Goal: Task Accomplishment & Management: Manage account settings

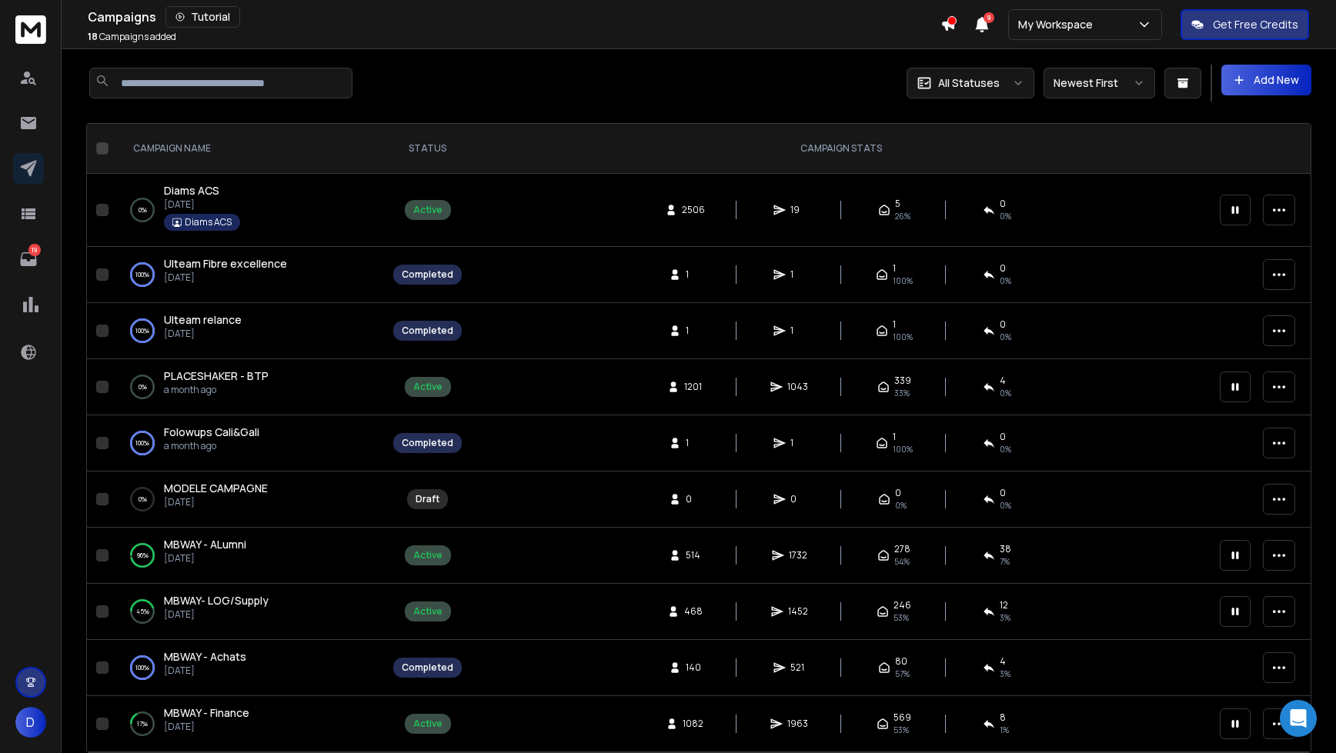
click at [234, 196] on h1 "Diams ACS" at bounding box center [202, 190] width 76 height 15
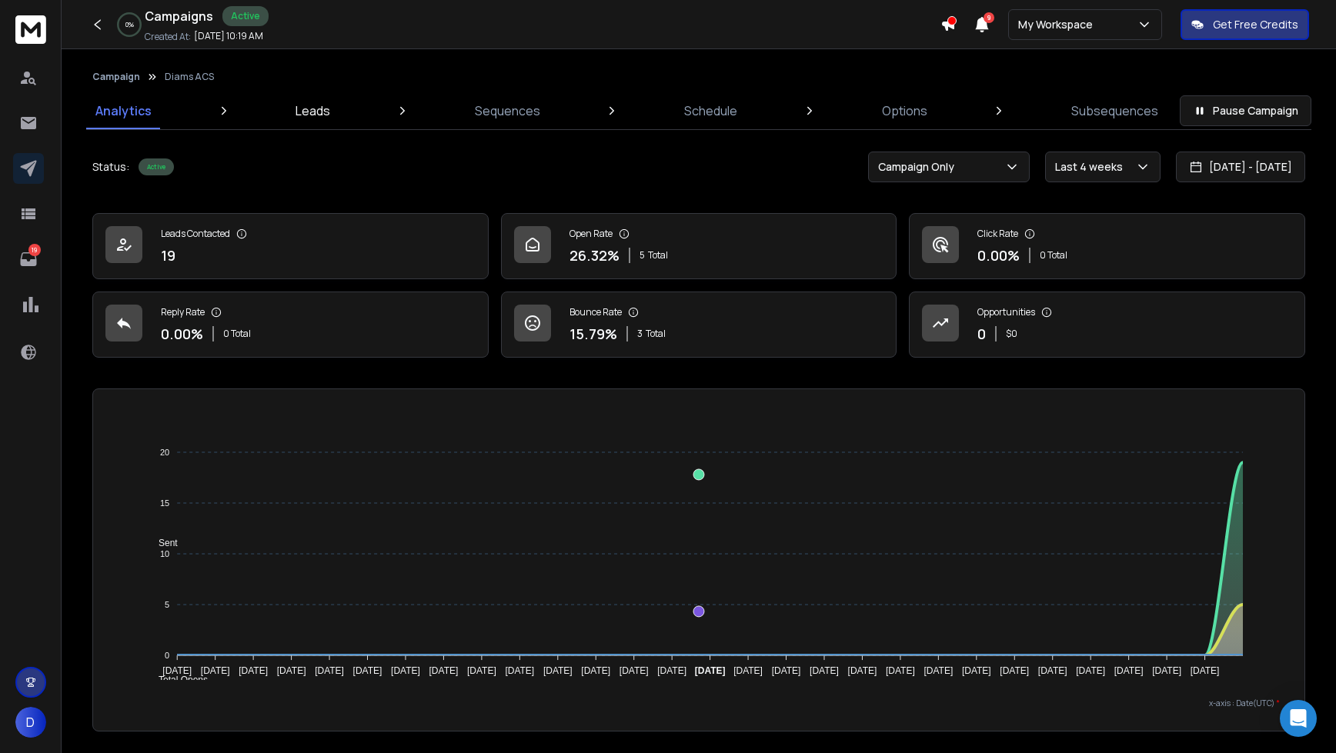
click at [301, 109] on p "Leads" at bounding box center [313, 111] width 35 height 18
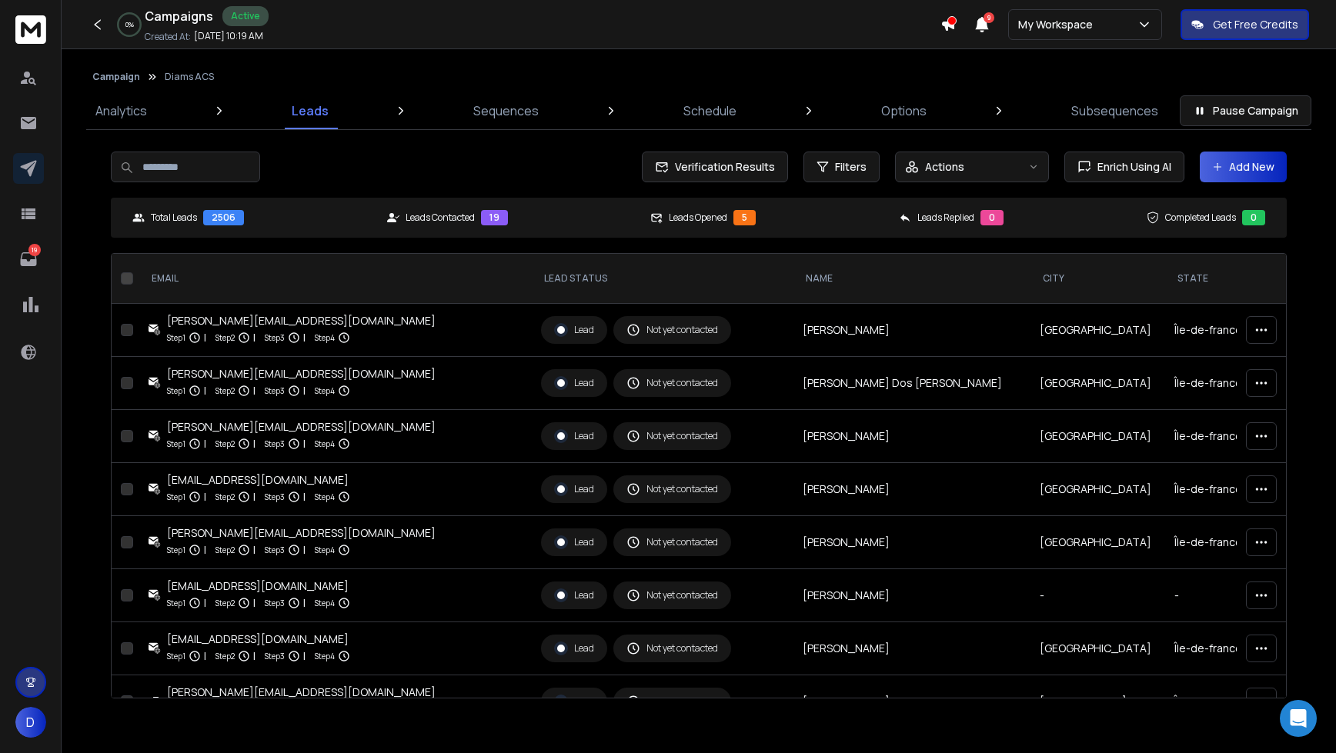
click at [1264, 164] on button "Add New" at bounding box center [1243, 167] width 87 height 31
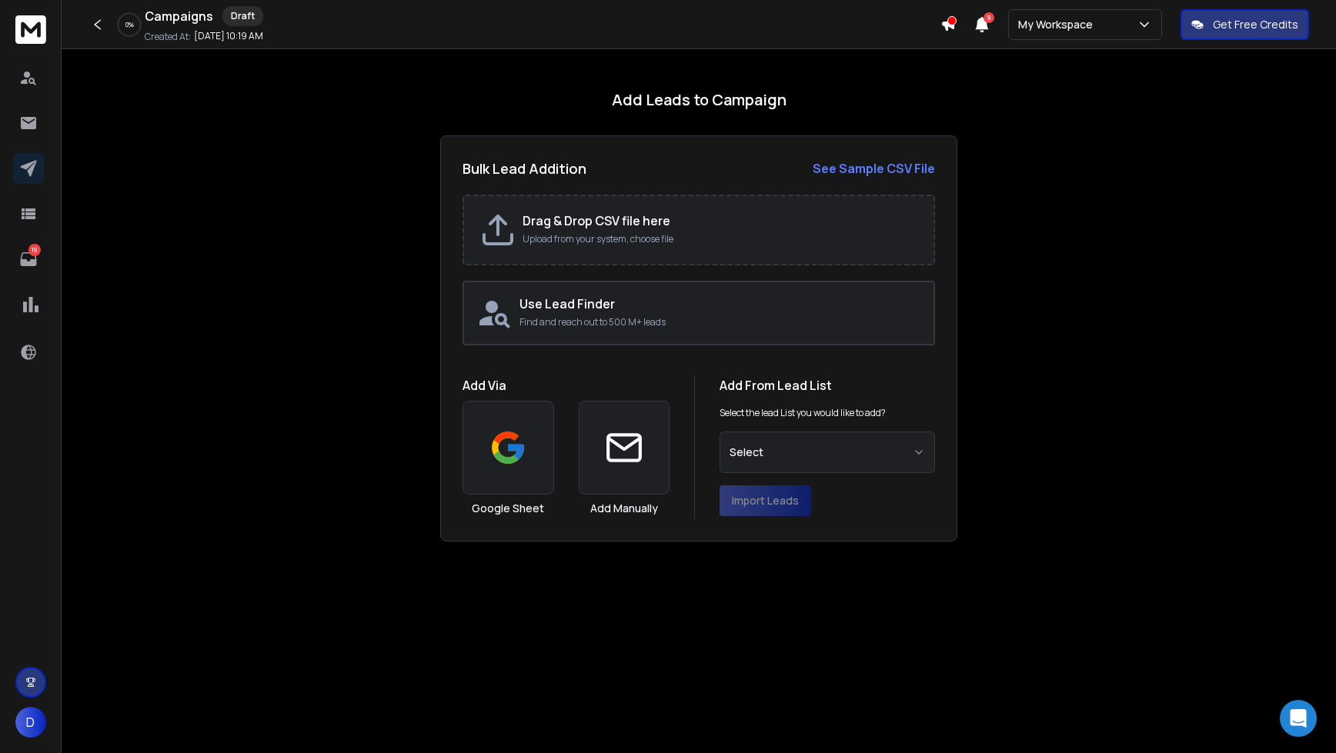
click at [326, 229] on div "Add Leads to Campaign Bulk Lead Addition See Sample CSV File Drag & Drop CSV fi…" at bounding box center [699, 315] width 788 height 452
click at [90, 22] on button at bounding box center [98, 24] width 20 height 31
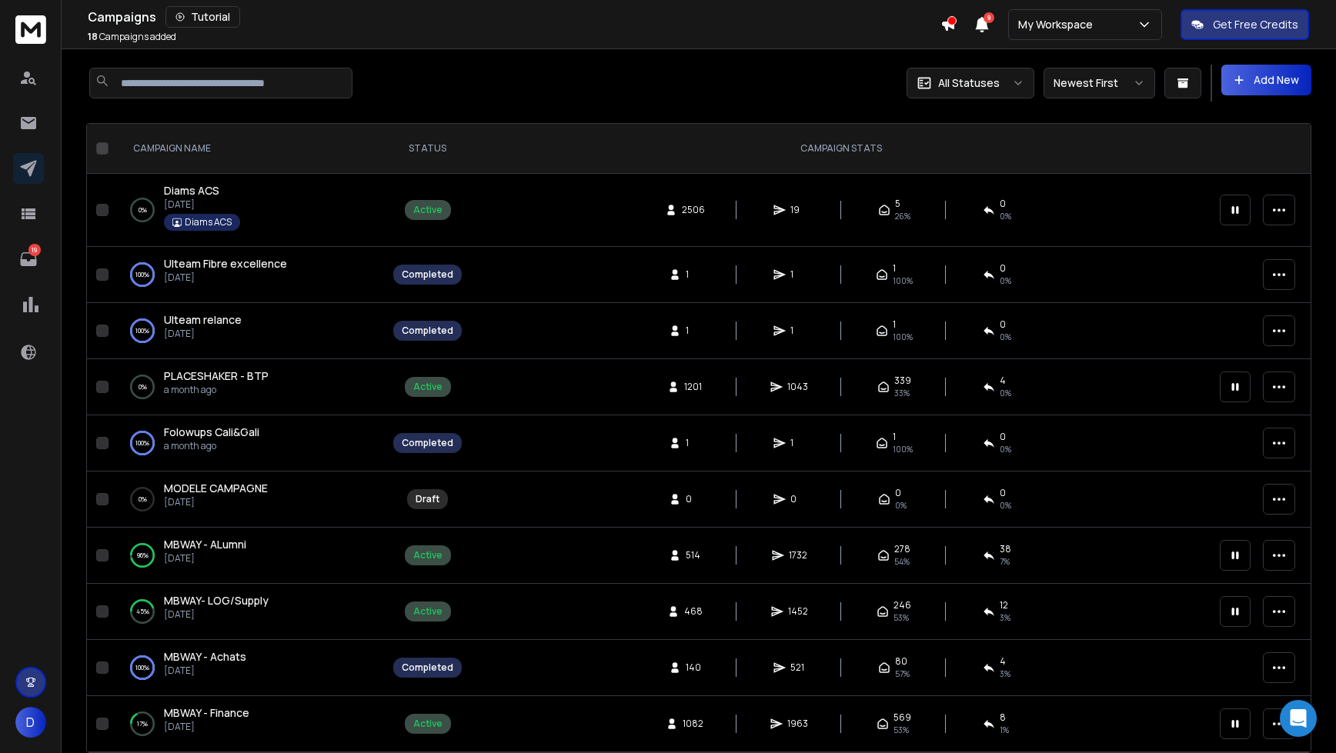
click at [236, 235] on div "Diams ACS 13 days ago Diams ACS" at bounding box center [202, 210] width 76 height 54
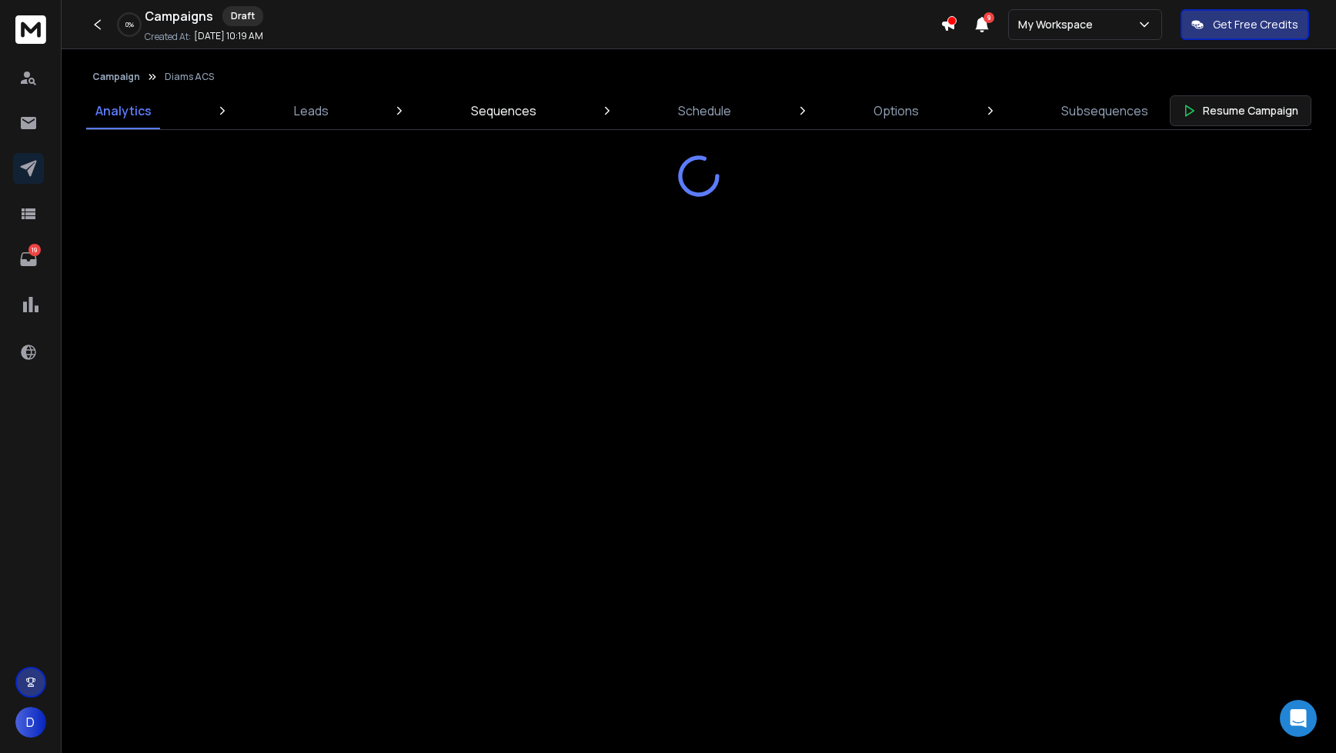
click at [531, 103] on p "Sequences" at bounding box center [503, 111] width 65 height 18
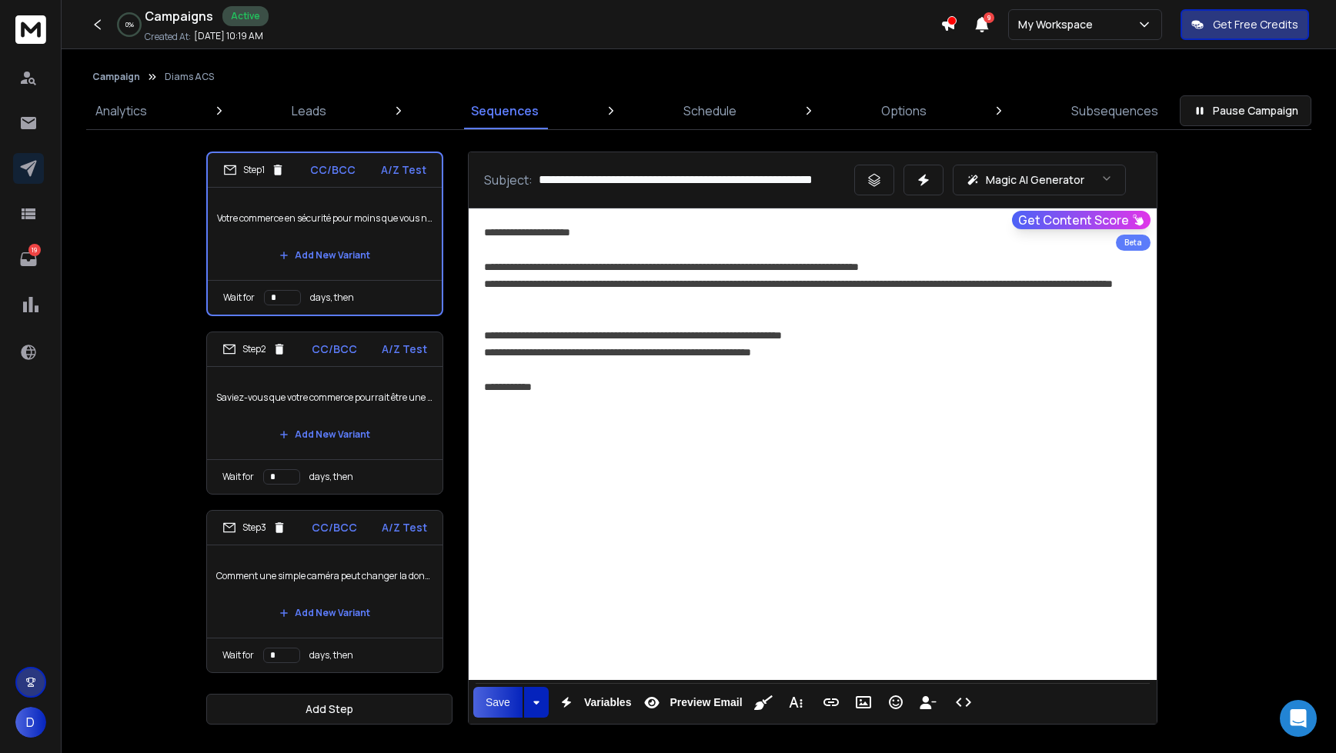
click at [287, 295] on input "*" at bounding box center [282, 297] width 37 height 15
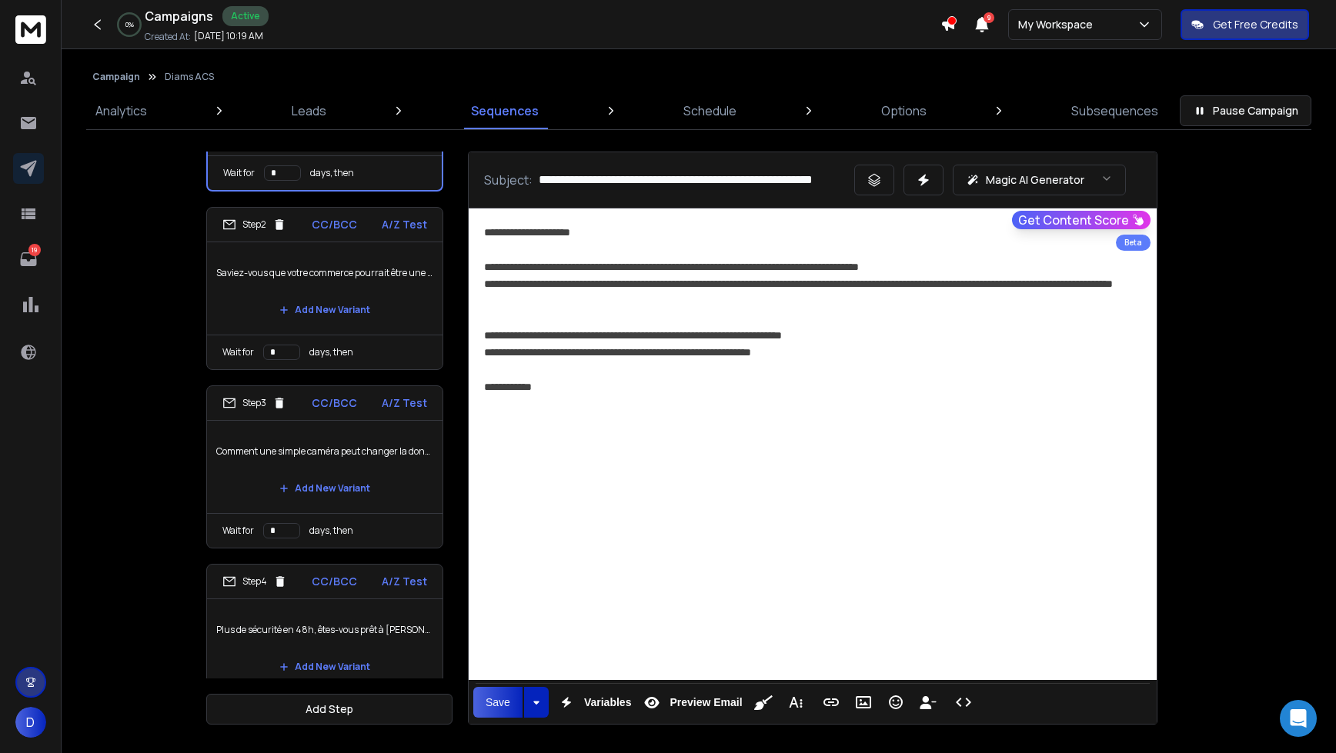
scroll to position [138, 0]
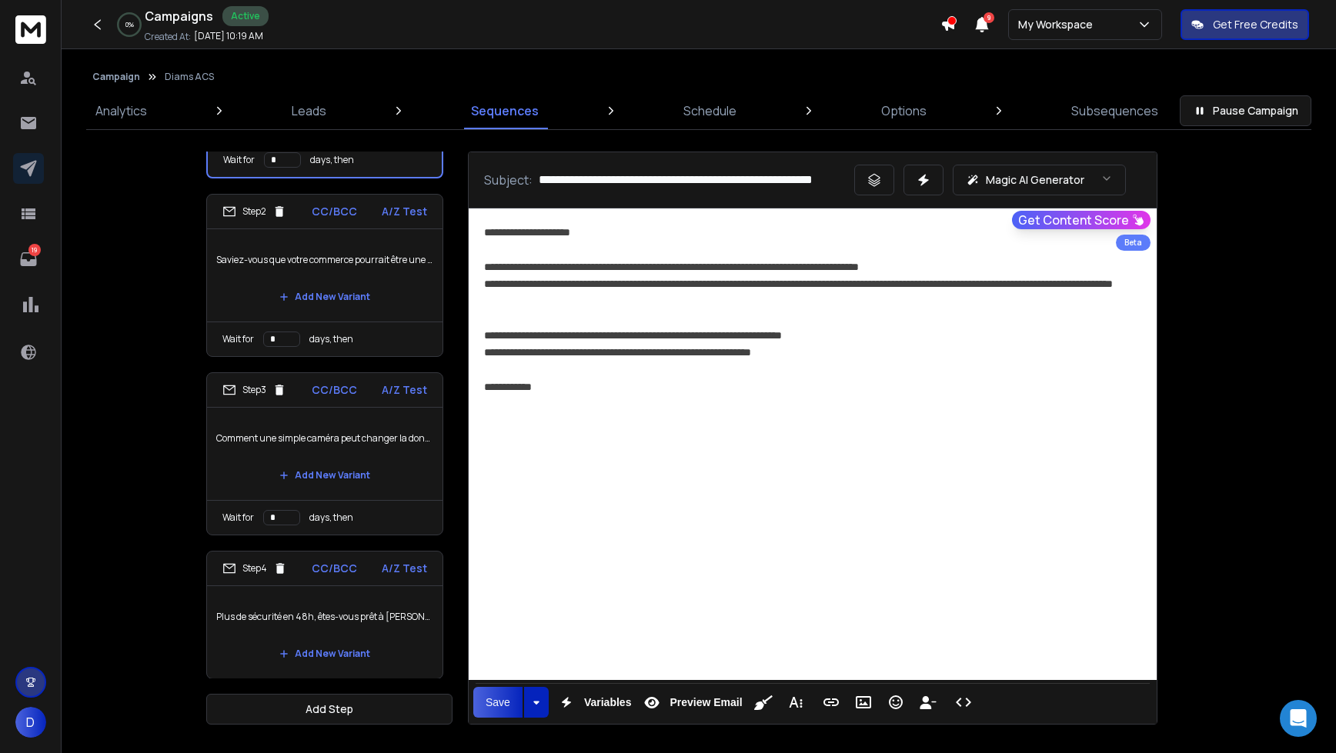
click at [285, 614] on p "Plus de sécurité en 48h, êtes-vous prêt à sauter le pas ?" at bounding box center [324, 617] width 217 height 43
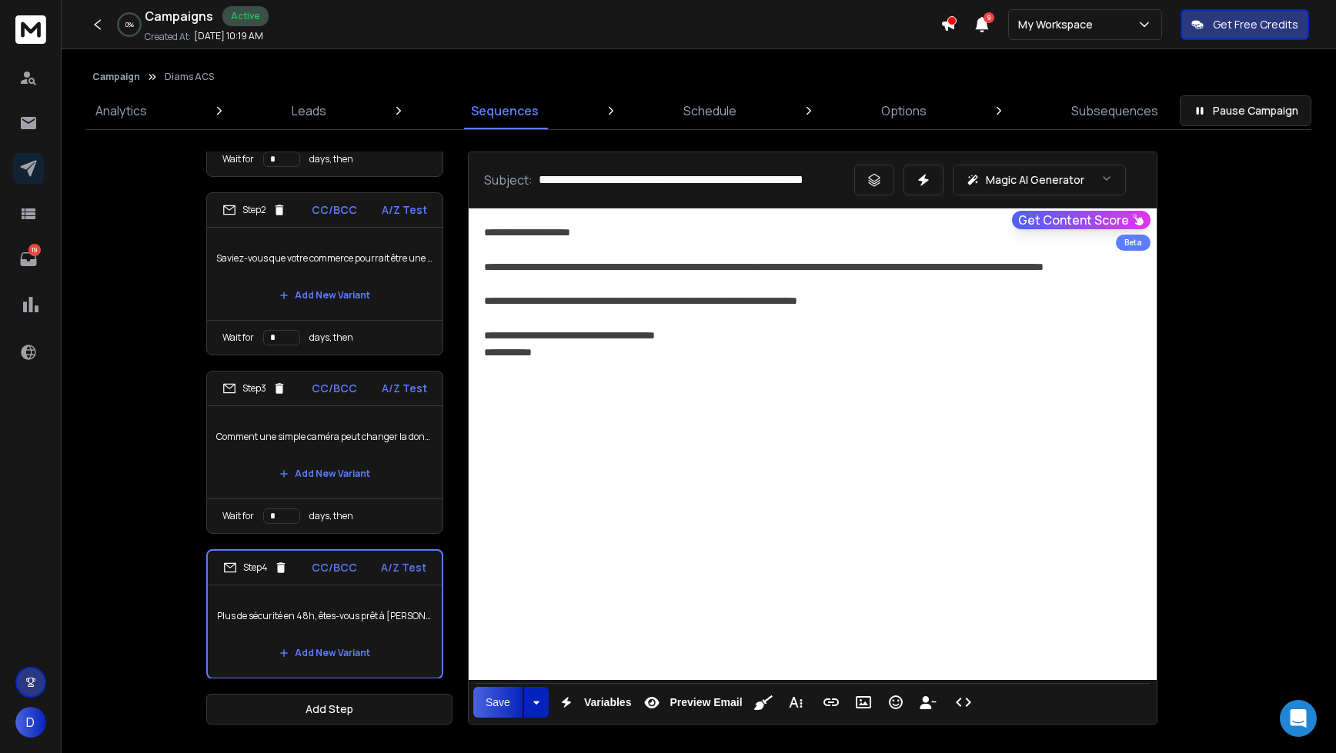
type input "**********"
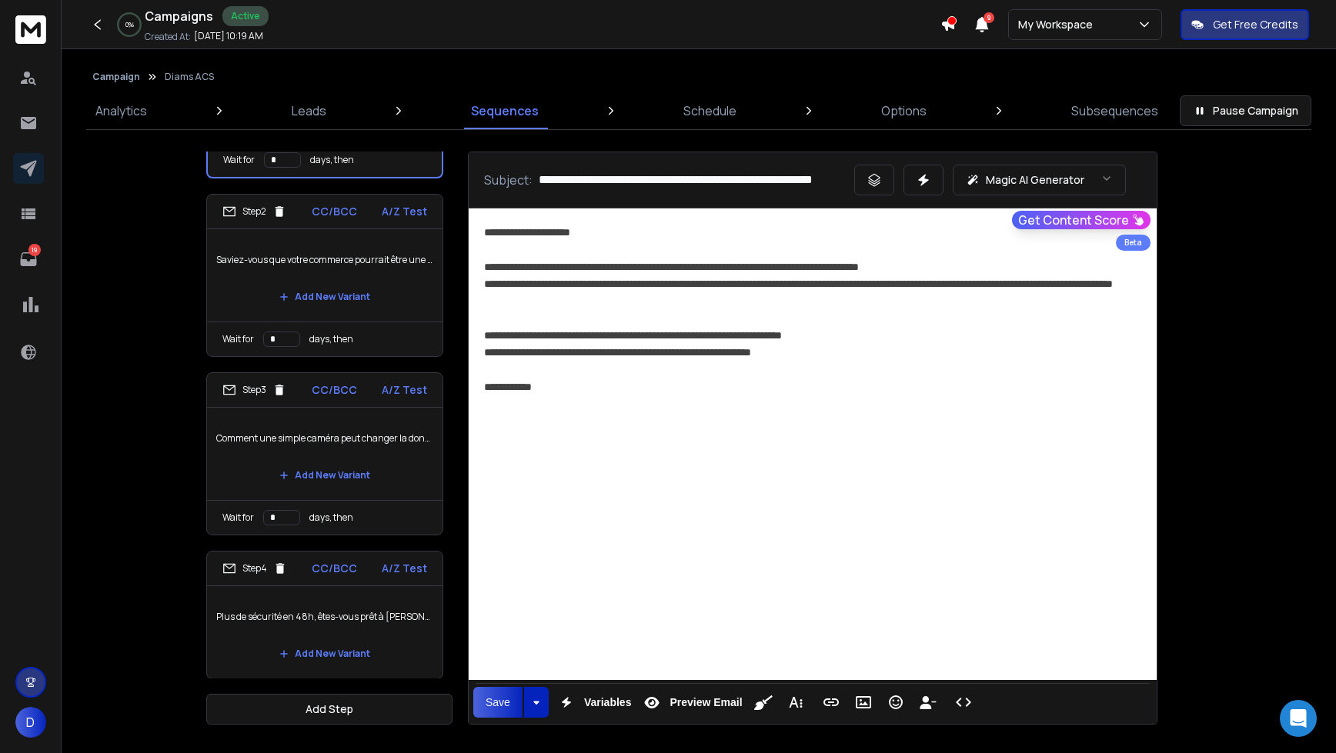
click at [589, 392] on div "**********" at bounding box center [812, 387] width 657 height 17
click at [579, 224] on div "**********" at bounding box center [812, 232] width 657 height 17
drag, startPoint x: 525, startPoint y: 232, endPoint x: 585, endPoint y: 235, distance: 60.1
click at [585, 235] on div "**********" at bounding box center [812, 232] width 657 height 17
click at [603, 693] on div "Variables" at bounding box center [593, 702] width 83 height 25
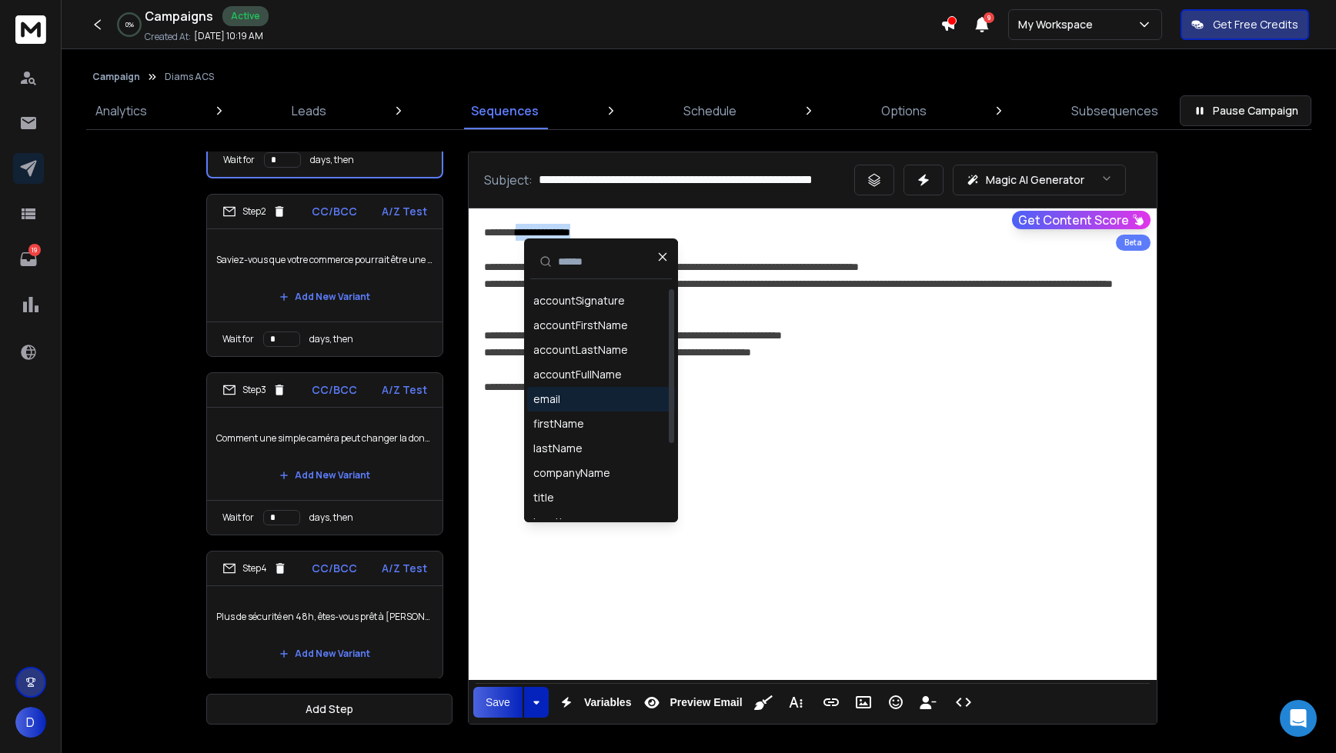
click at [761, 476] on div "**********" at bounding box center [813, 435] width 688 height 452
click at [682, 700] on span "Preview Email" at bounding box center [705, 702] width 78 height 13
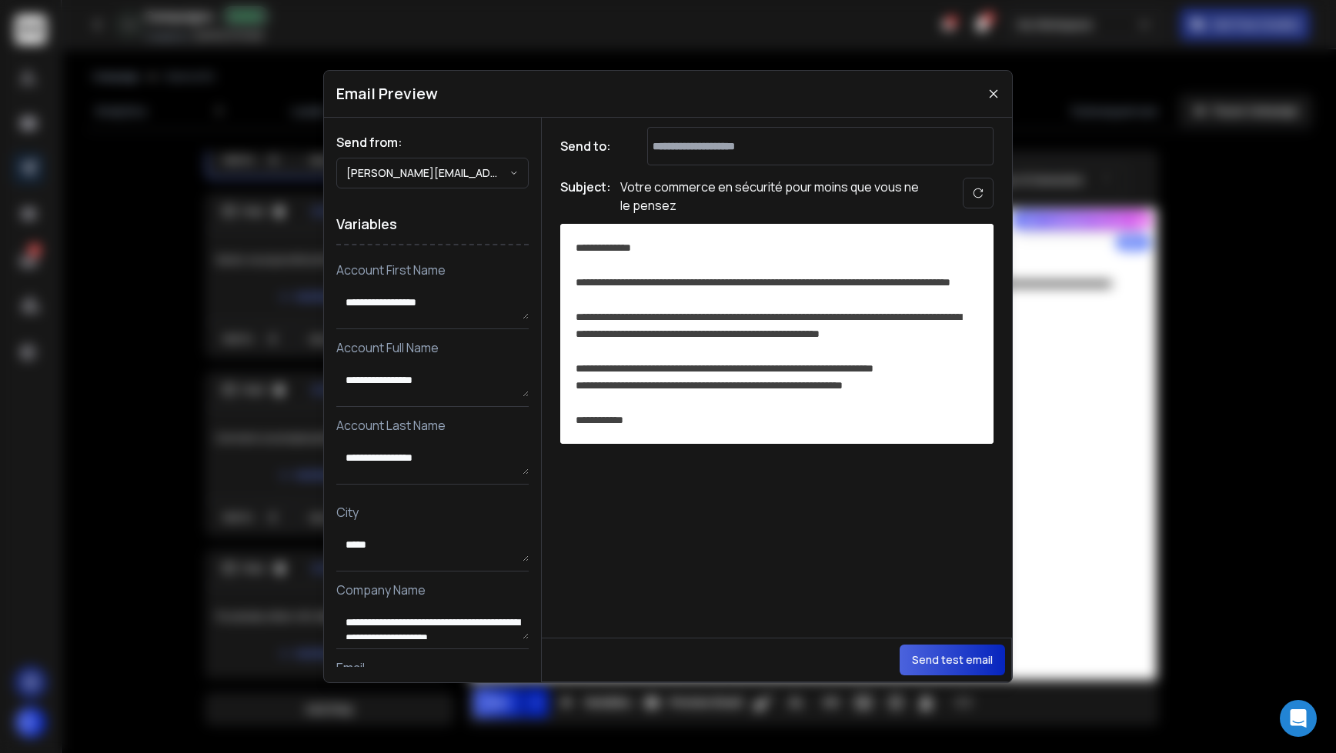
click at [633, 185] on p "Votre commerce en sécurité pour moins que vous ne le pensez" at bounding box center [774, 196] width 308 height 37
drag, startPoint x: 622, startPoint y: 185, endPoint x: 716, endPoint y: 208, distance: 96.7
click at [716, 208] on div "Subject: Votre commerce en sécurité pour moins que vous ne le pensez" at bounding box center [756, 196] width 393 height 37
click at [716, 208] on p "Votre commerce en sécurité pour moins que vous ne le pensez" at bounding box center [774, 196] width 308 height 37
click at [1094, 249] on div "**********" at bounding box center [668, 376] width 1336 height 643
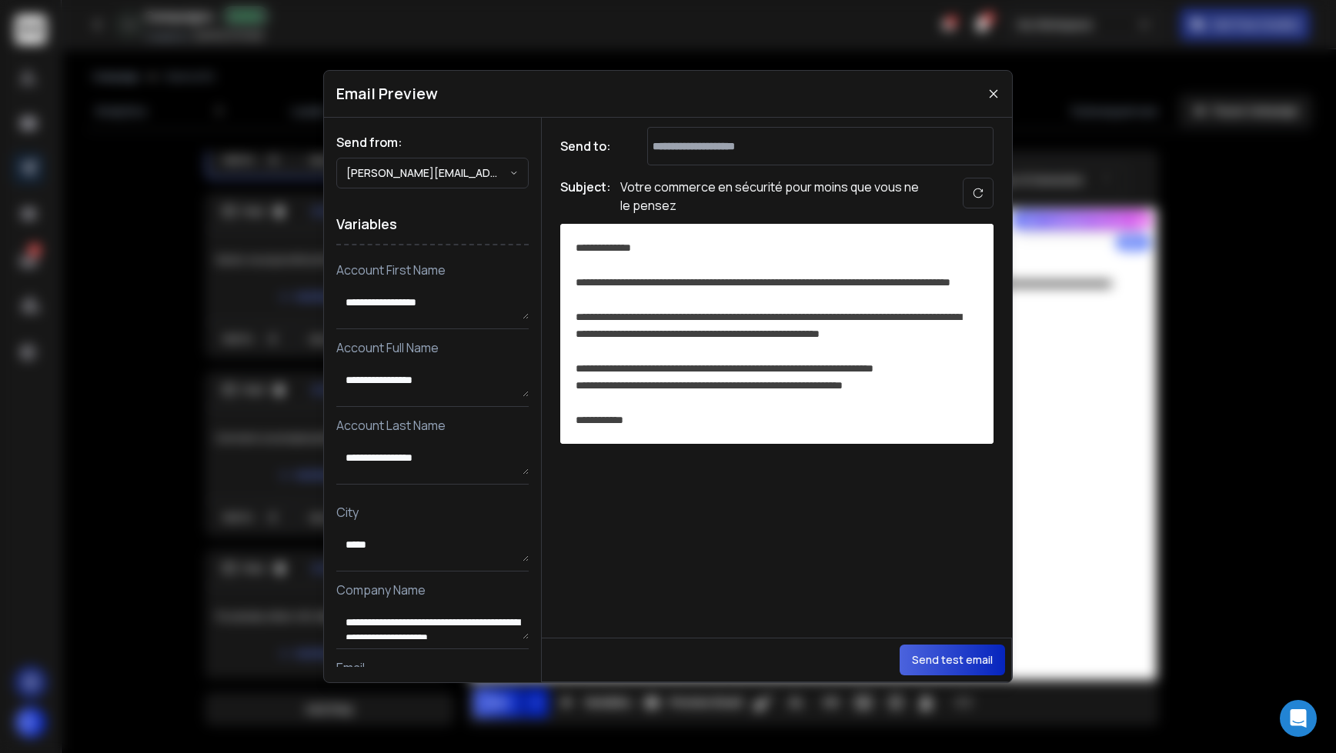
click at [997, 88] on icon at bounding box center [993, 94] width 12 height 12
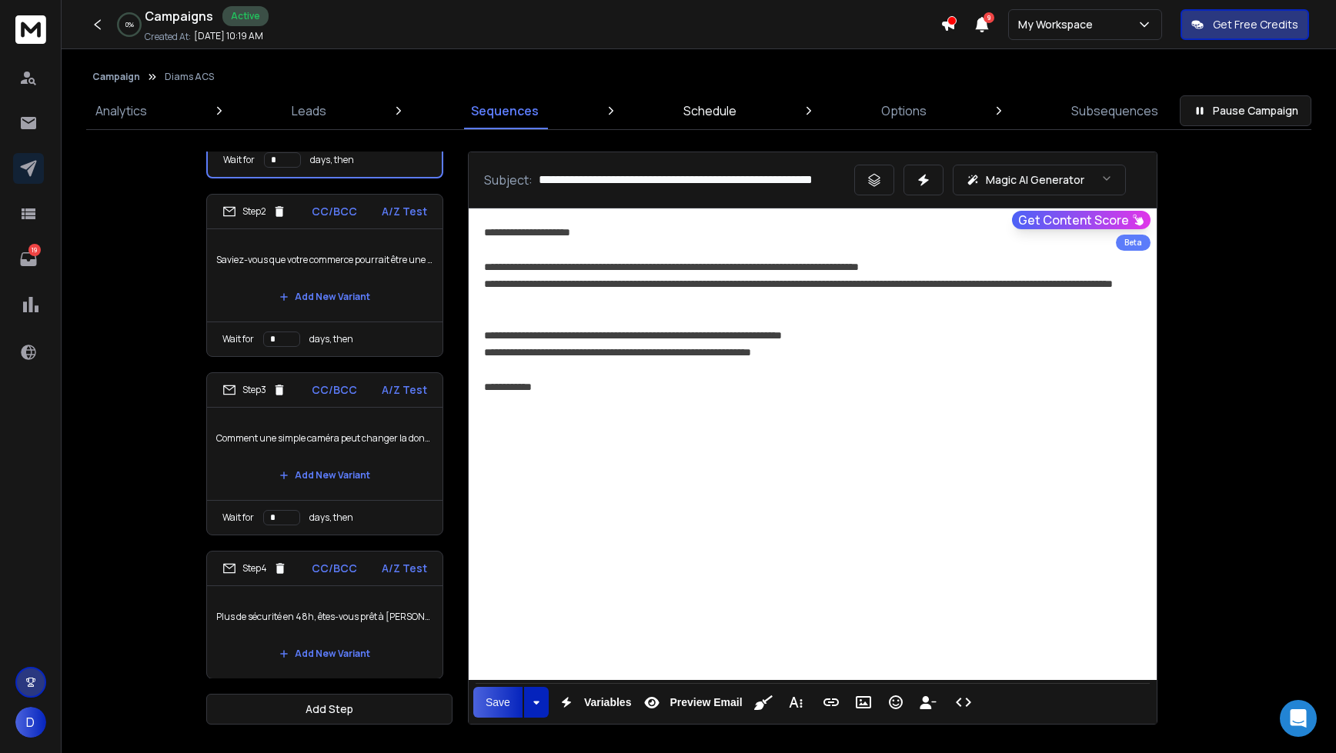
click at [726, 110] on p "Schedule" at bounding box center [709, 111] width 53 height 18
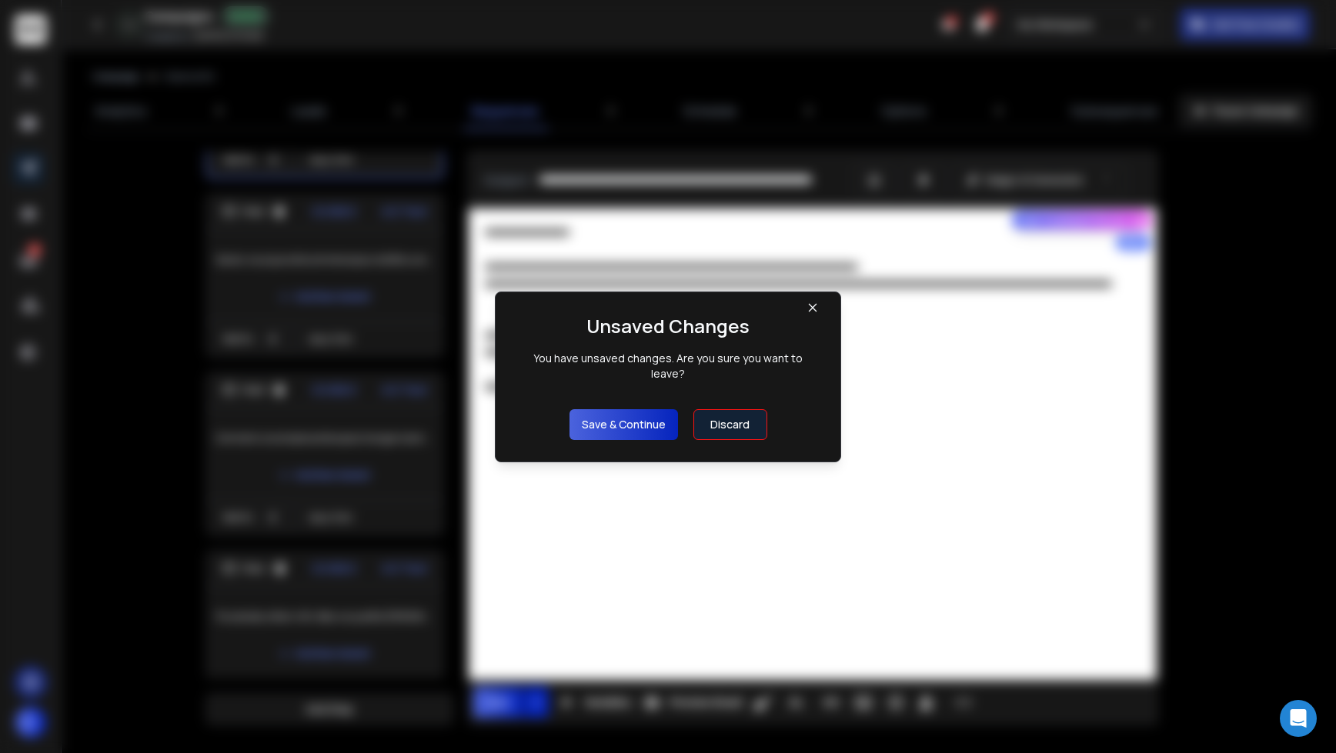
click at [732, 420] on button "Discard" at bounding box center [730, 424] width 74 height 31
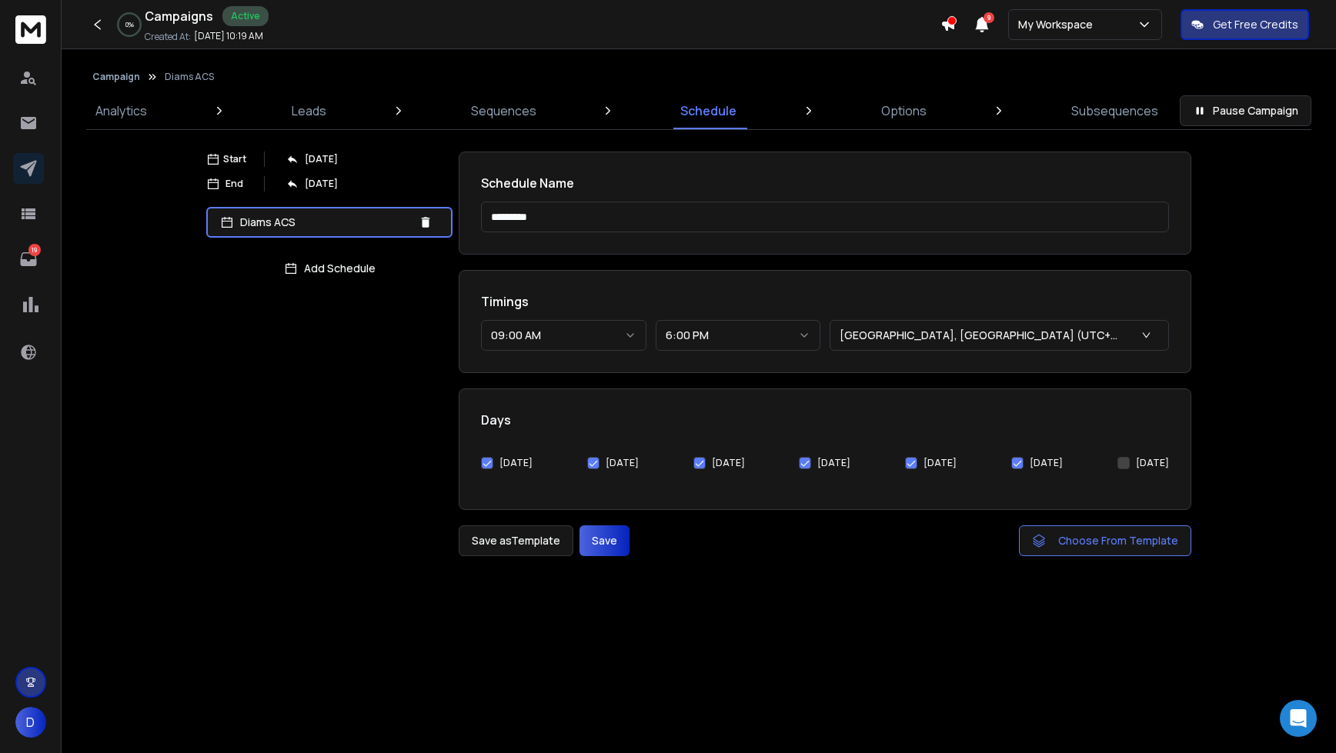
click at [576, 292] on h1 "Timings" at bounding box center [825, 301] width 688 height 18
click at [910, 109] on p "Options" at bounding box center [903, 111] width 45 height 18
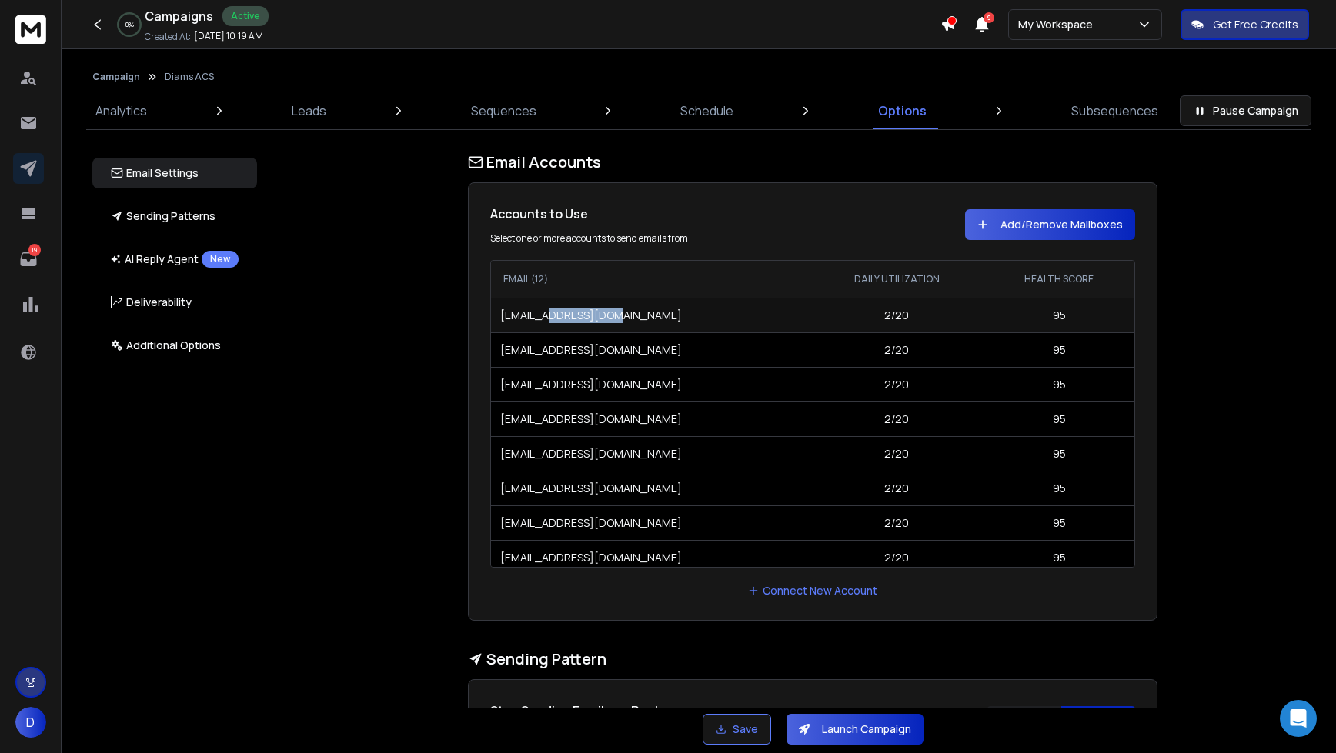
drag, startPoint x: 546, startPoint y: 316, endPoint x: 606, endPoint y: 312, distance: 60.9
click at [606, 312] on p "ophelie@diams-acs-b2b.com" at bounding box center [591, 315] width 182 height 15
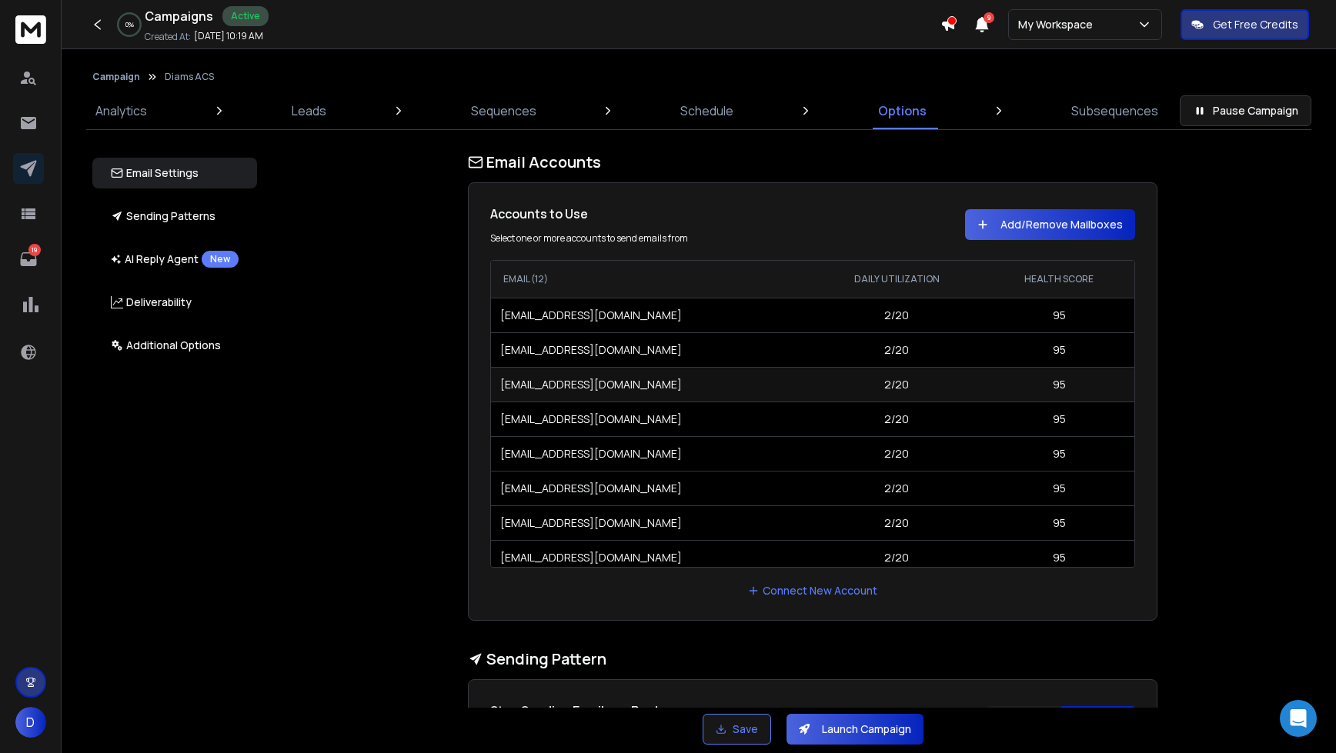
click at [627, 367] on td "o.nouvet@diams-acs-b2b.com" at bounding box center [650, 384] width 319 height 35
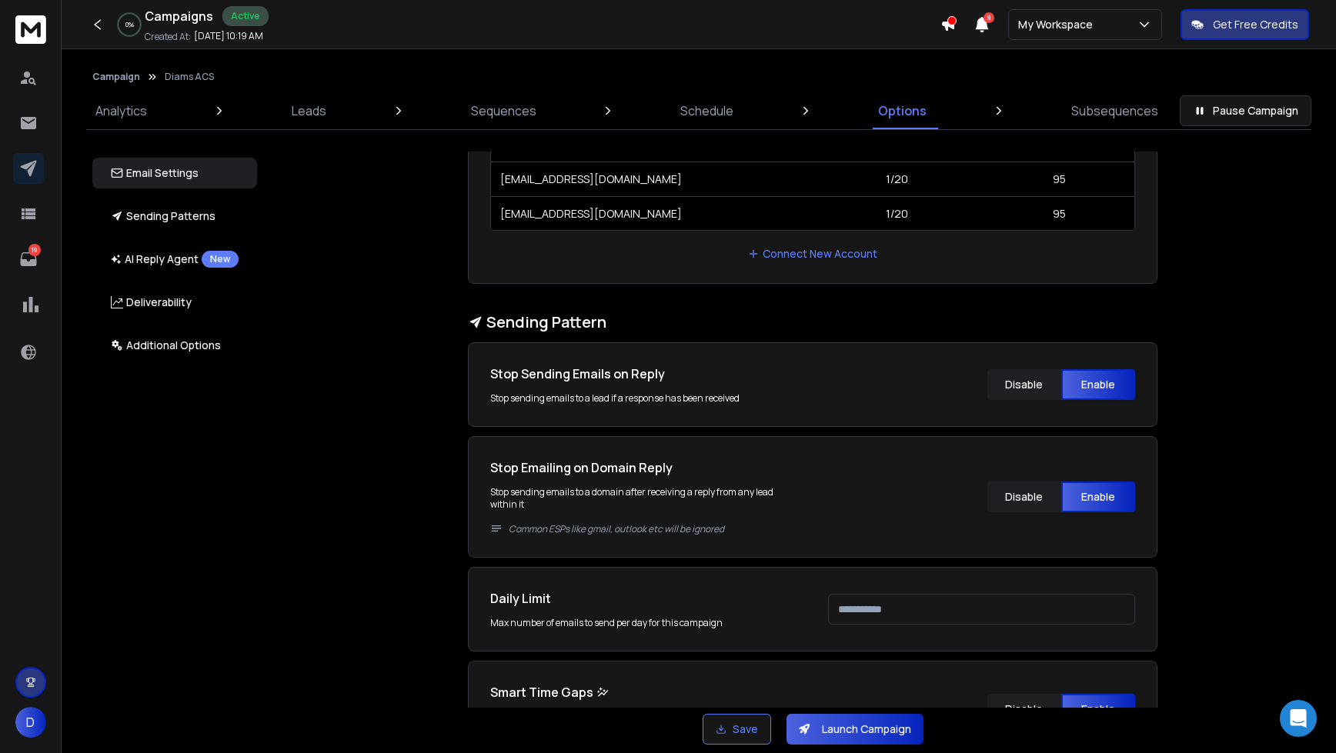
scroll to position [339, 0]
click at [502, 373] on h1 "Stop Sending Emails on Reply" at bounding box center [643, 372] width 307 height 18
click at [588, 375] on h1 "Stop Sending Emails on Reply" at bounding box center [643, 372] width 307 height 18
click at [629, 375] on h1 "Stop Sending Emails on Reply" at bounding box center [643, 372] width 307 height 18
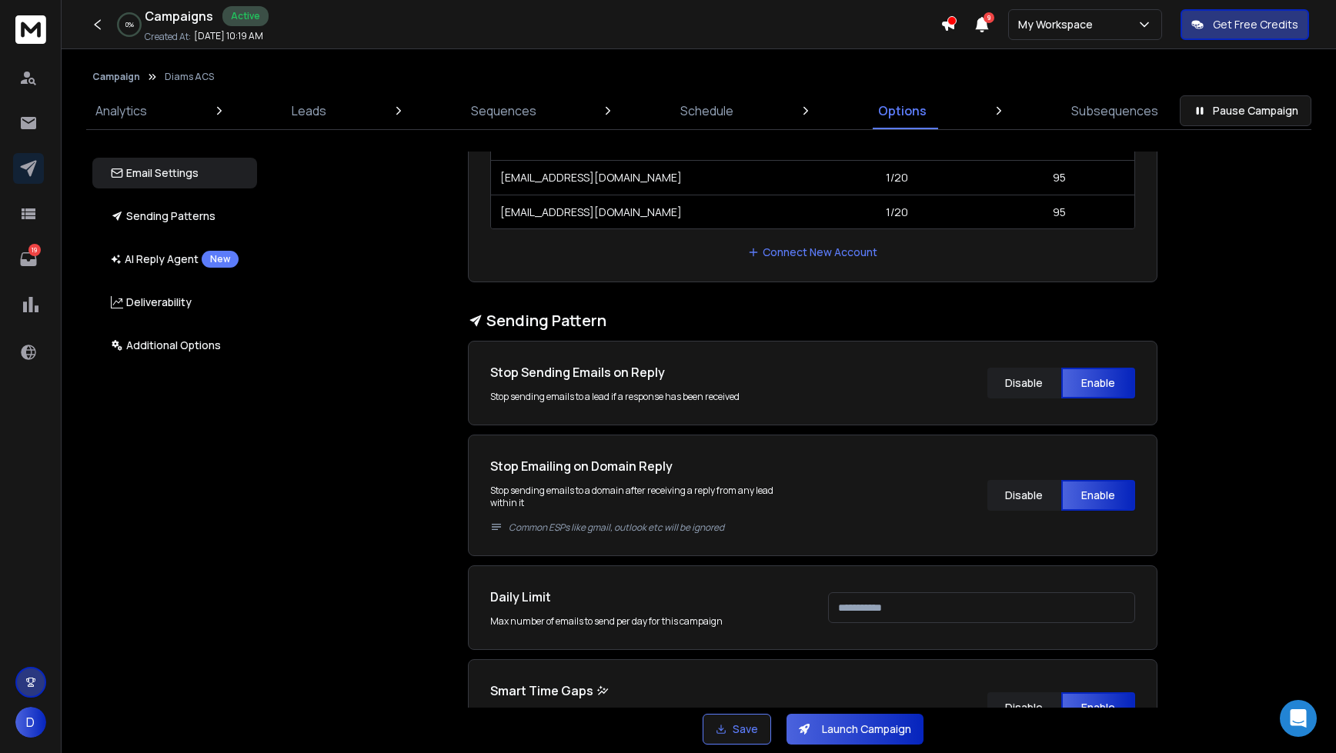
click at [595, 361] on div "Stop Sending Emails on Reply Stop sending emails to a lead if a response has be…" at bounding box center [813, 383] width 690 height 85
click at [25, 256] on icon at bounding box center [28, 259] width 18 height 18
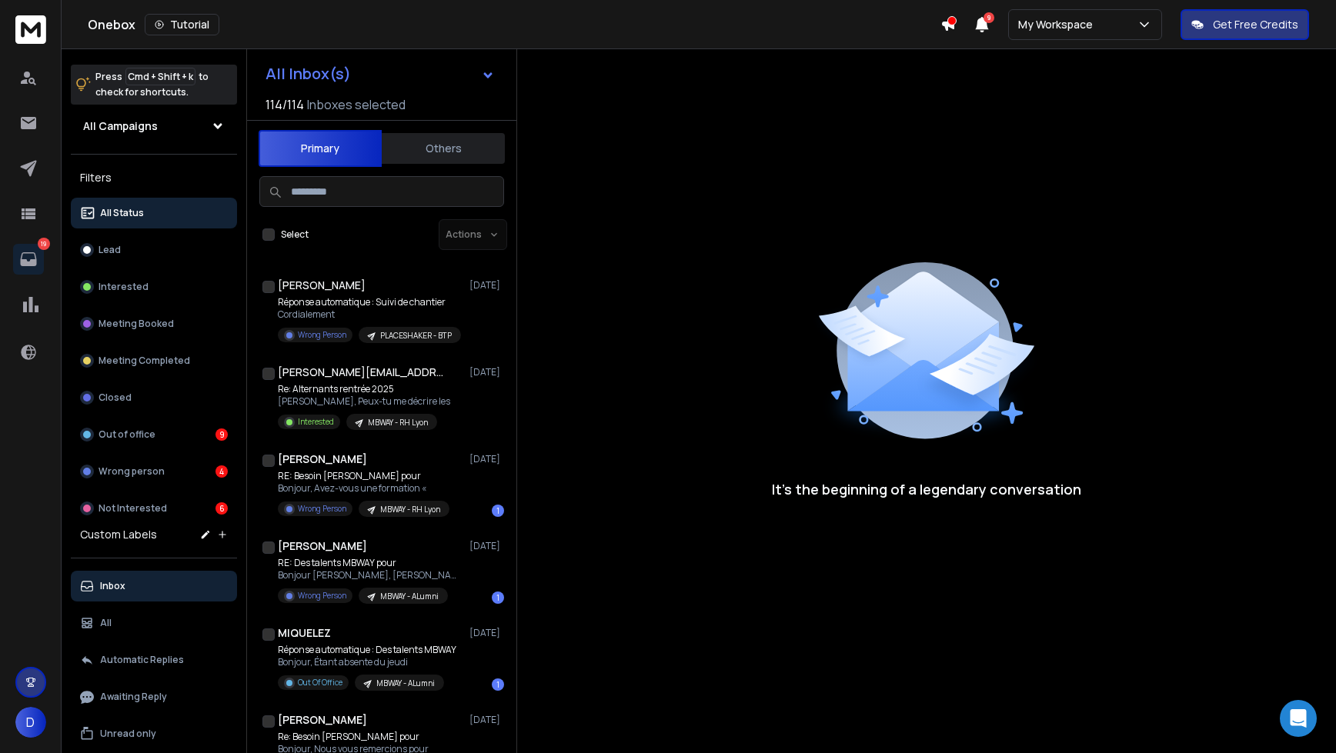
click at [38, 490] on div "19 D" at bounding box center [31, 376] width 62 height 753
click at [159, 292] on button "Interested" at bounding box center [154, 287] width 166 height 31
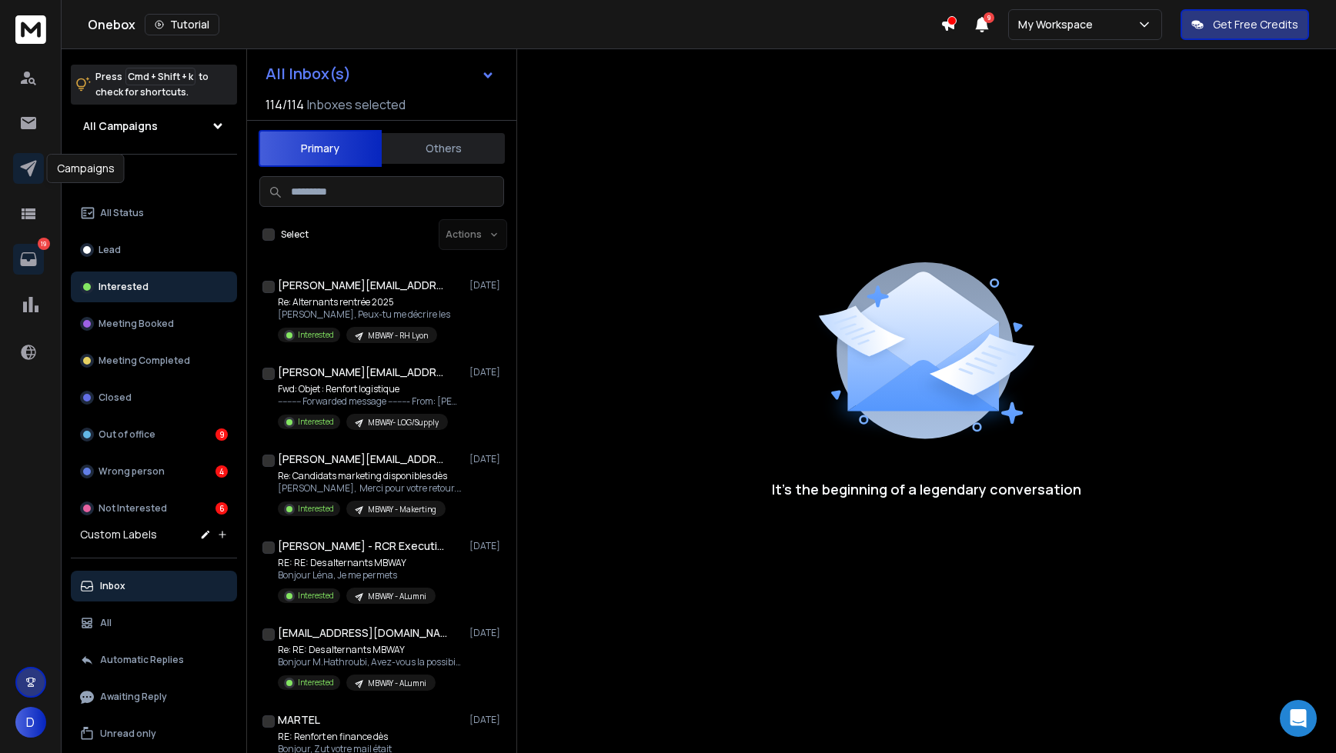
click at [28, 158] on link at bounding box center [28, 168] width 31 height 31
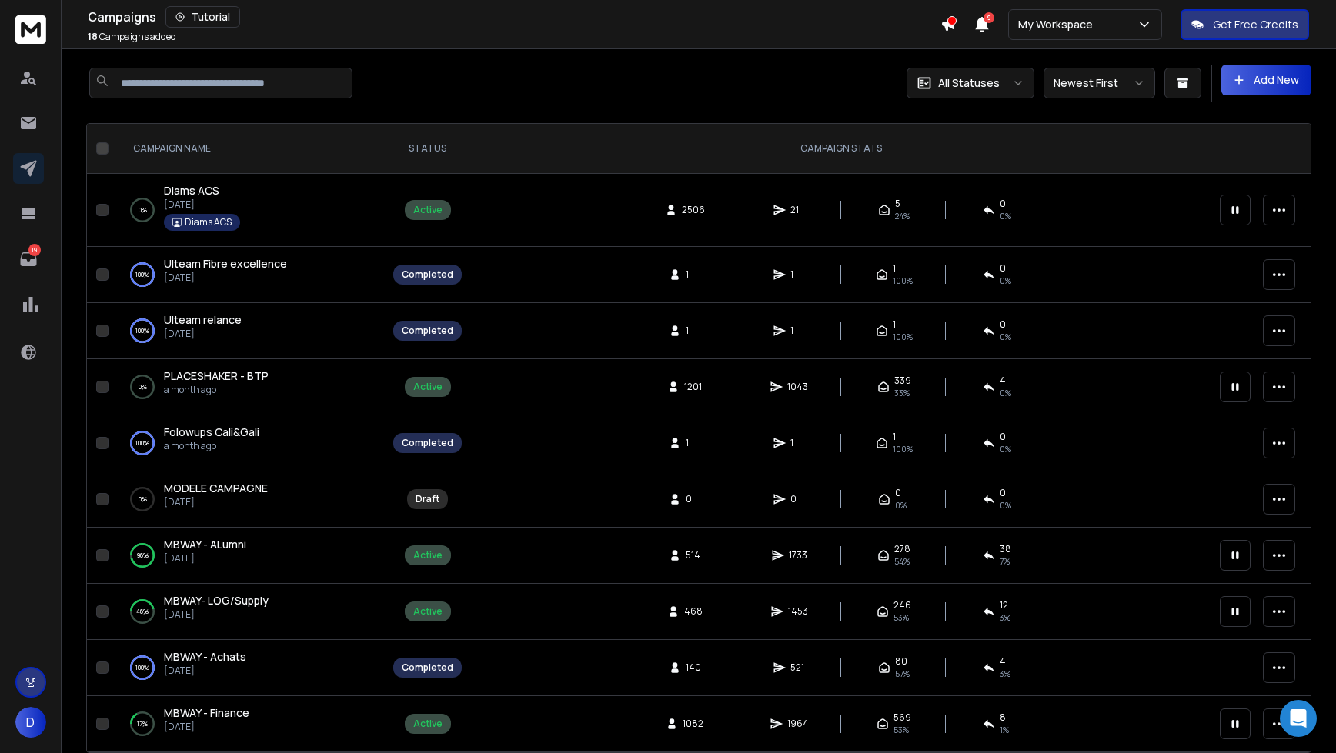
click at [183, 192] on span "Diams ACS" at bounding box center [191, 190] width 55 height 15
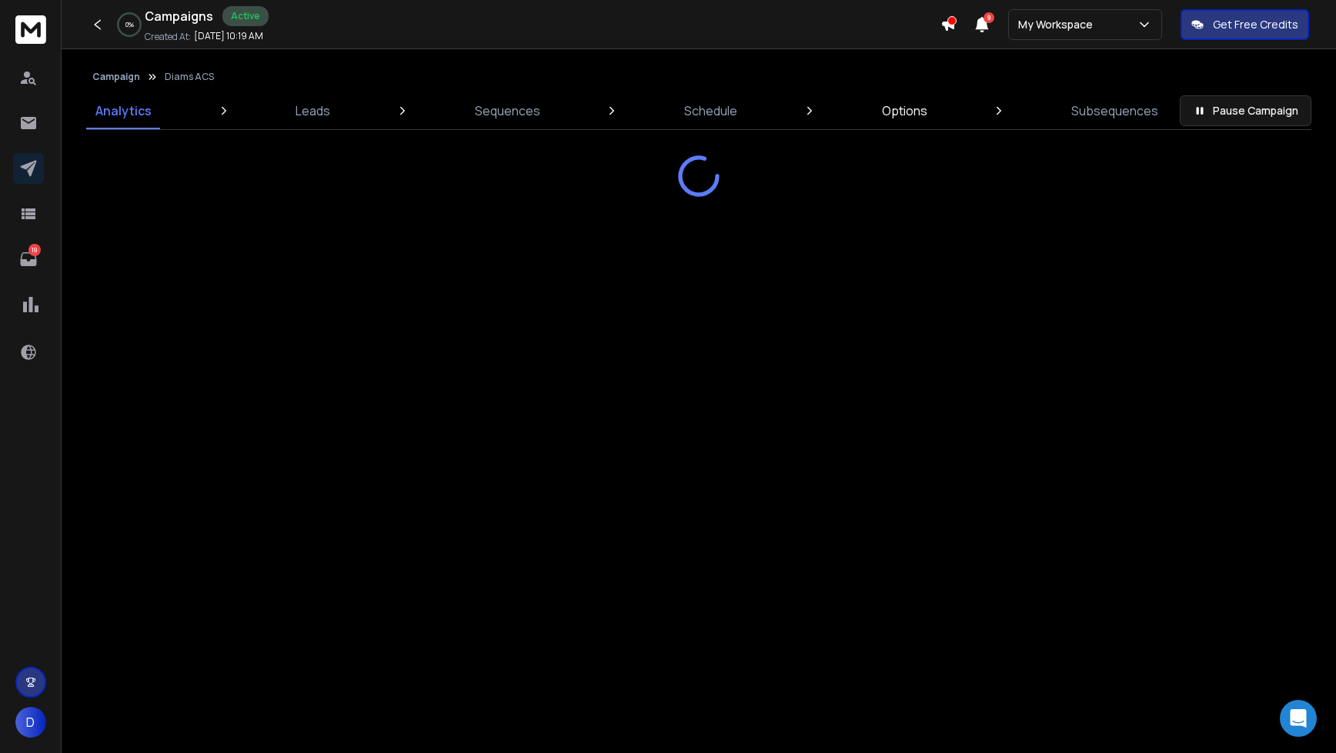
click at [899, 105] on p "Options" at bounding box center [904, 111] width 45 height 18
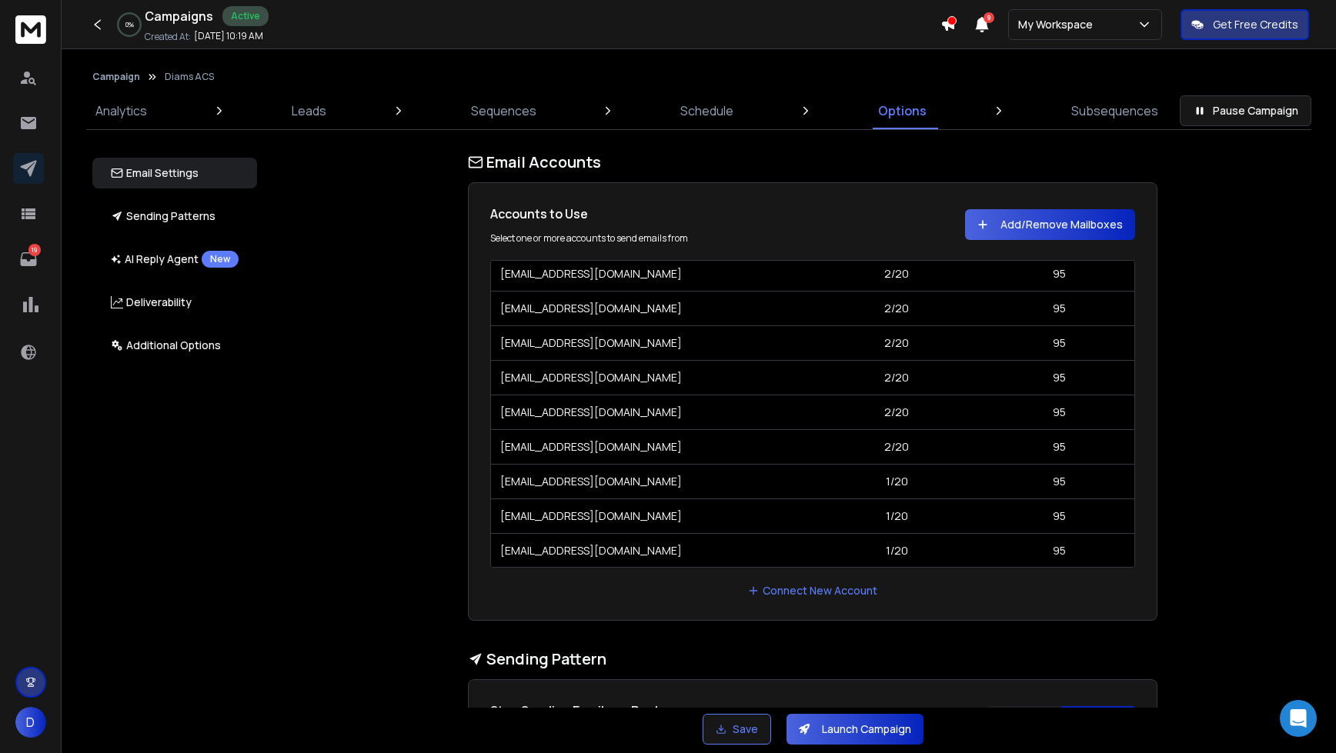
scroll to position [397, 0]
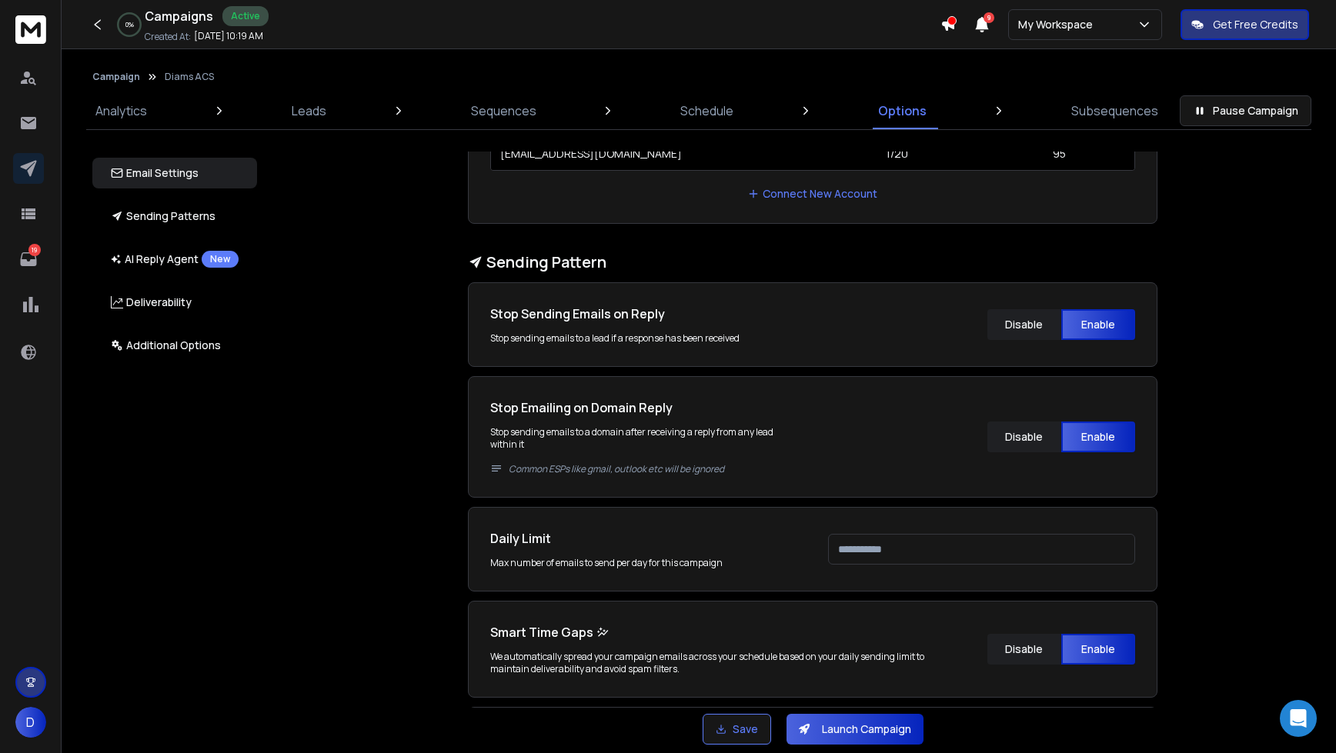
click at [963, 417] on div "Stop Emailing on Domain Reply Stop sending emails to a domain after receiving a…" at bounding box center [812, 437] width 645 height 77
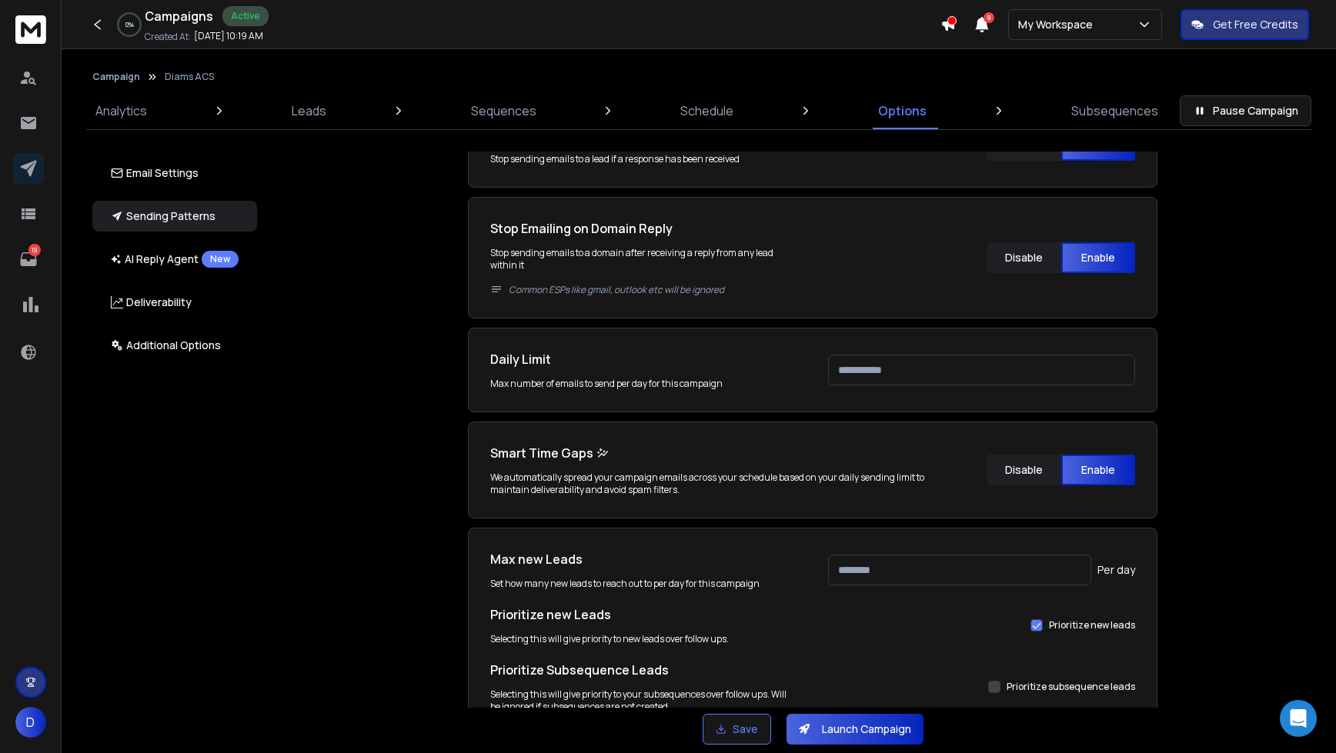
scroll to position [582, 0]
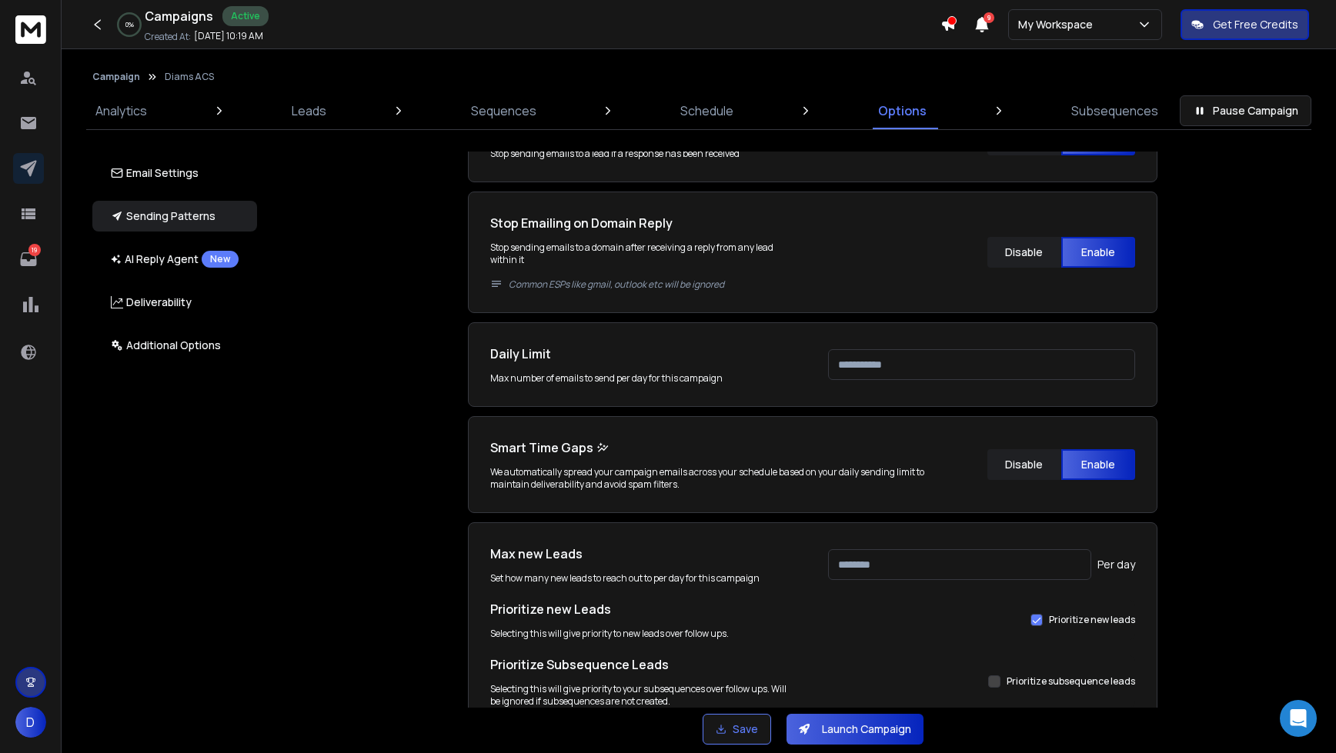
click at [911, 363] on input "***" at bounding box center [981, 364] width 307 height 31
click at [868, 562] on input "***" at bounding box center [959, 564] width 263 height 31
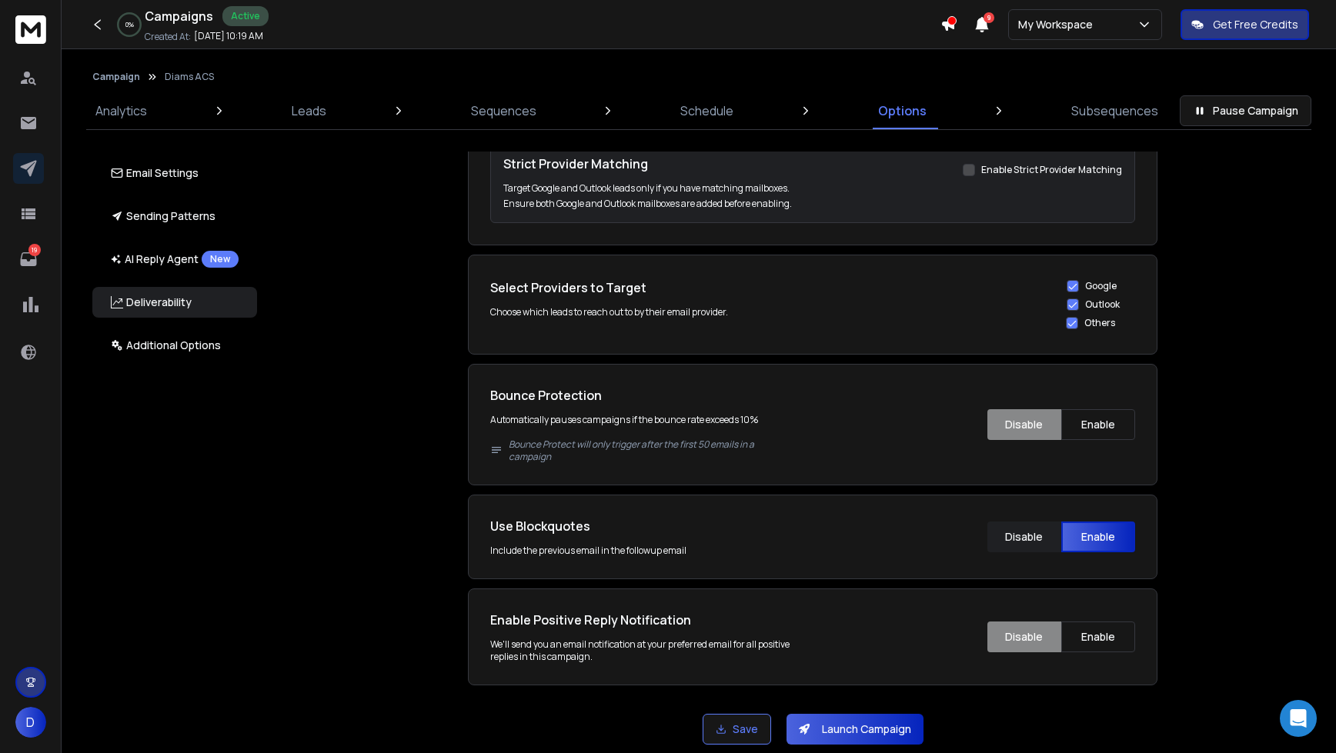
scroll to position [2199, 0]
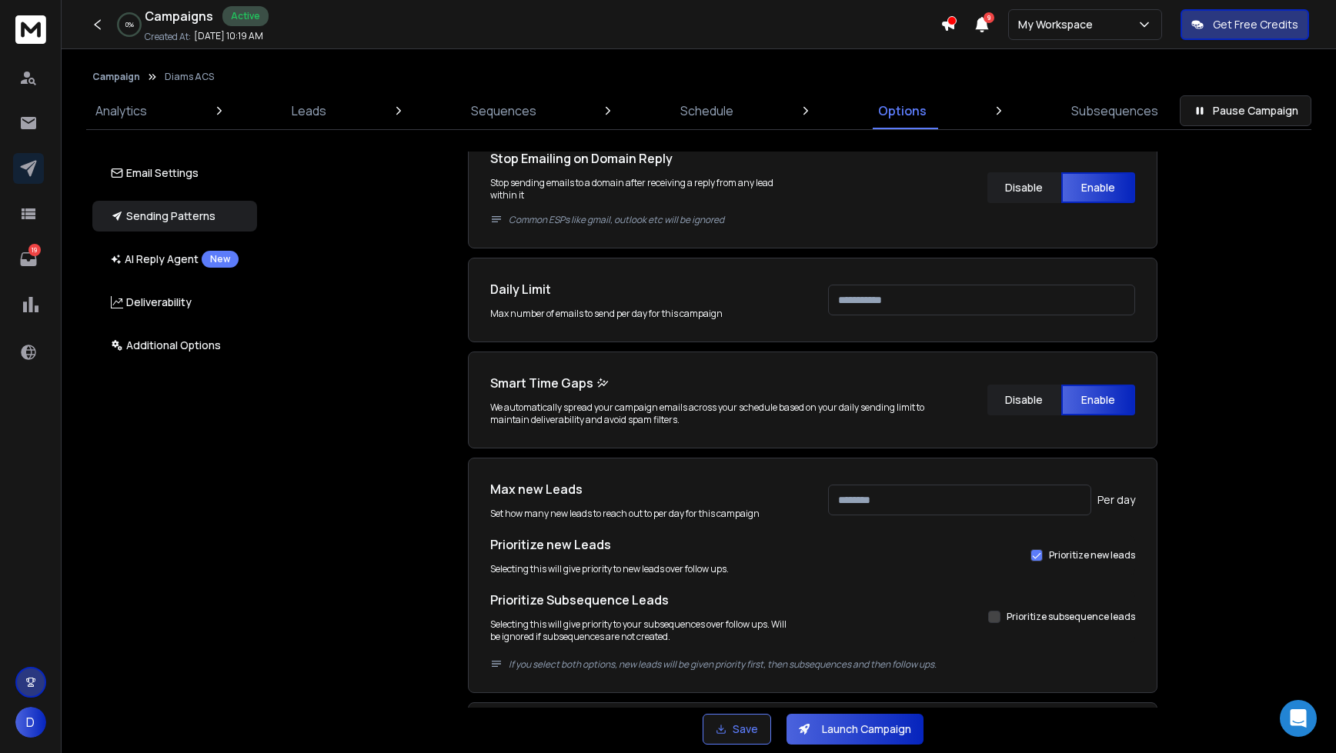
click at [451, 424] on div "Email Accounts Accounts to Use Select one or more accounts to send emails from …" at bounding box center [822, 430] width 1080 height 556
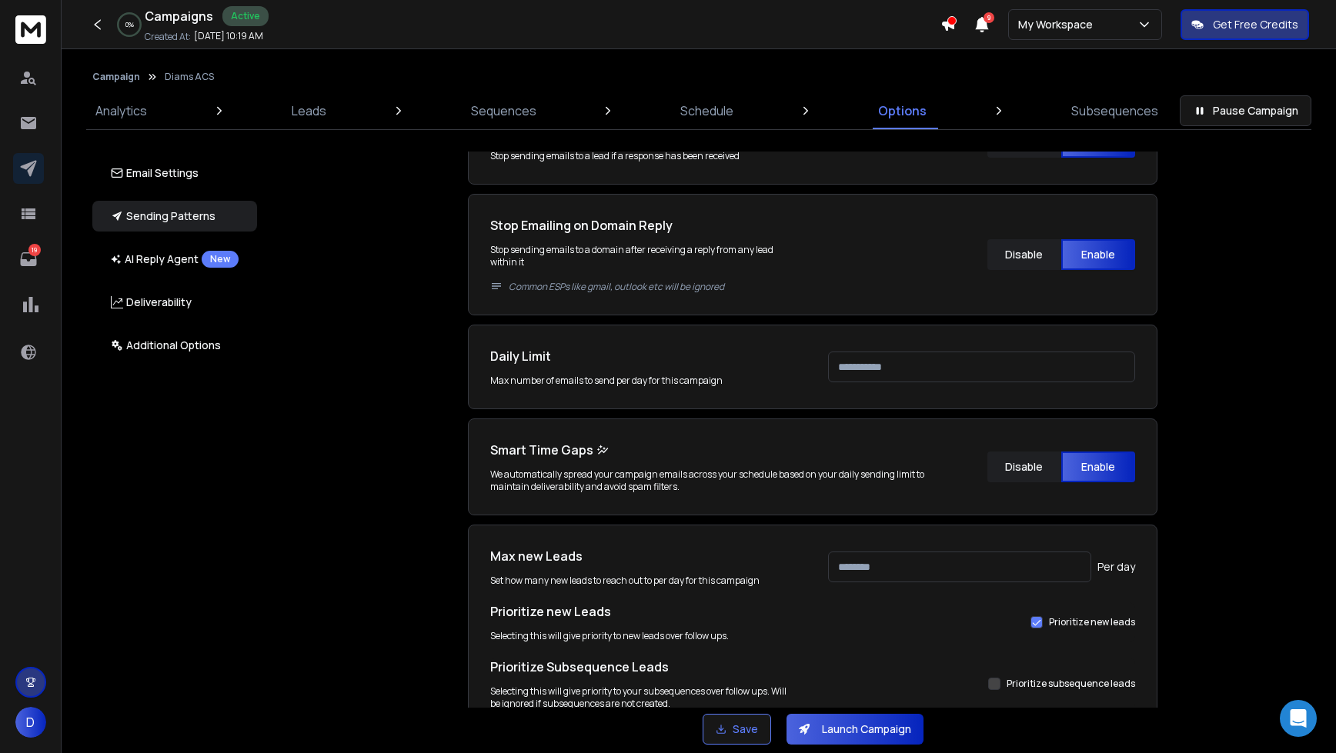
scroll to position [549, 0]
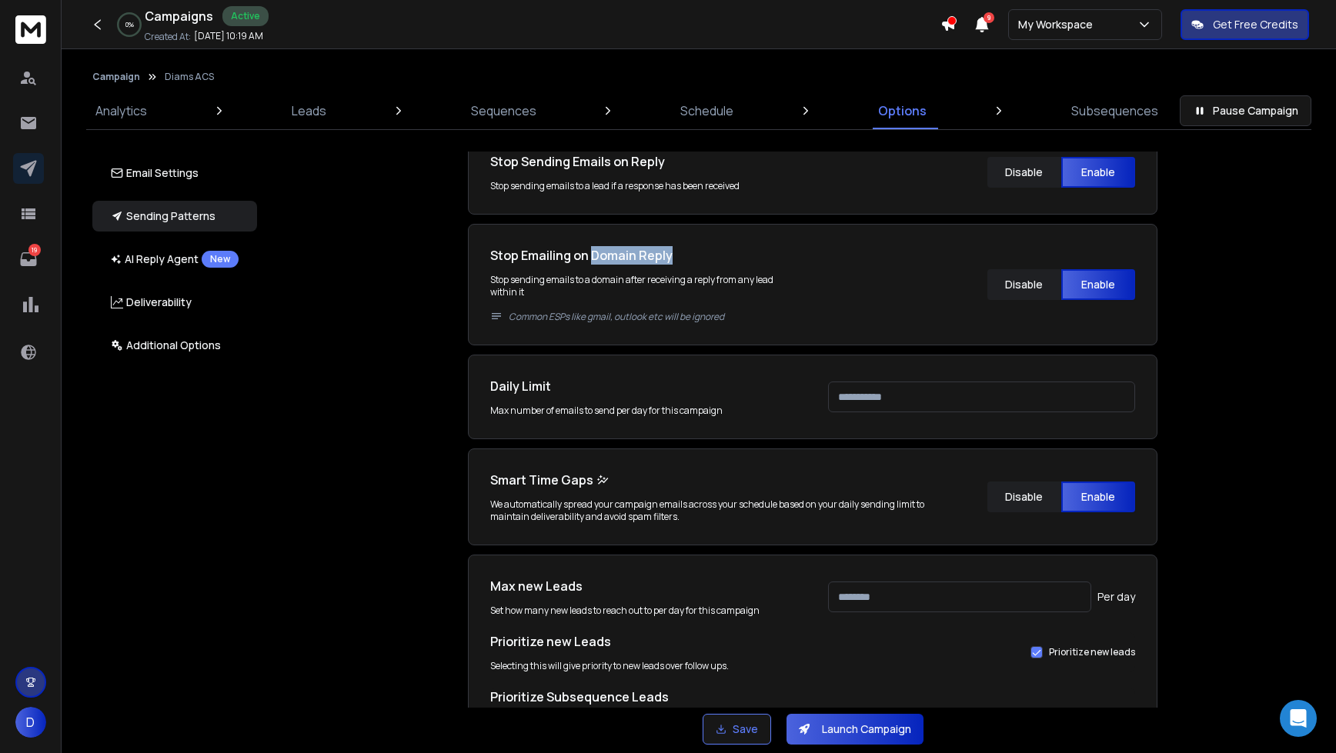
drag, startPoint x: 589, startPoint y: 259, endPoint x: 675, endPoint y: 255, distance: 85.5
click at [675, 255] on h1 "Stop Emailing on Domain Reply" at bounding box center [643, 255] width 307 height 18
drag, startPoint x: 683, startPoint y: 260, endPoint x: 637, endPoint y: 259, distance: 45.4
click at [637, 259] on h1 "Stop Emailing on Domain Reply" at bounding box center [643, 255] width 307 height 18
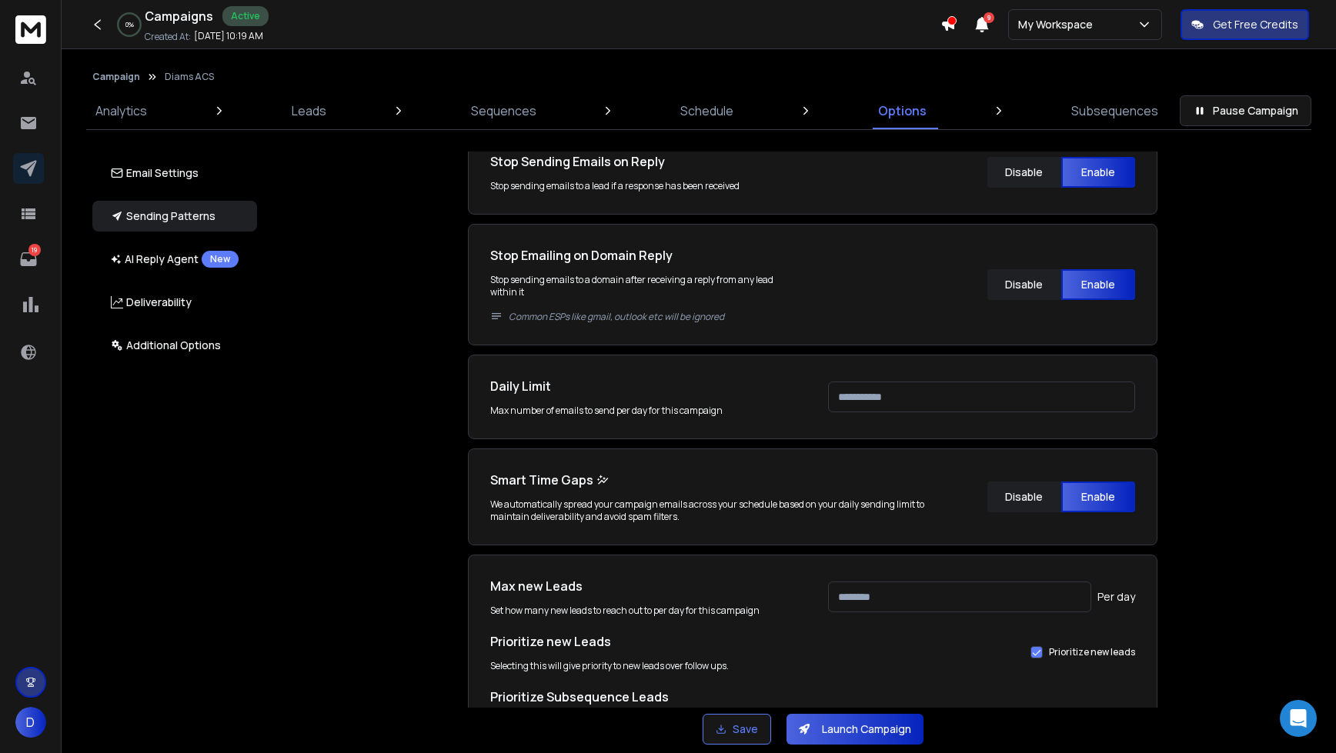
click at [492, 258] on h1 "Stop Emailing on Domain Reply" at bounding box center [643, 255] width 307 height 18
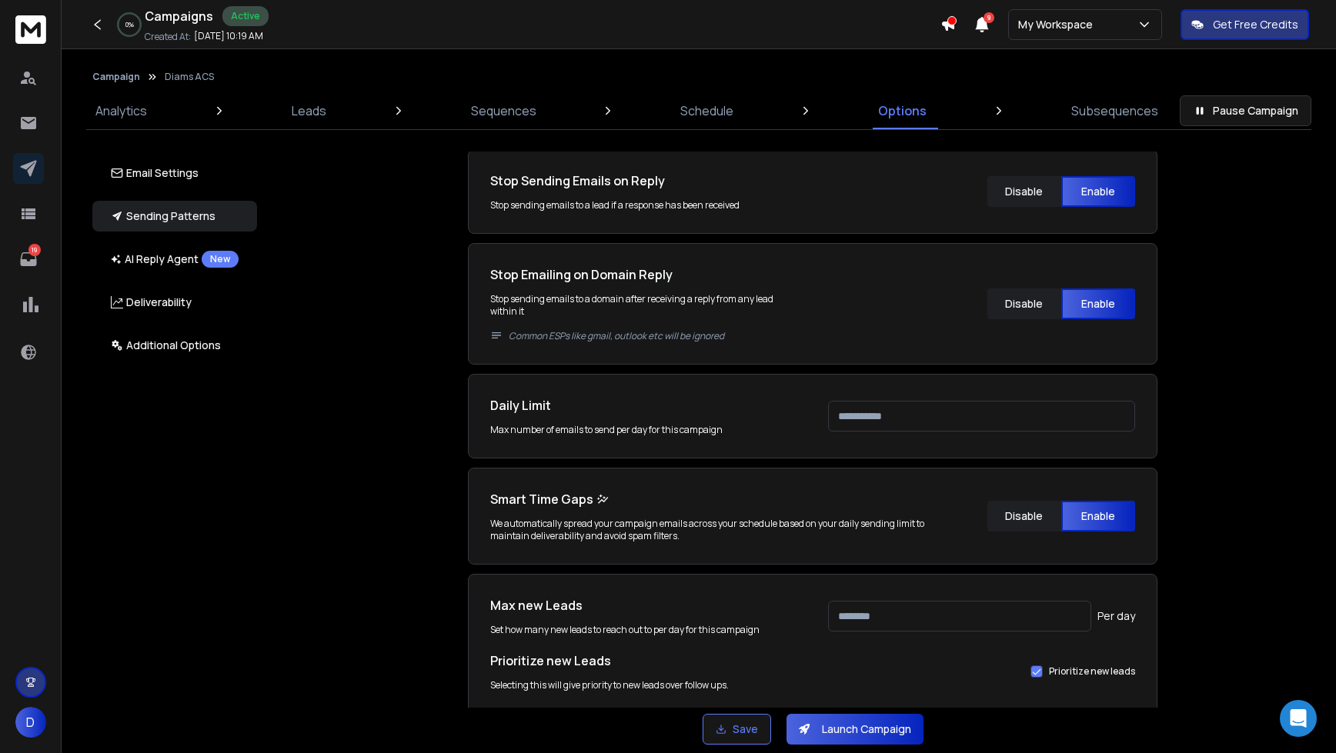
scroll to position [527, 0]
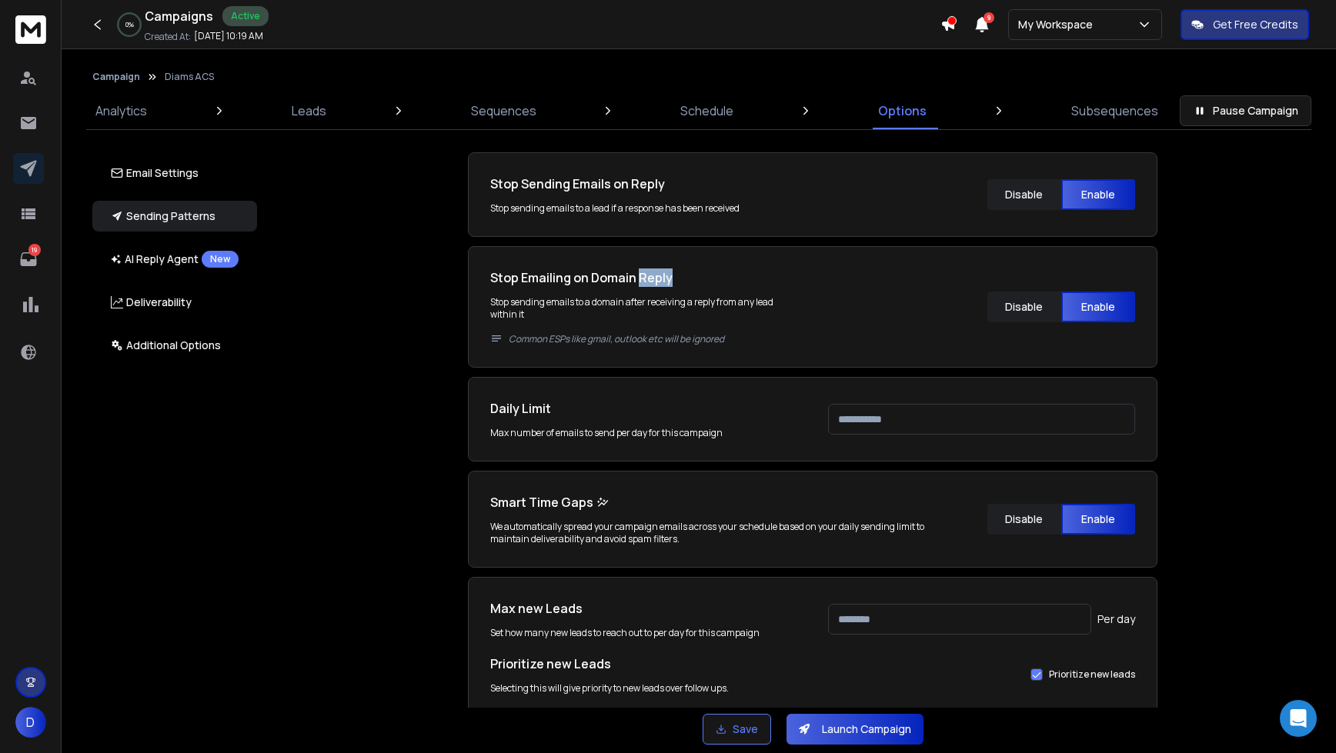
drag, startPoint x: 682, startPoint y: 275, endPoint x: 636, endPoint y: 278, distance: 46.3
click at [636, 278] on h1 "Stop Emailing on Domain Reply" at bounding box center [643, 278] width 307 height 18
click at [612, 281] on h1 "Stop Emailing on Domain Reply" at bounding box center [643, 278] width 307 height 18
click at [1000, 115] on icon at bounding box center [999, 111] width 12 height 12
click at [1090, 115] on p "Subsequences" at bounding box center [1114, 111] width 87 height 18
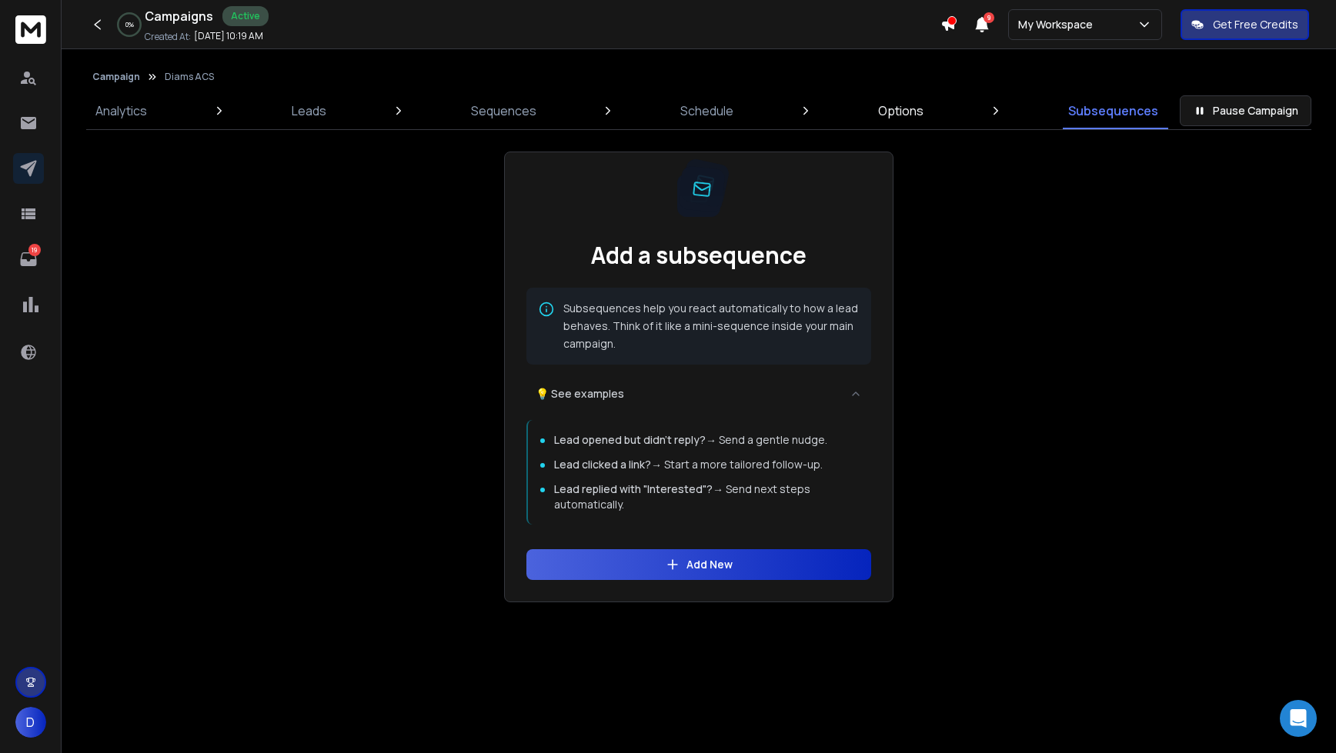
click at [933, 111] on link "Options" at bounding box center [901, 110] width 64 height 37
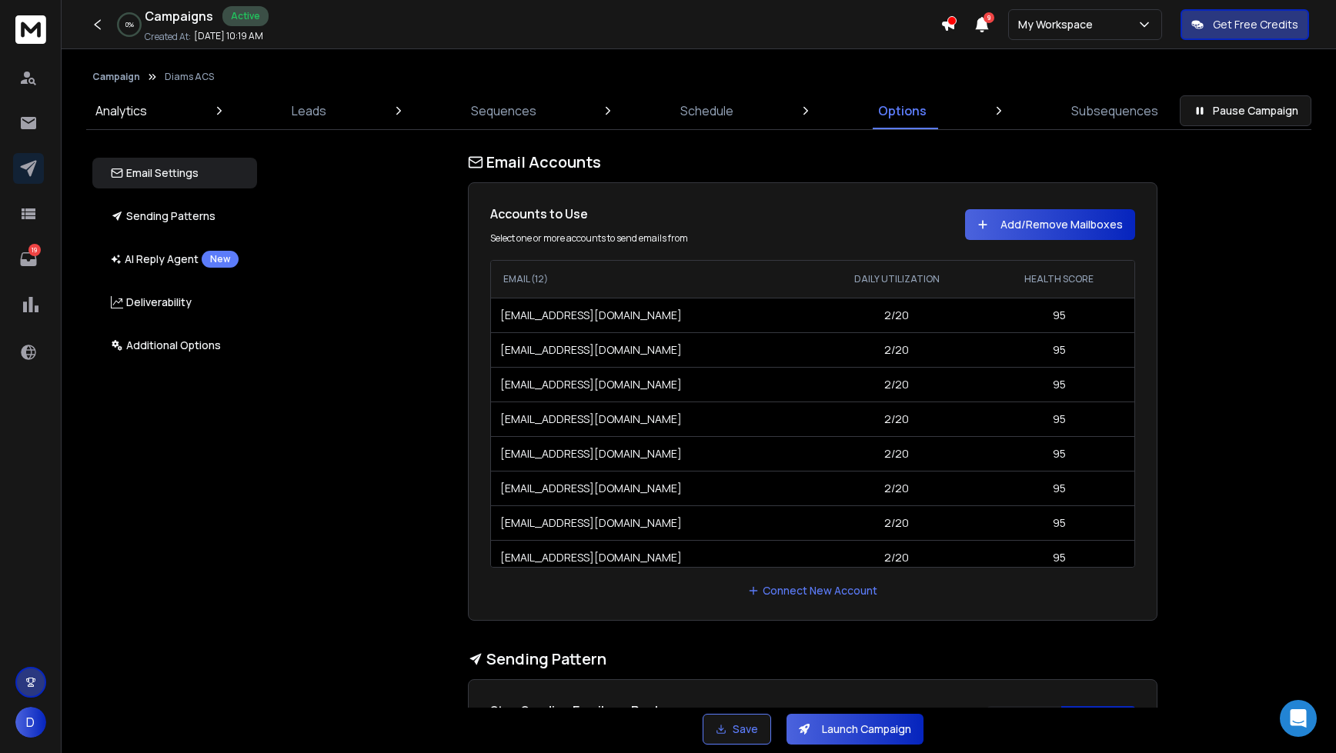
click at [141, 114] on p "Analytics" at bounding box center [121, 111] width 52 height 18
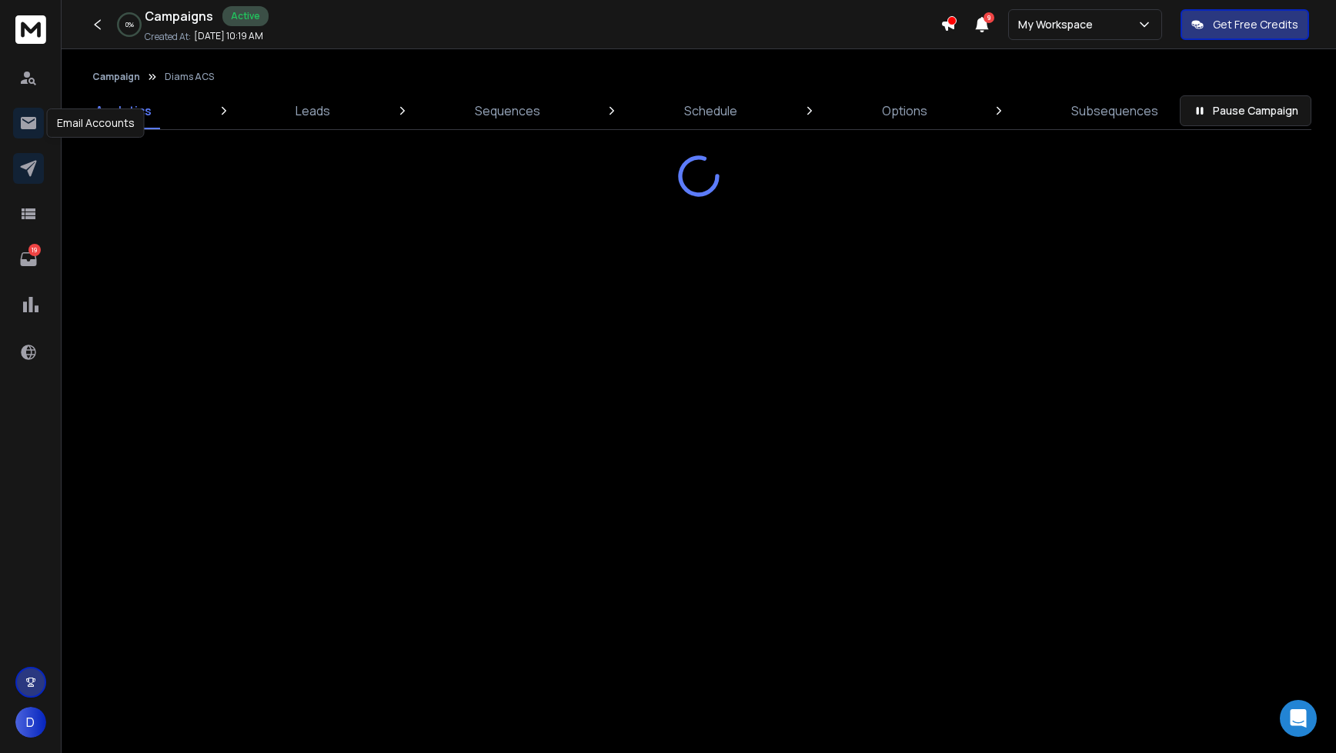
click at [28, 125] on icon at bounding box center [28, 123] width 15 height 12
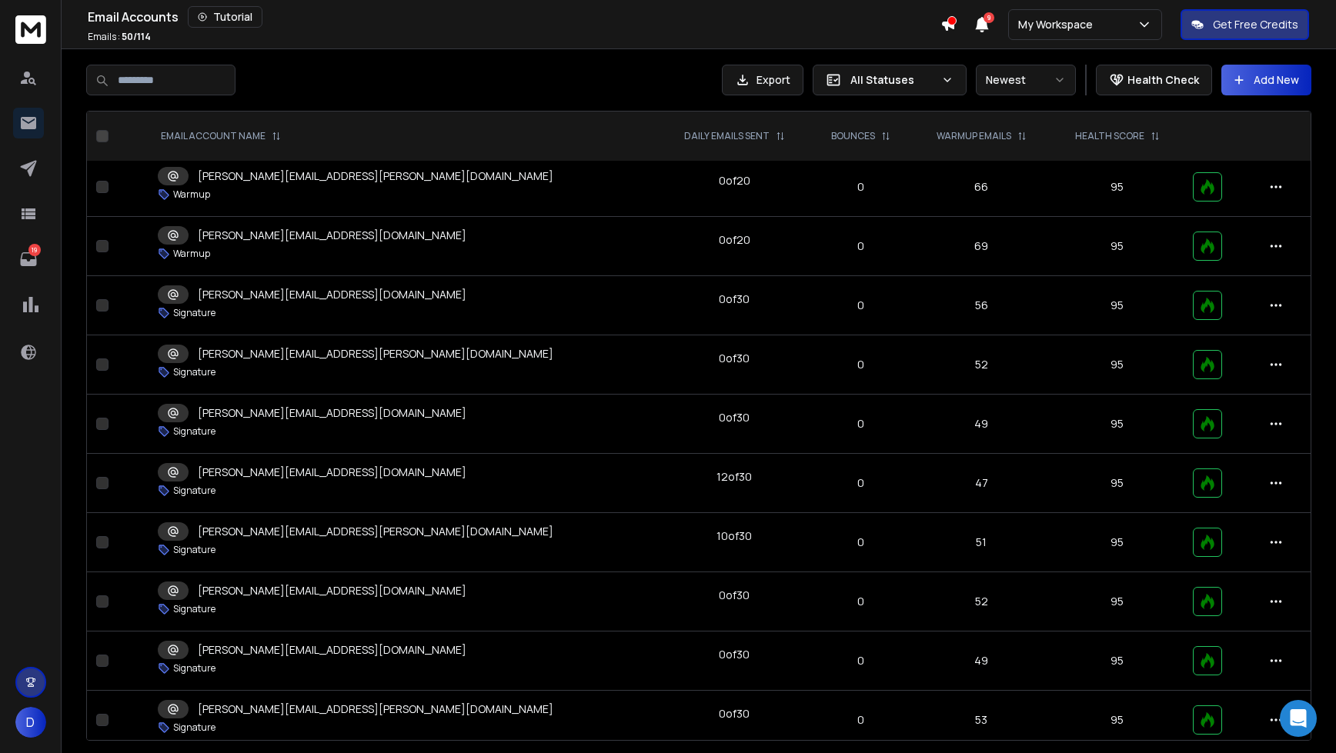
scroll to position [1731, 0]
click at [27, 169] on icon at bounding box center [28, 168] width 18 height 18
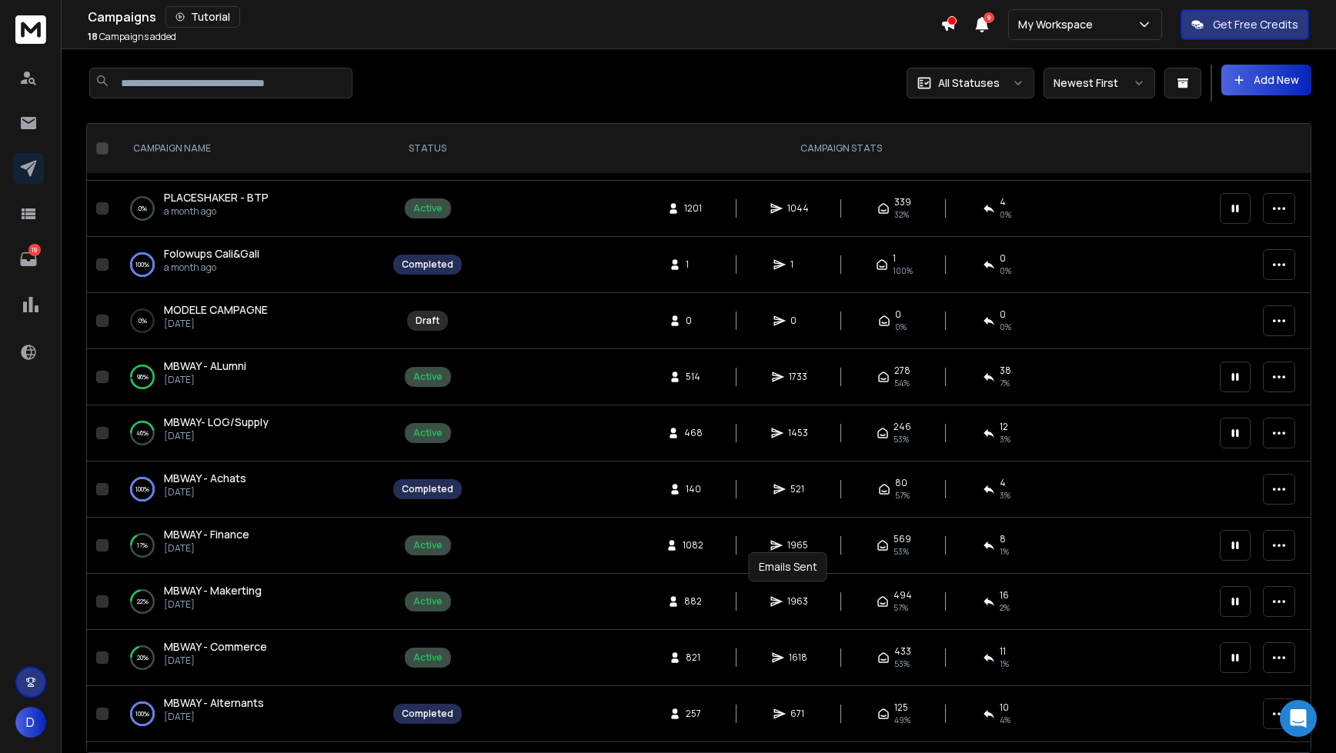
scroll to position [171, 0]
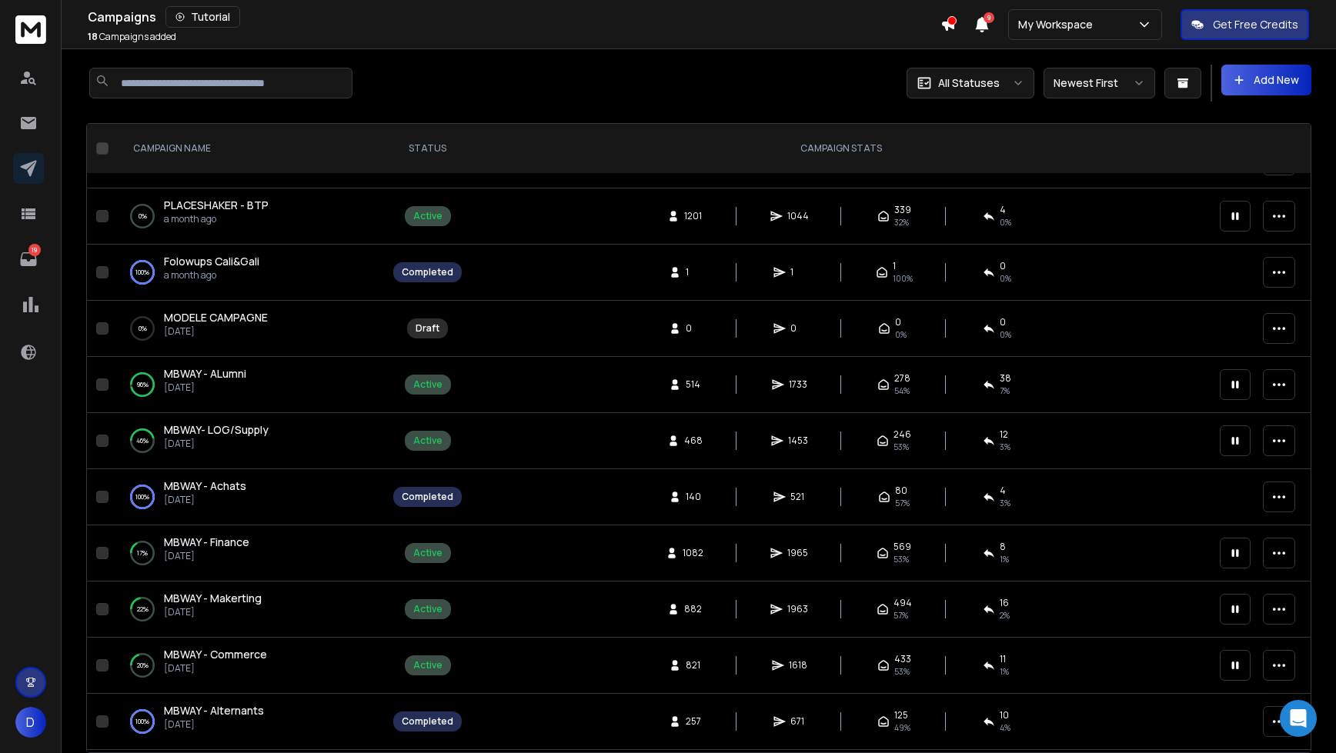
click at [806, 422] on td "468 1453 246 53 % 12 3 %" at bounding box center [841, 441] width 740 height 56
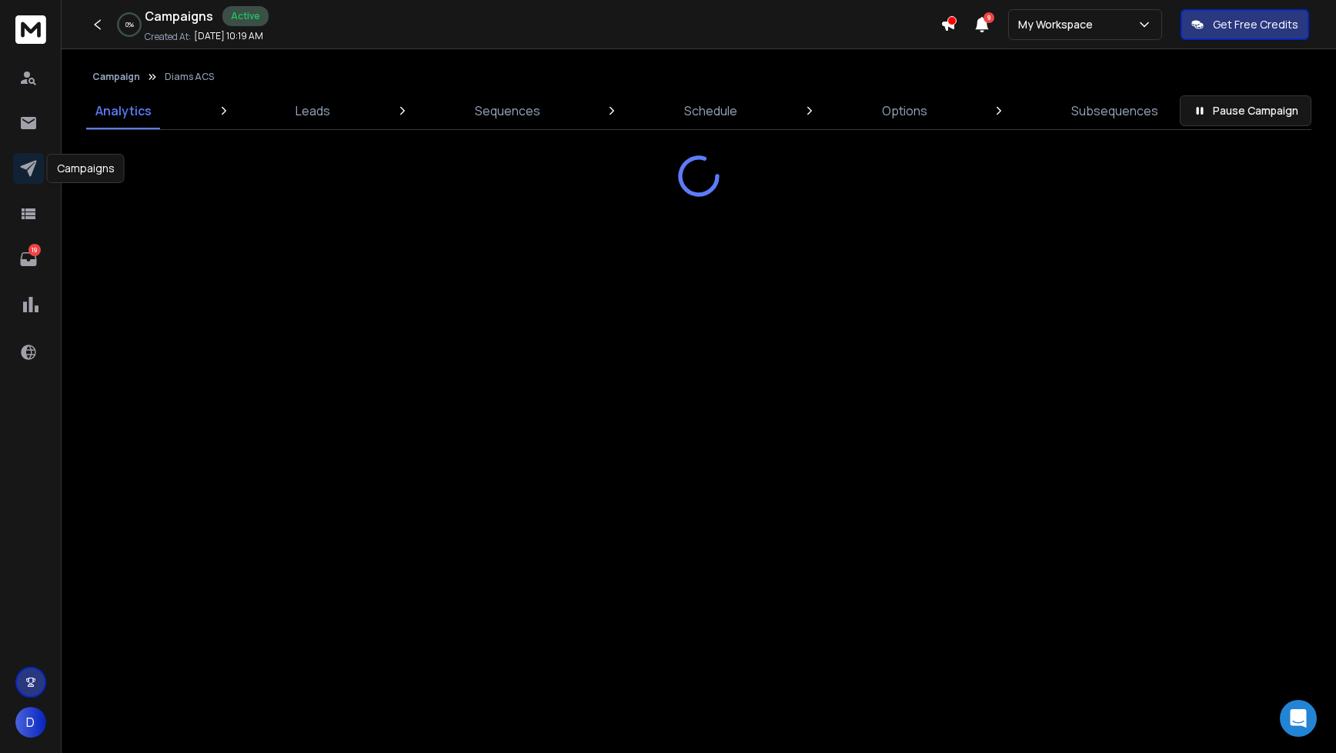
click at [19, 172] on icon at bounding box center [28, 168] width 18 height 18
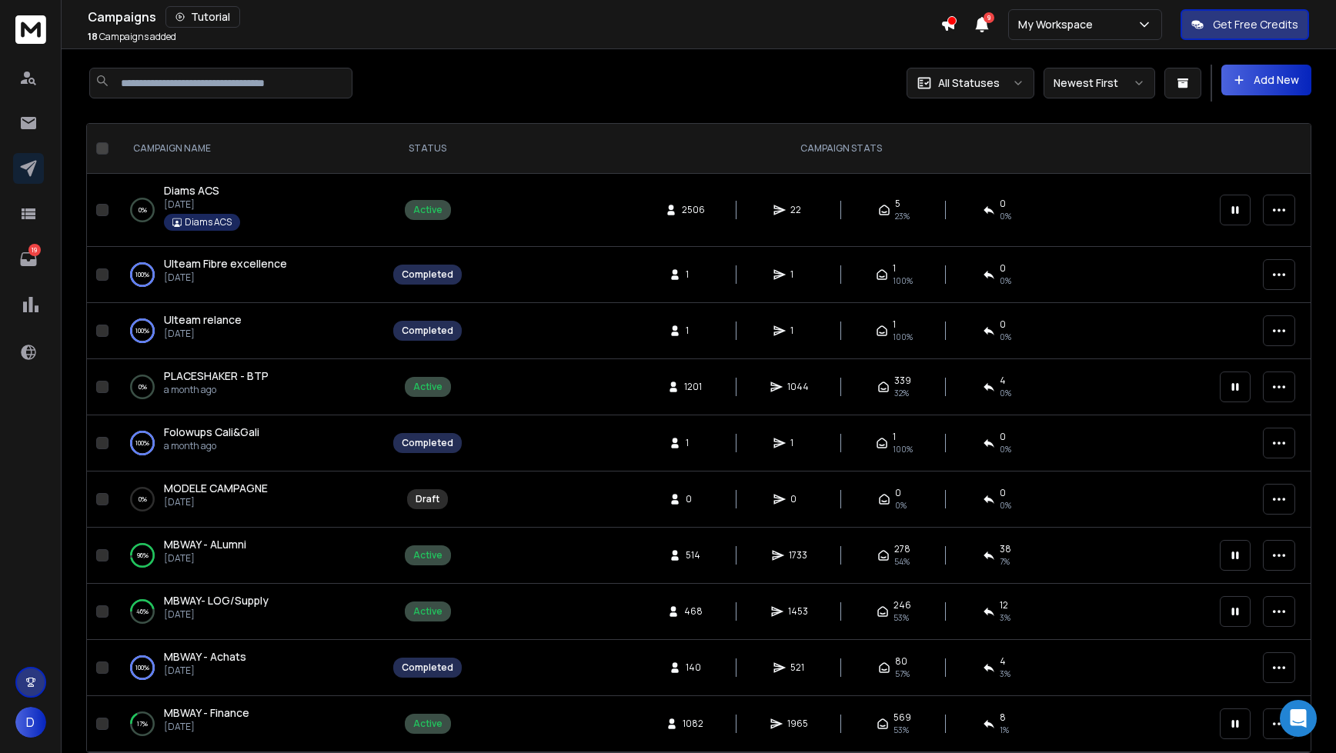
click at [82, 142] on div "Campaigns 18 Campaigns Added All Statuses Newest First Add New CAMPAIGN NAME ST…" at bounding box center [699, 441] width 1274 height 784
click at [279, 202] on div "0 % Diams ACS 13 days ago Diams ACS" at bounding box center [249, 209] width 239 height 54
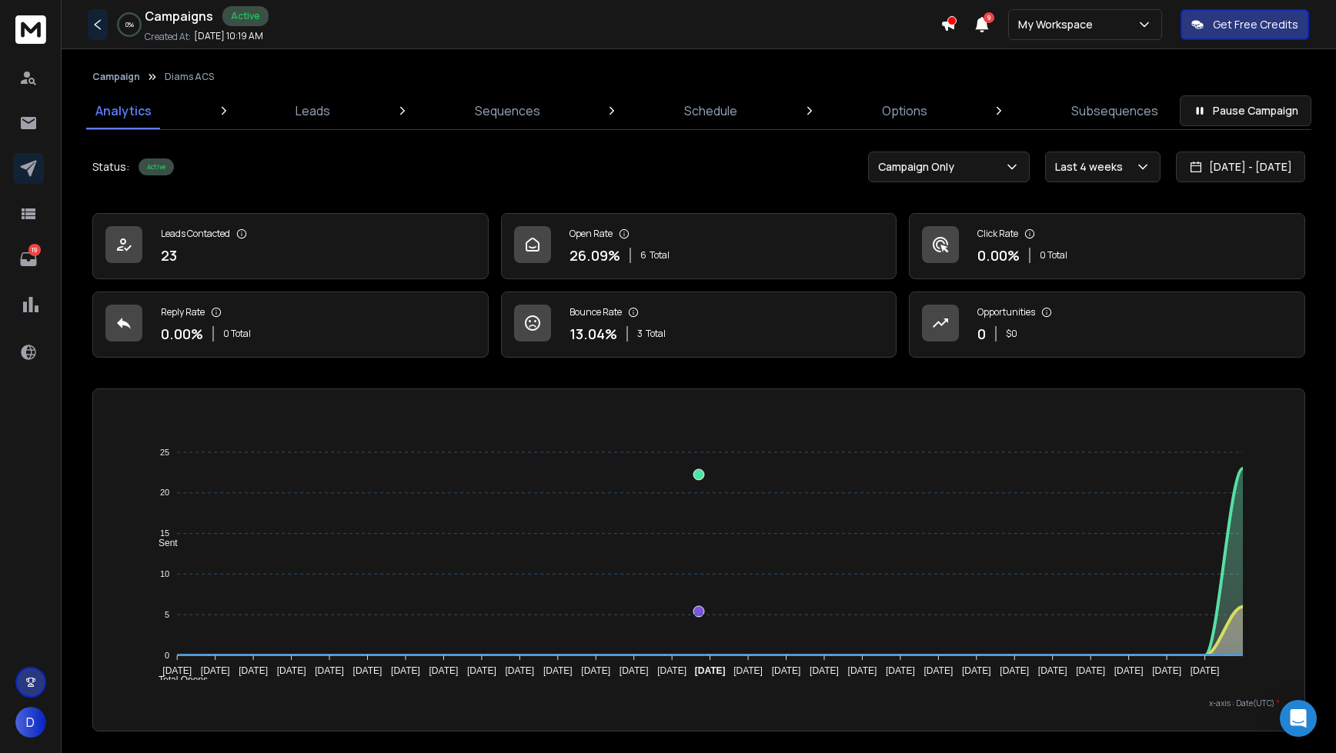
click at [102, 32] on button at bounding box center [98, 24] width 20 height 31
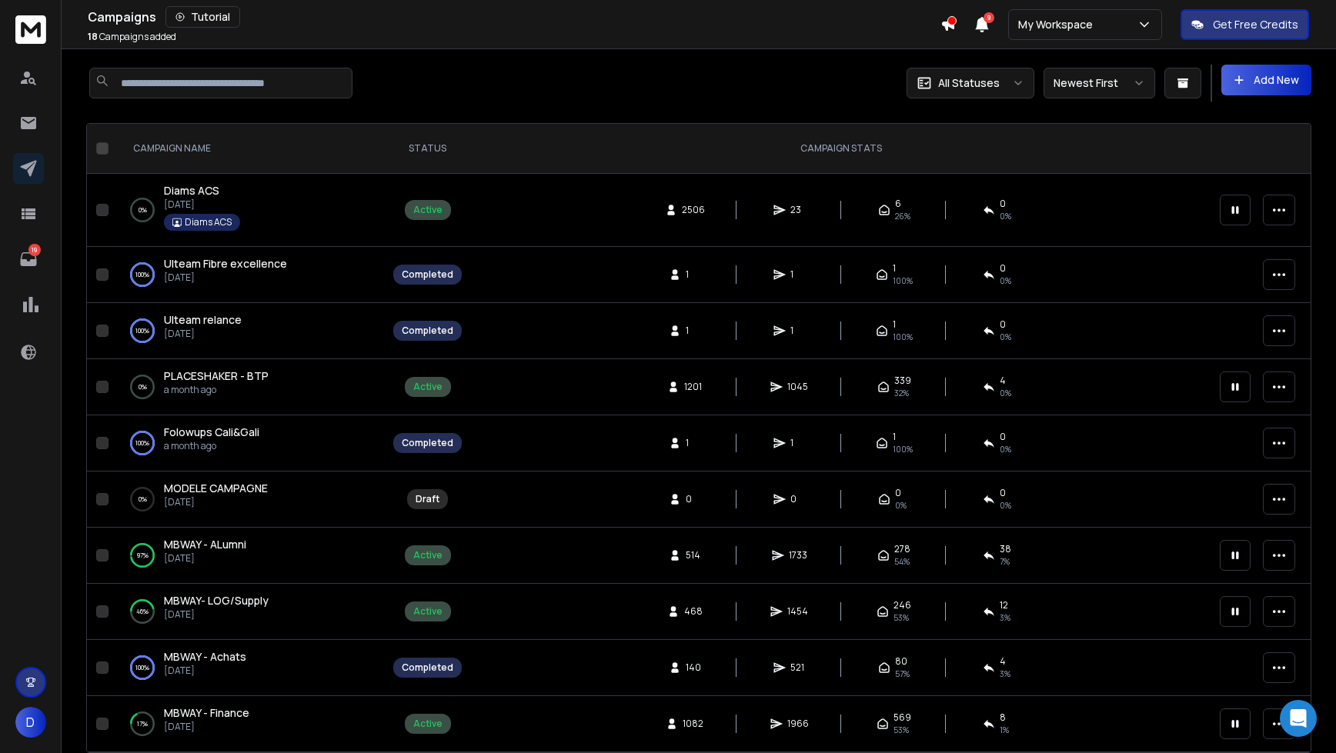
click at [1281, 208] on icon "button" at bounding box center [1278, 209] width 15 height 15
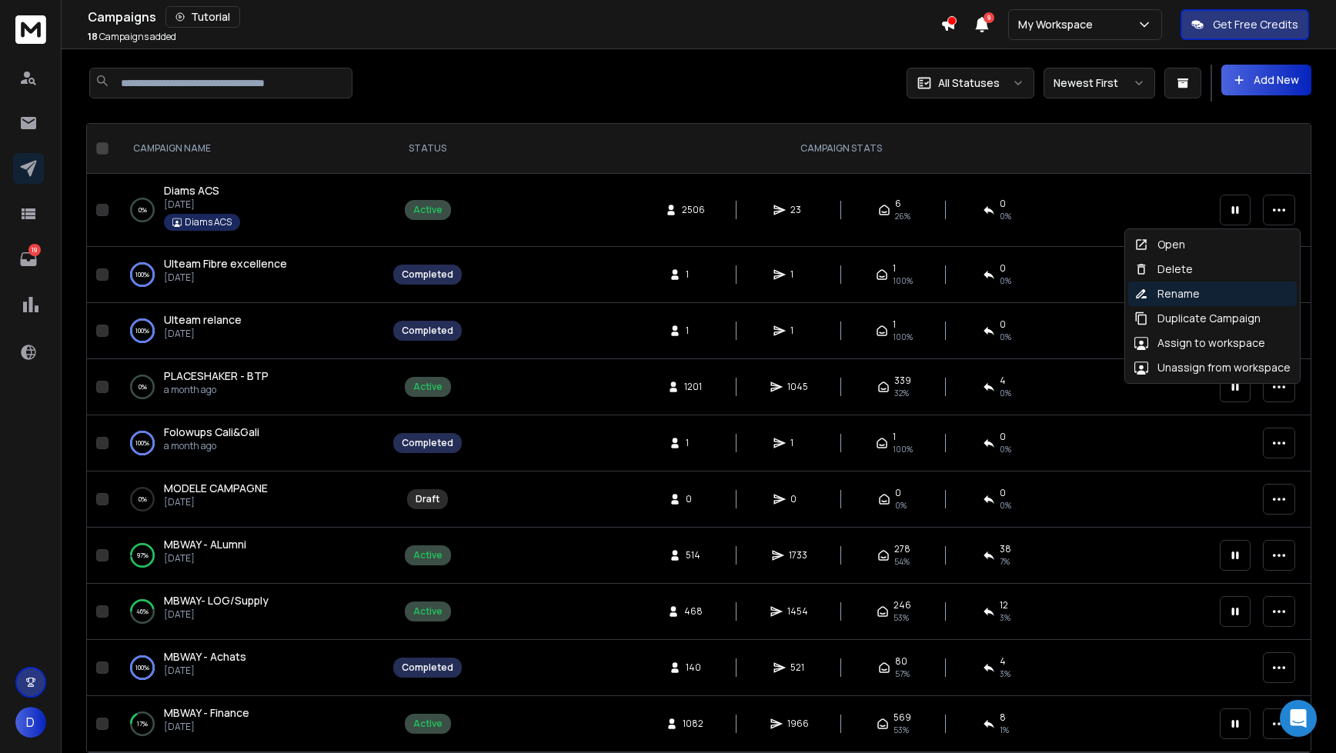
click at [1197, 298] on div "Rename" at bounding box center [1166, 293] width 65 height 15
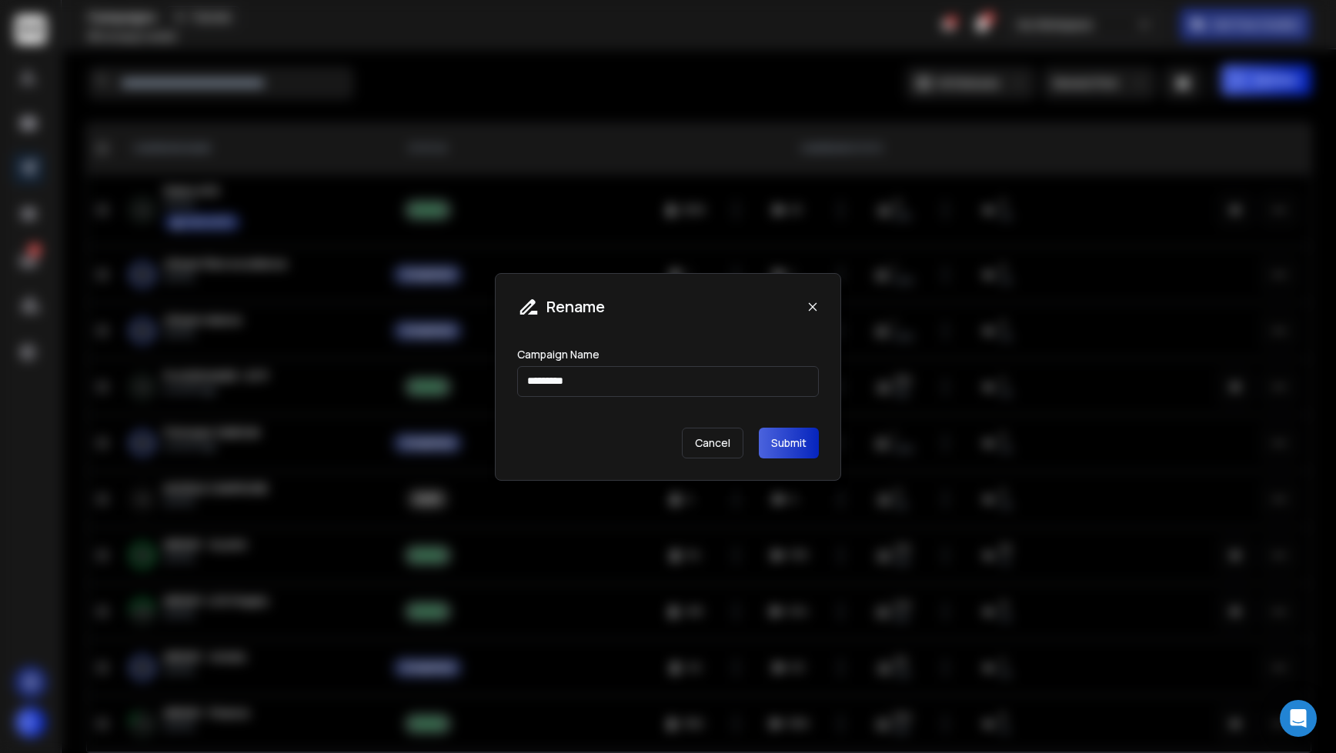
click at [651, 376] on input "*********" at bounding box center [668, 381] width 302 height 31
type input "**********"
click at [794, 439] on button "Submit" at bounding box center [789, 443] width 60 height 31
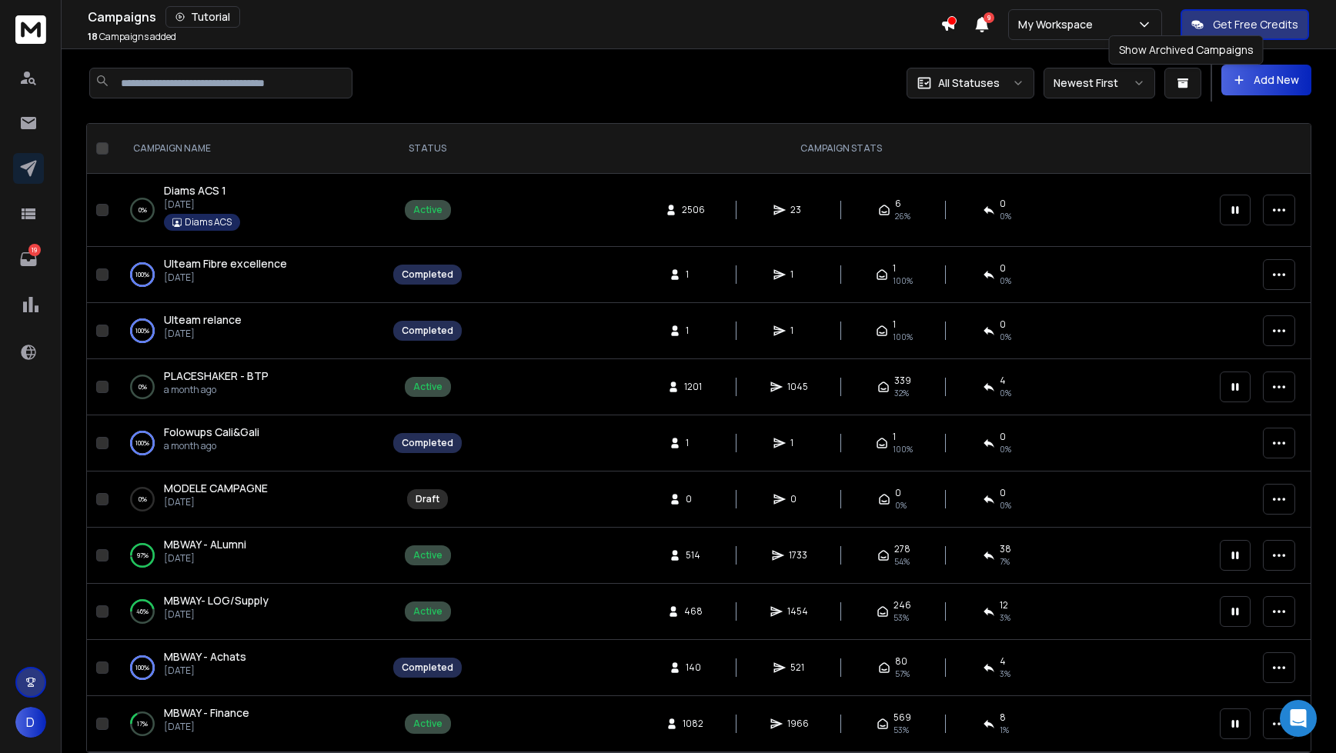
click at [1120, 85] on button "Newest First" at bounding box center [1099, 83] width 112 height 31
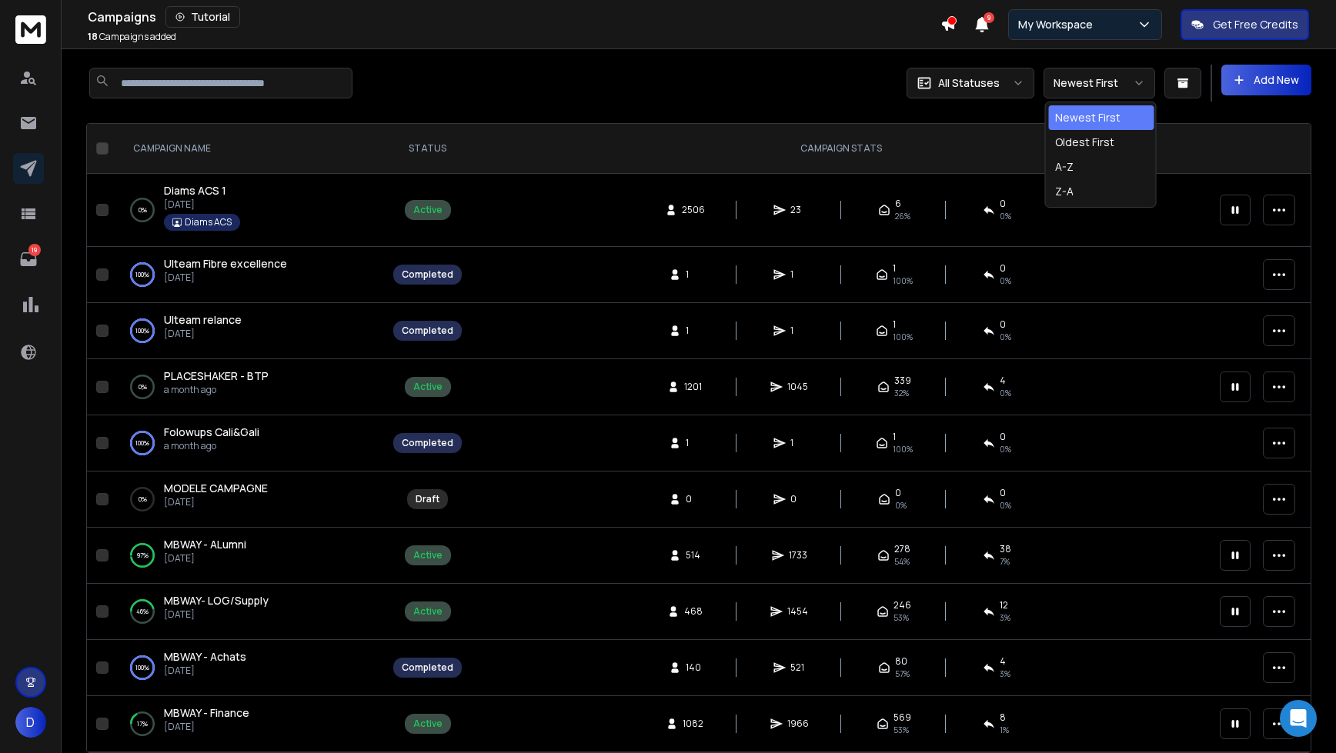
click at [1126, 35] on button "My Workspace" at bounding box center [1085, 24] width 154 height 31
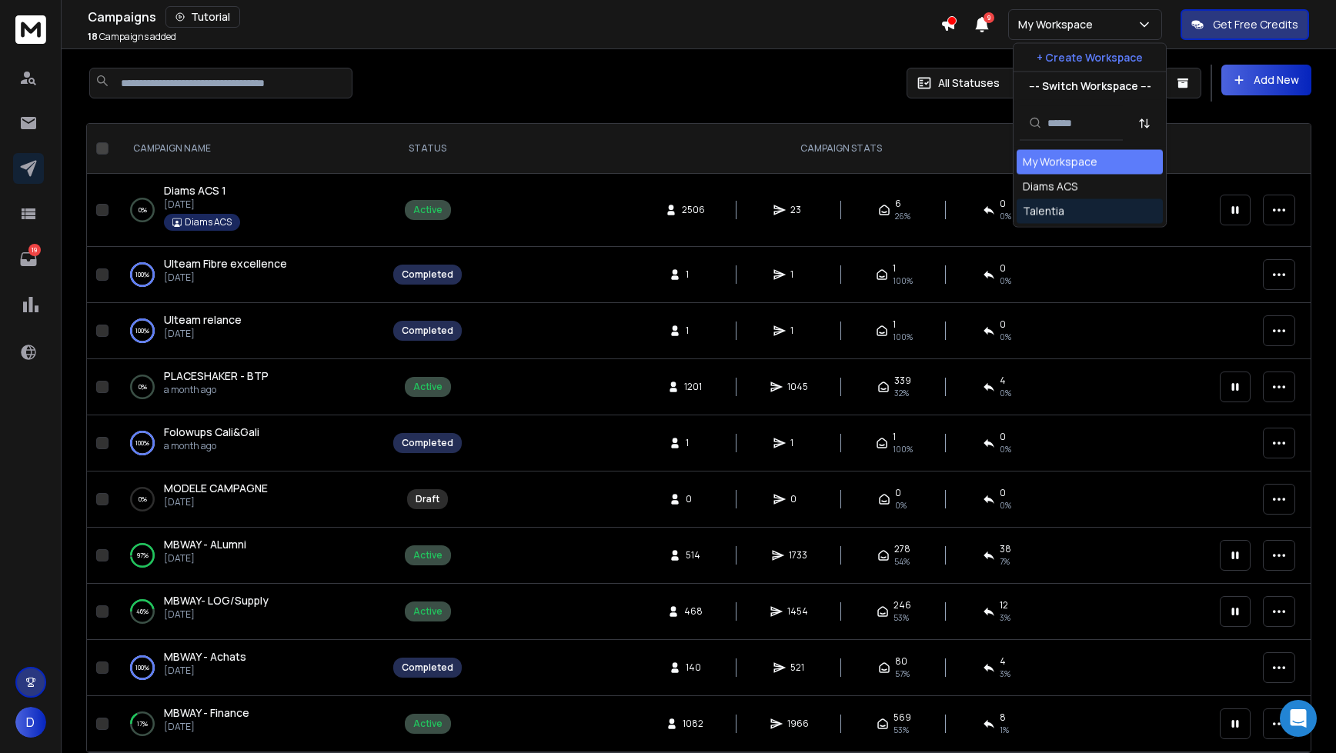
click at [1286, 219] on button "button" at bounding box center [1279, 210] width 32 height 31
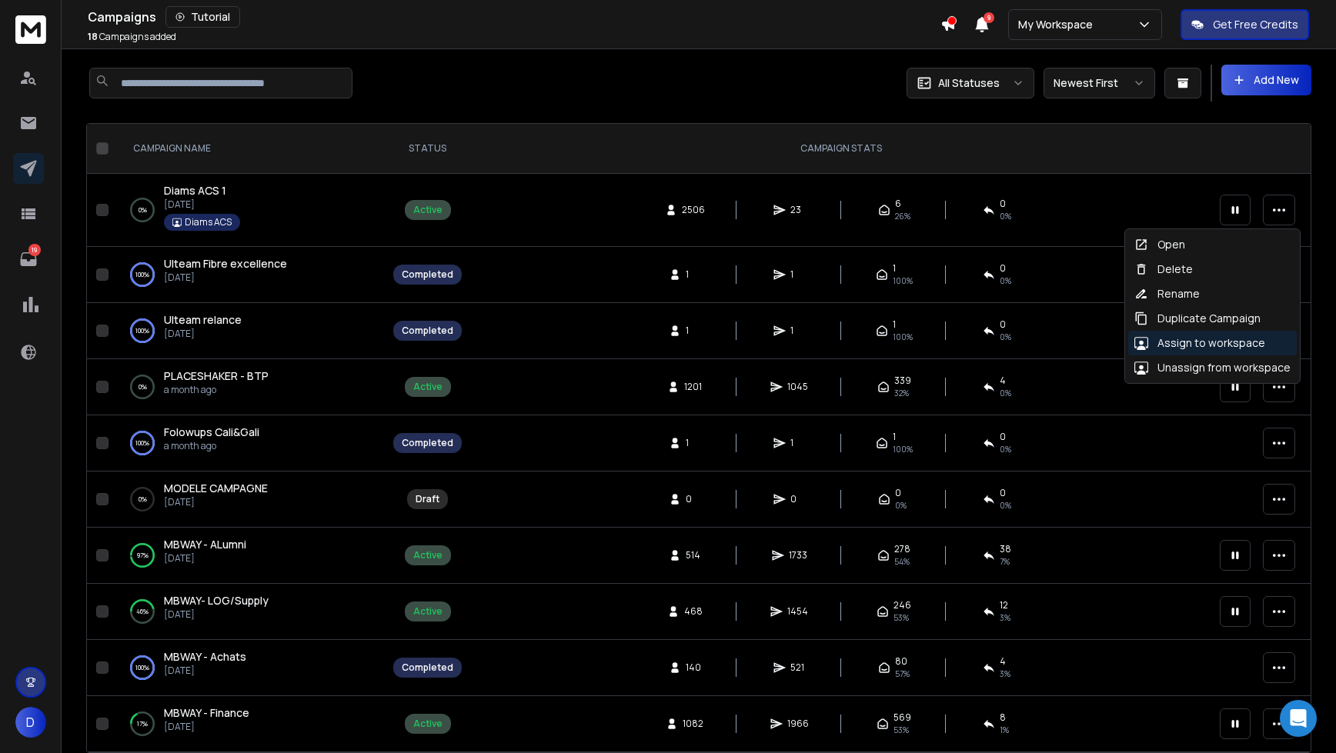
click at [1230, 337] on div "Assign to workspace" at bounding box center [1199, 343] width 131 height 15
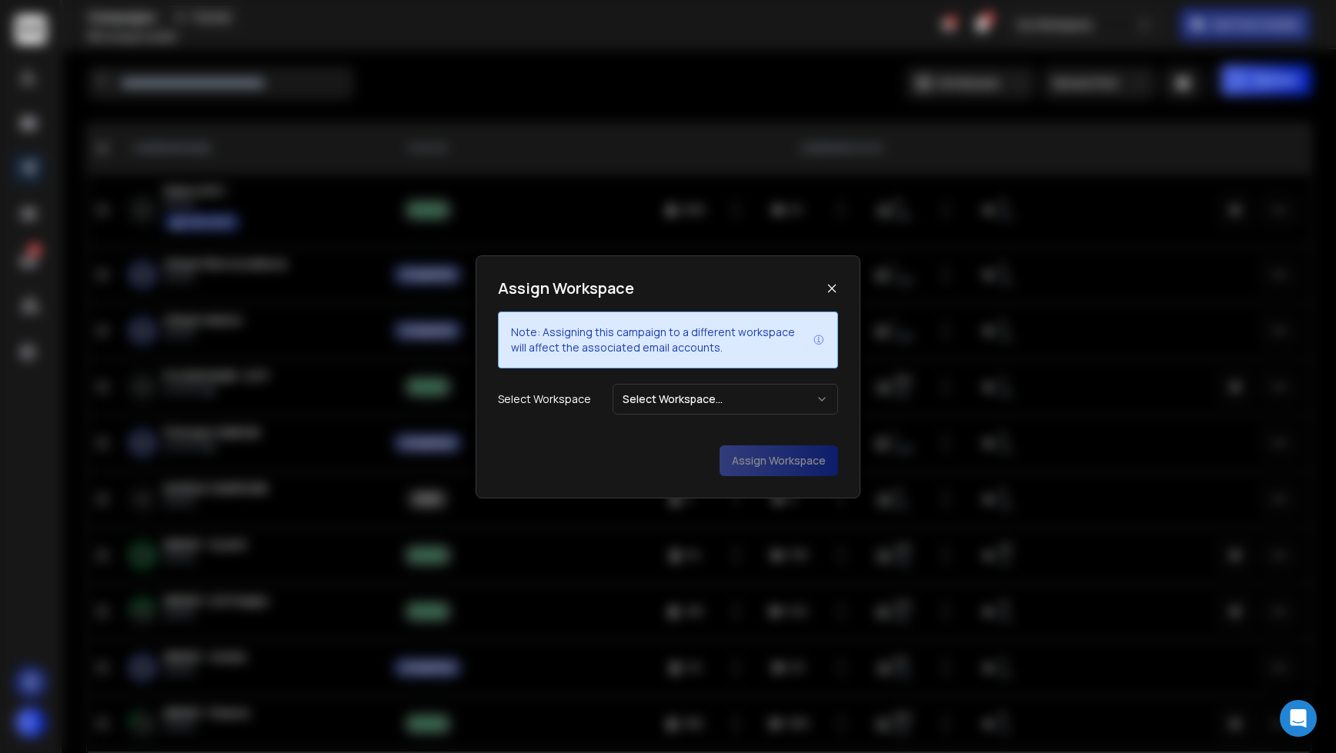
click at [762, 401] on button "Select Workspace..." at bounding box center [725, 399] width 225 height 31
click at [723, 411] on button "Talentia" at bounding box center [725, 399] width 225 height 31
click at [766, 471] on button "Assign Workspace" at bounding box center [779, 461] width 119 height 31
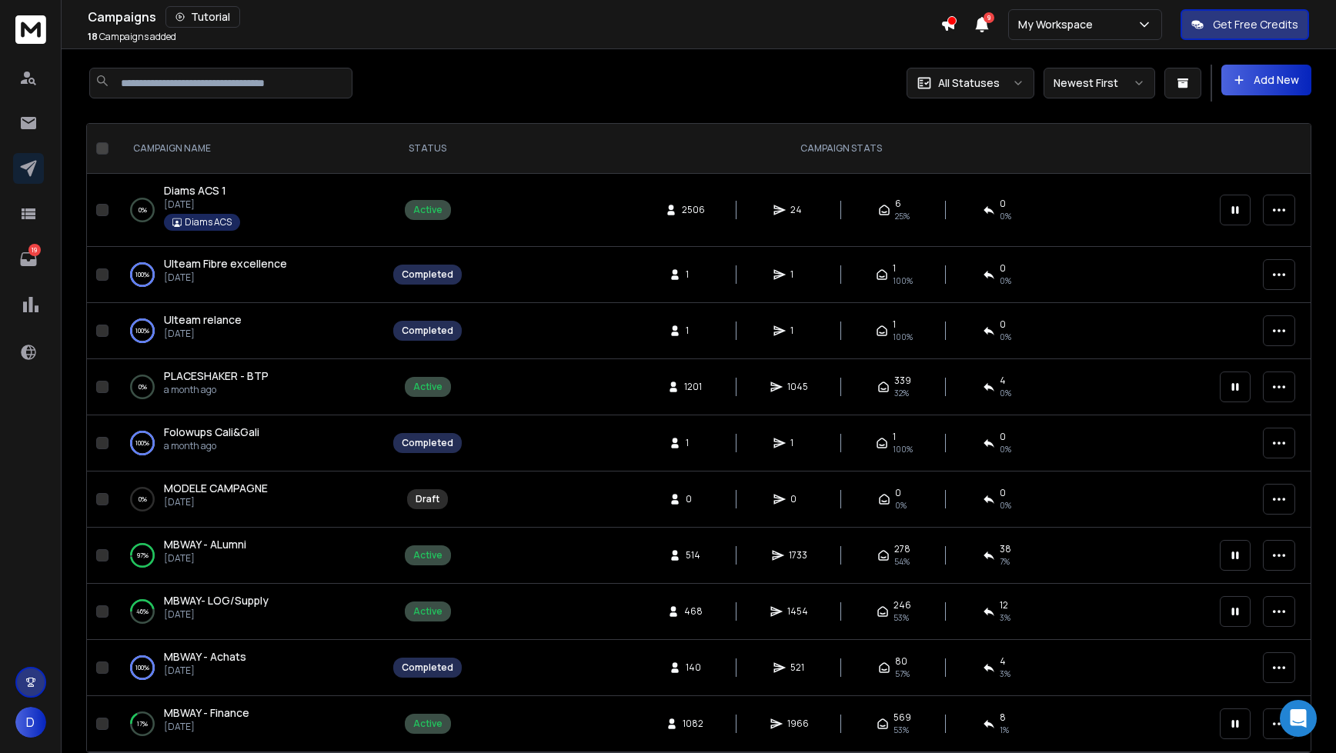
click at [550, 85] on div at bounding box center [392, 83] width 613 height 37
click at [888, 109] on div "Campaigns 18 Campaigns Added All Statuses Newest First Add New CAMPAIGN NAME ST…" at bounding box center [698, 441] width 1225 height 753
click at [1146, 13] on button "My Workspace" at bounding box center [1085, 24] width 154 height 31
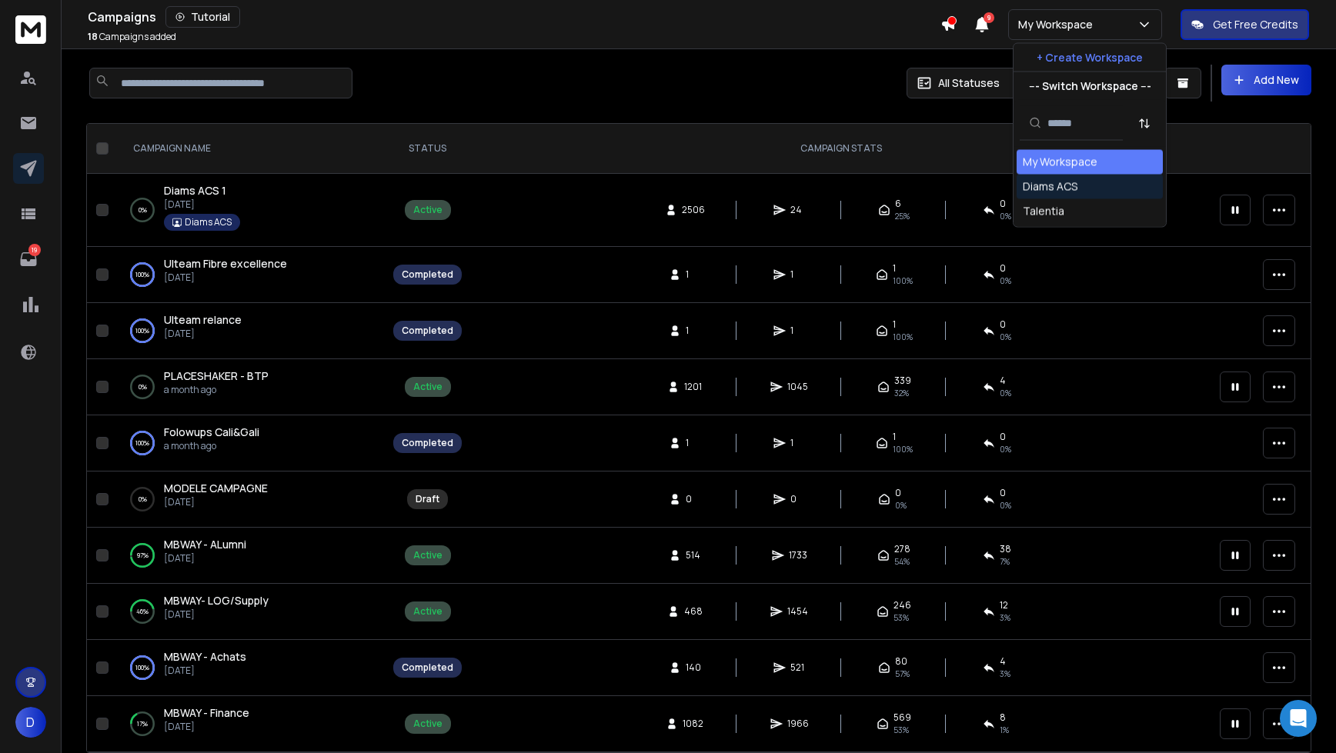
click at [1070, 188] on div "Diams ACS" at bounding box center [1050, 186] width 55 height 15
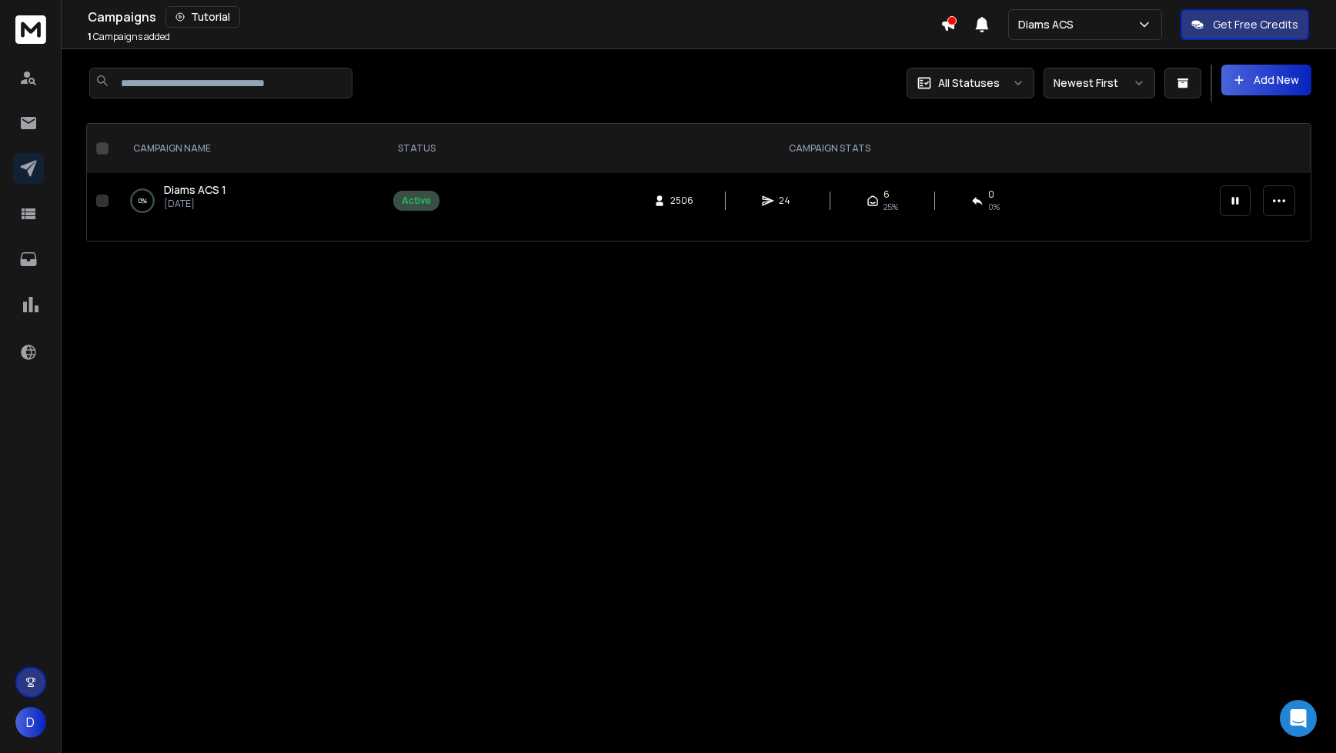
click at [276, 85] on input at bounding box center [220, 83] width 263 height 31
click at [1277, 92] on button "Add New" at bounding box center [1266, 80] width 90 height 31
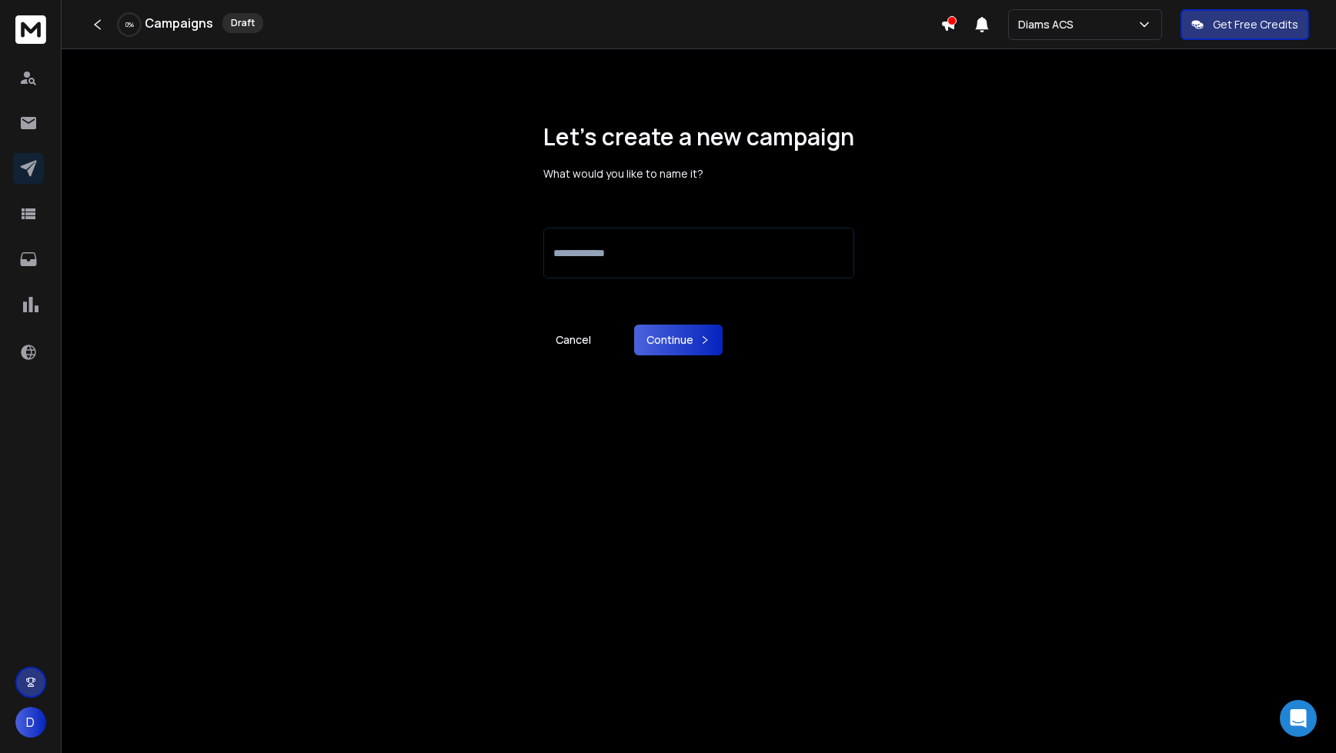
click at [747, 265] on input at bounding box center [698, 253] width 311 height 51
type input "**********"
click at [693, 355] on button "Continue" at bounding box center [678, 340] width 88 height 31
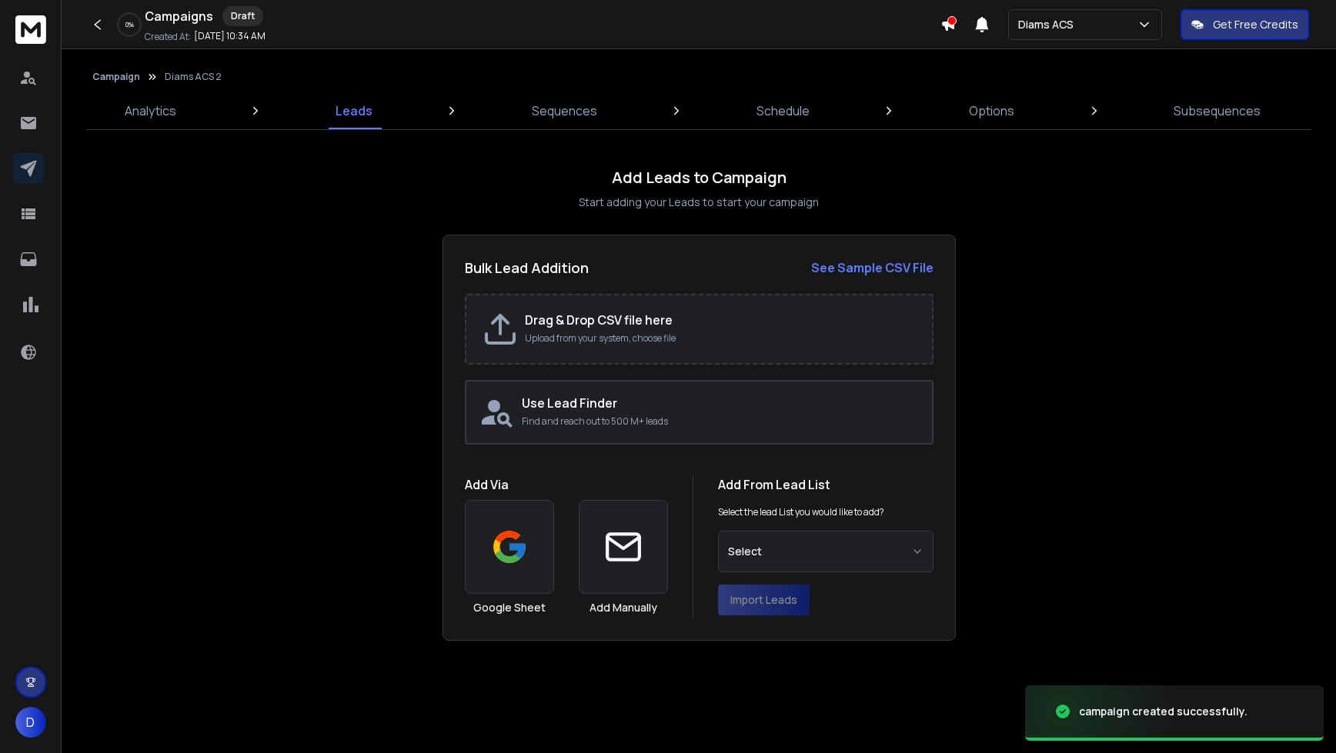
click at [225, 249] on div "Add Leads to Campaign Start adding your Leads to start your campaign Bulk Lead …" at bounding box center [698, 396] width 1213 height 489
click at [100, 22] on icon at bounding box center [98, 25] width 14 height 14
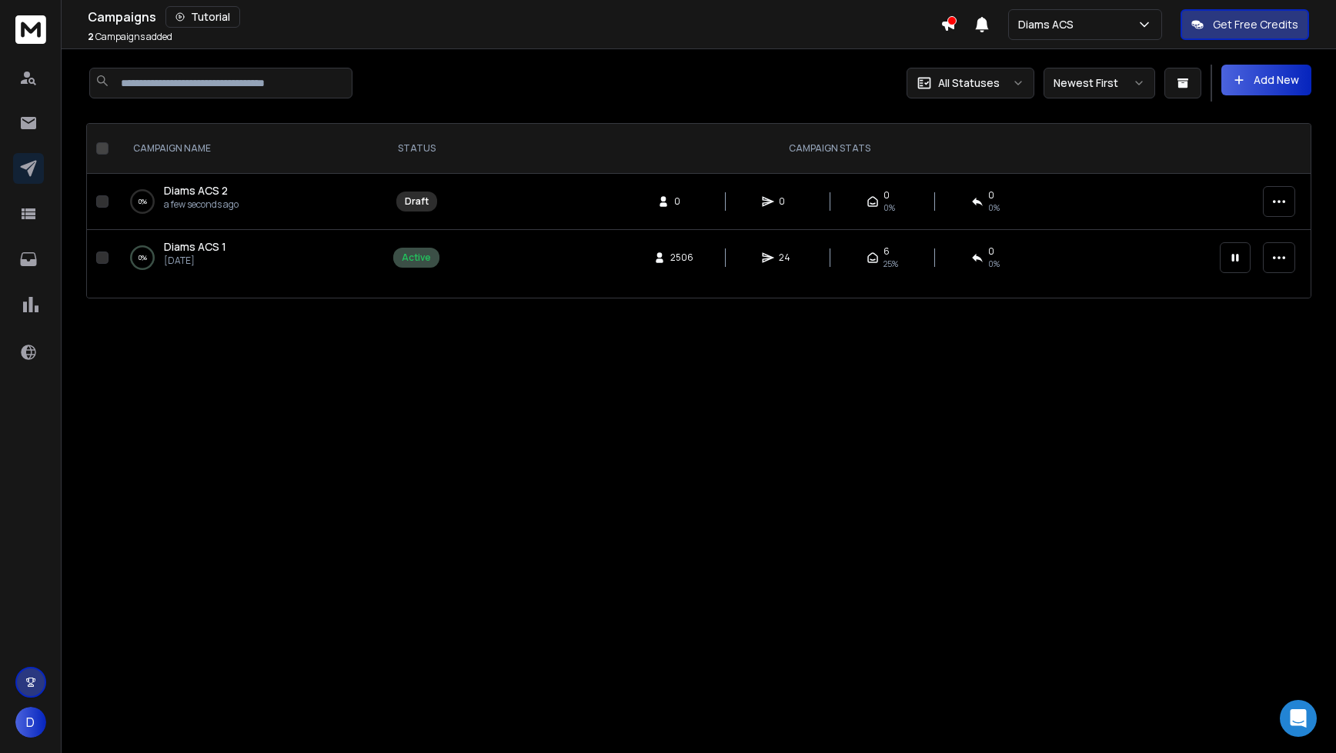
click at [1260, 85] on button "Add New" at bounding box center [1266, 80] width 90 height 31
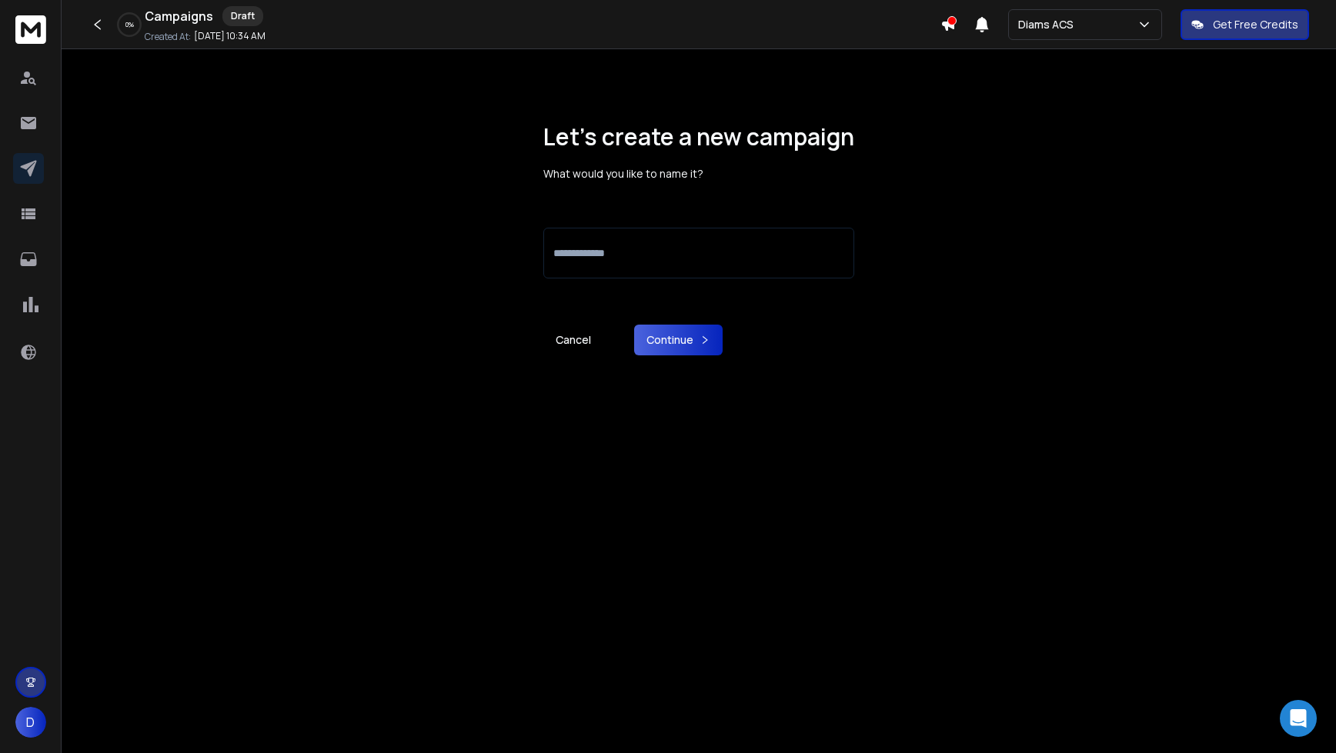
click at [687, 269] on input at bounding box center [698, 253] width 311 height 51
type input "**********"
click at [694, 346] on button "Continue" at bounding box center [678, 340] width 88 height 31
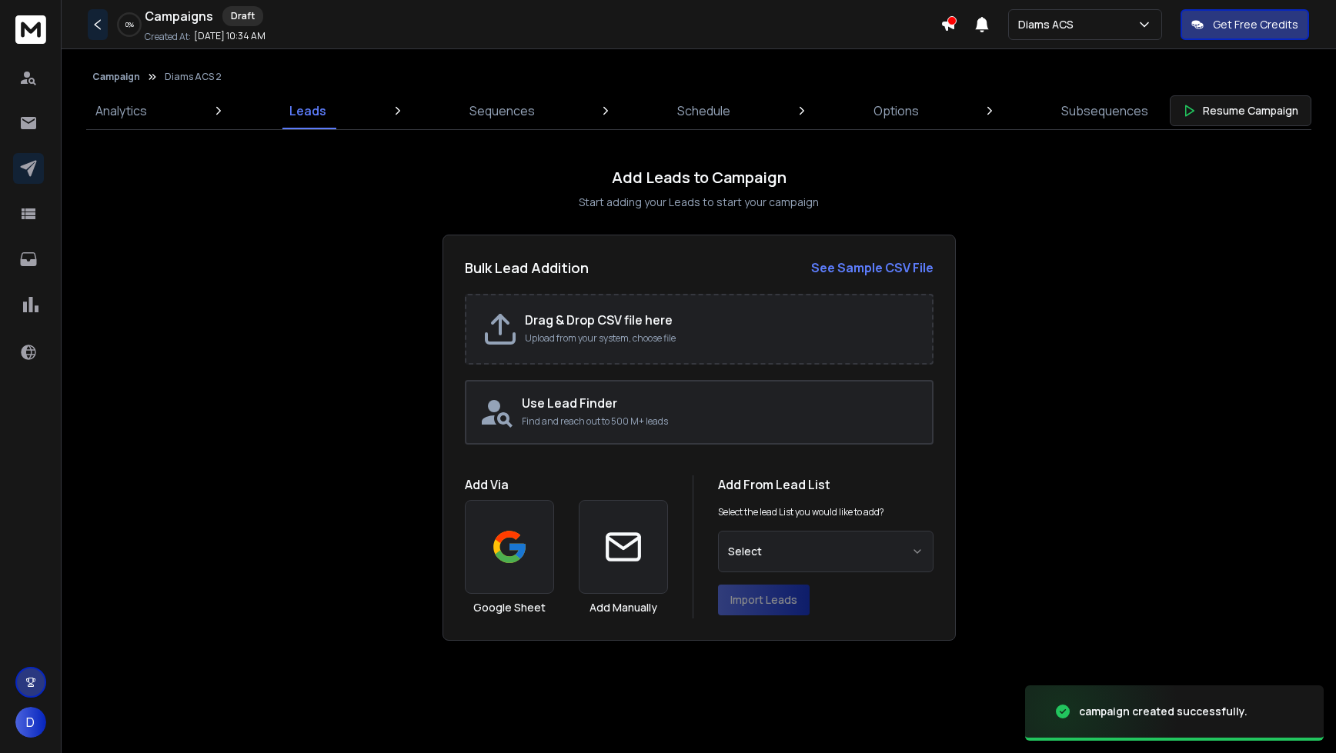
click at [102, 25] on icon at bounding box center [98, 25] width 14 height 14
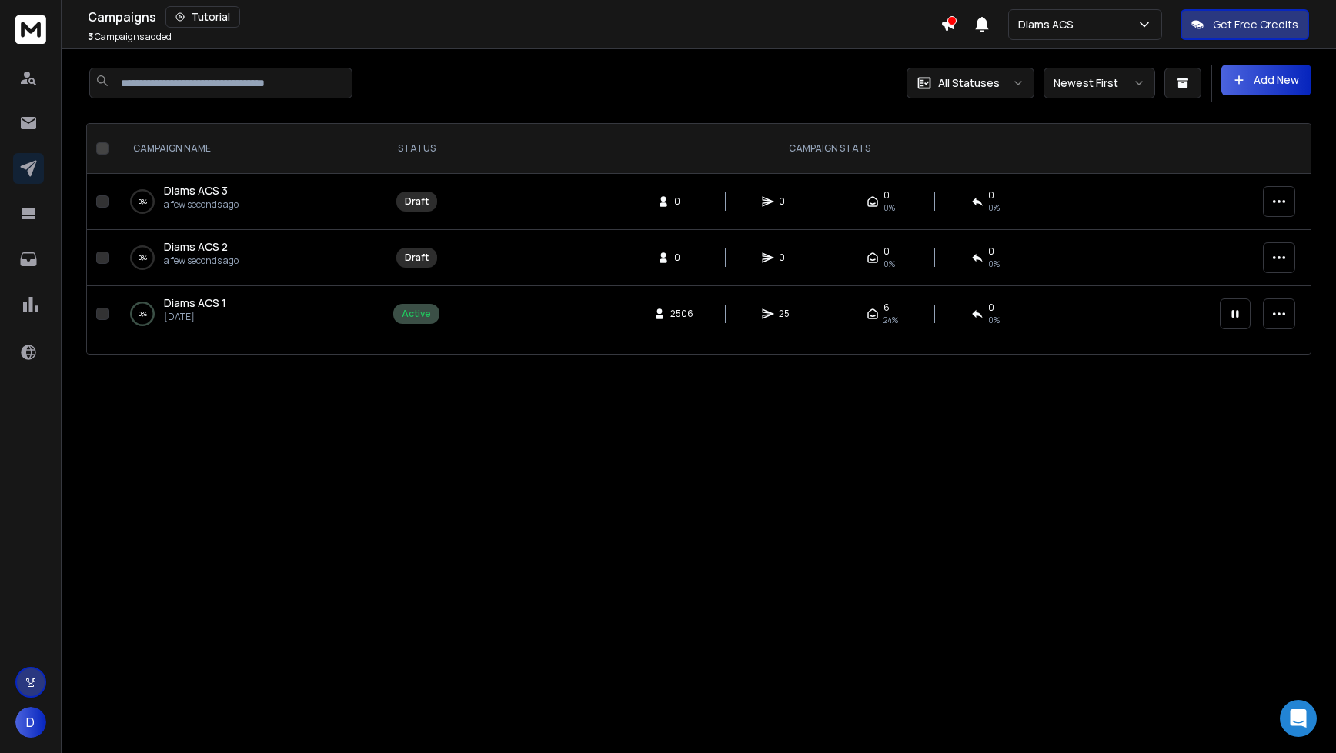
click at [250, 419] on div "Campaigns 3 Campaigns Added All Statuses Newest First Add New CAMPAIGN NAME STA…" at bounding box center [698, 441] width 1225 height 753
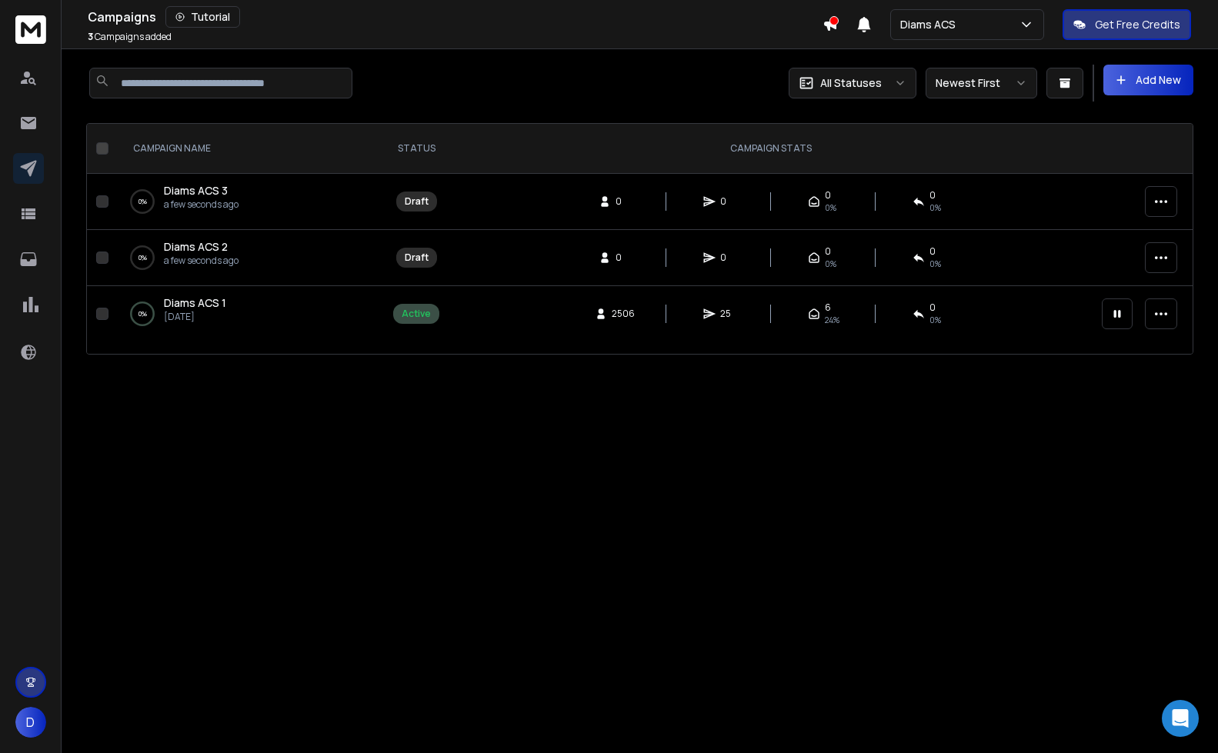
click at [335, 439] on div "Campaigns 3 Campaigns Added All Statuses Newest First Add New CAMPAIGN NAME STA…" at bounding box center [639, 441] width 1107 height 753
click at [35, 271] on link at bounding box center [28, 259] width 31 height 31
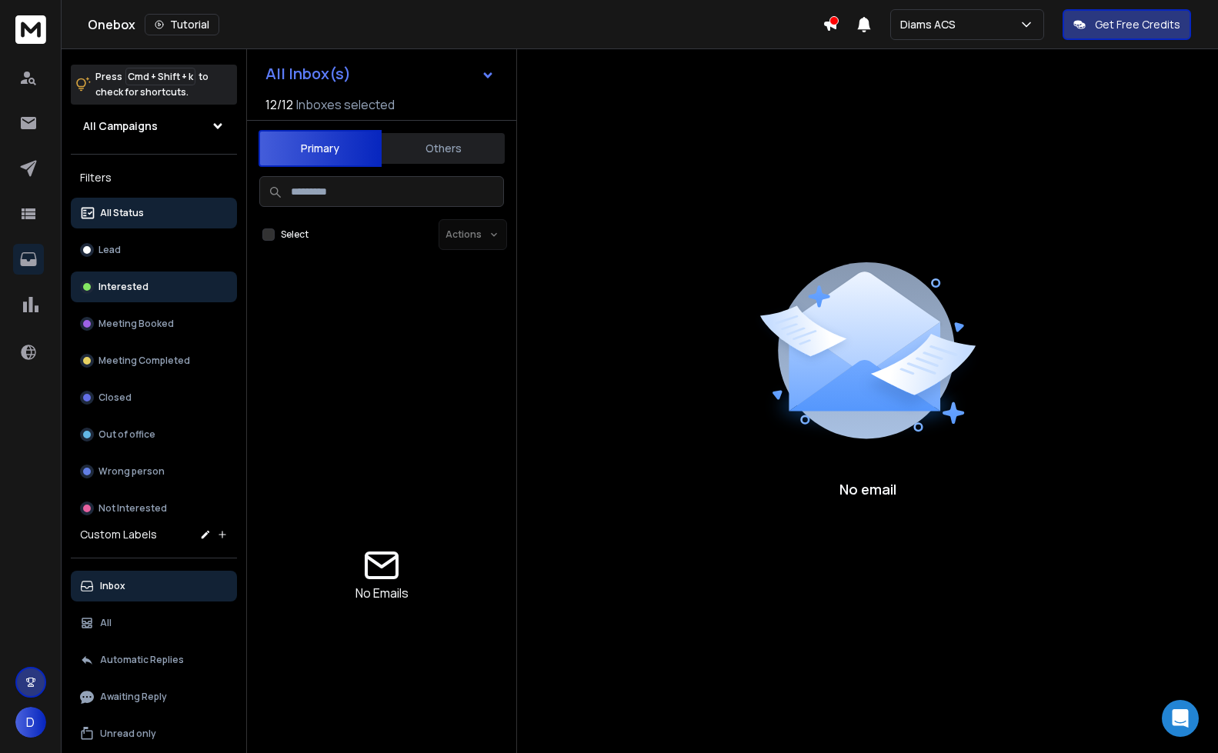
click at [140, 296] on button "Interested" at bounding box center [154, 287] width 166 height 31
click at [142, 322] on p "Meeting Booked" at bounding box center [136, 324] width 75 height 12
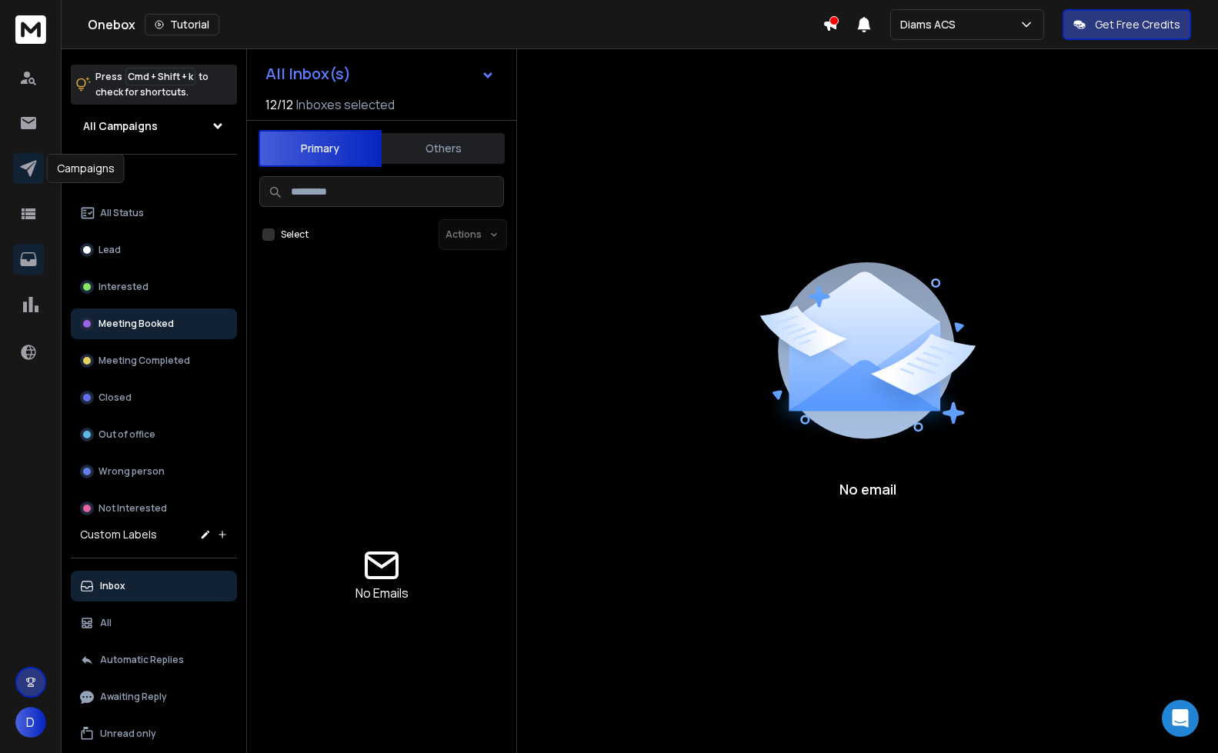
click at [24, 162] on icon at bounding box center [28, 168] width 18 height 18
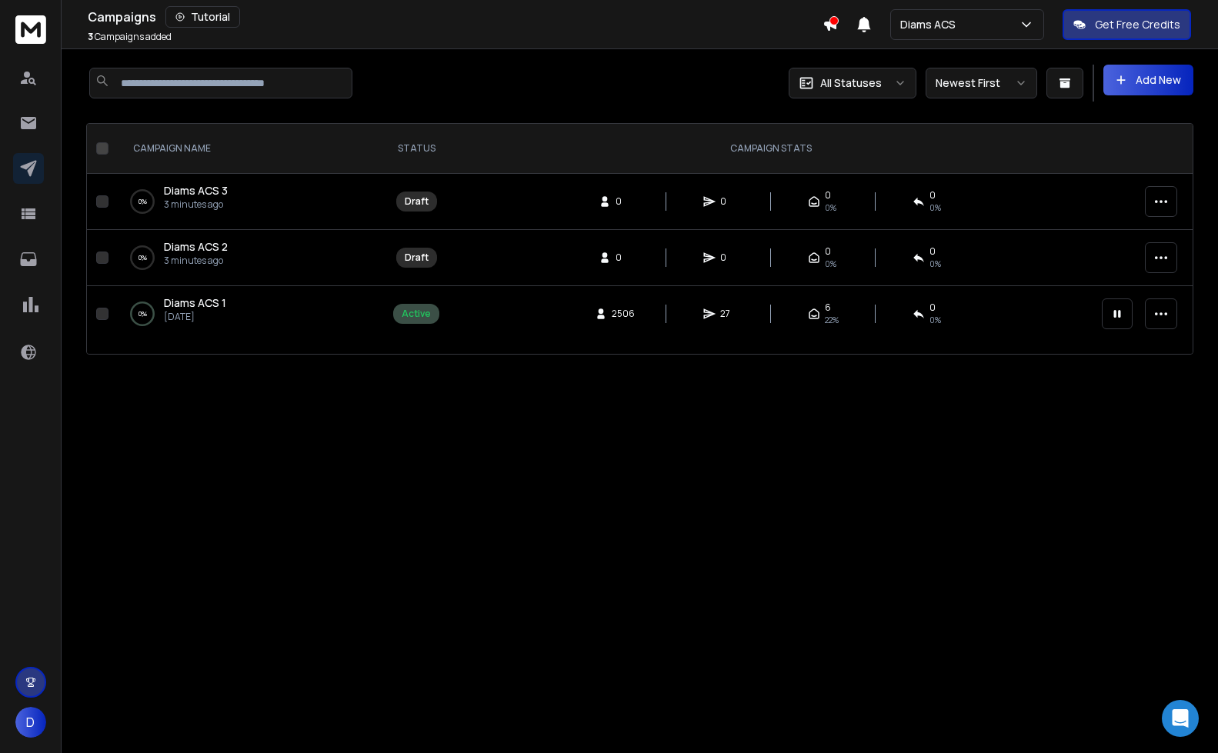
click at [384, 386] on div "Campaigns 3 Campaigns Added All Statuses Newest First Add New CAMPAIGN NAME STA…" at bounding box center [639, 441] width 1107 height 753
click at [973, 27] on div "Diams ACS" at bounding box center [967, 24] width 134 height 15
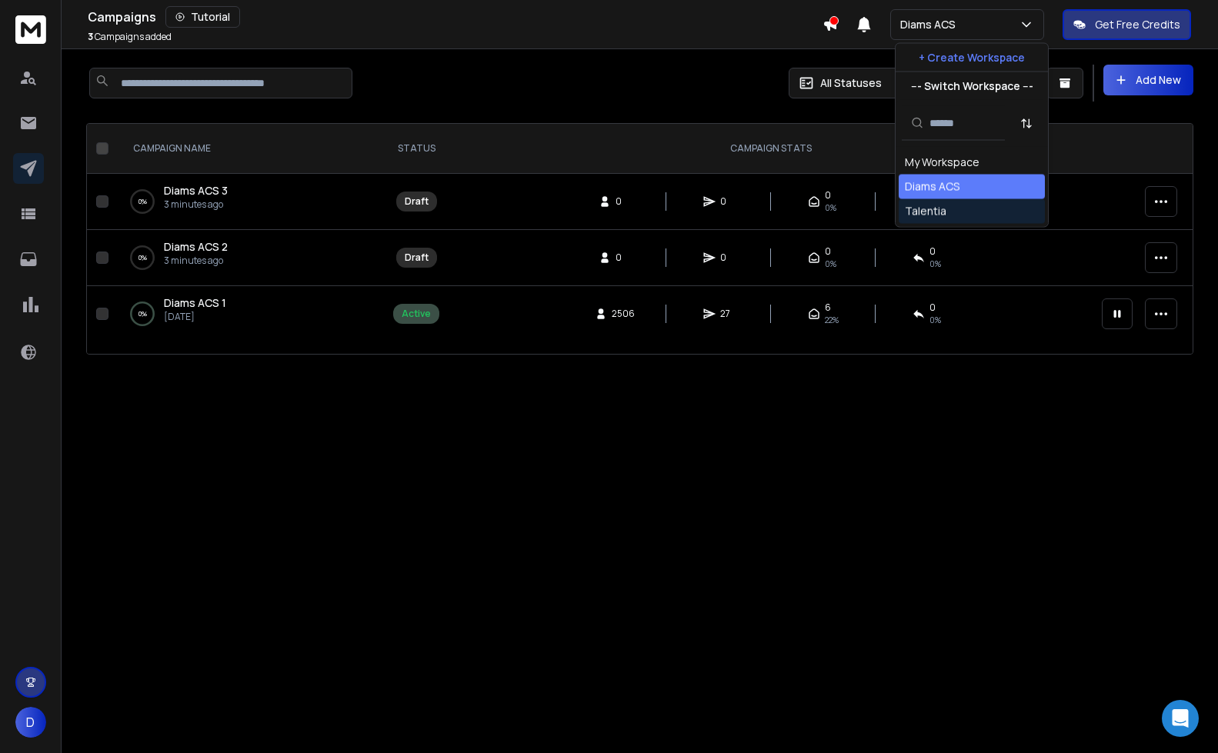
click at [659, 87] on div "Campaigns 3 Campaigns Added All Statuses Newest First Add New" at bounding box center [917, 83] width 554 height 37
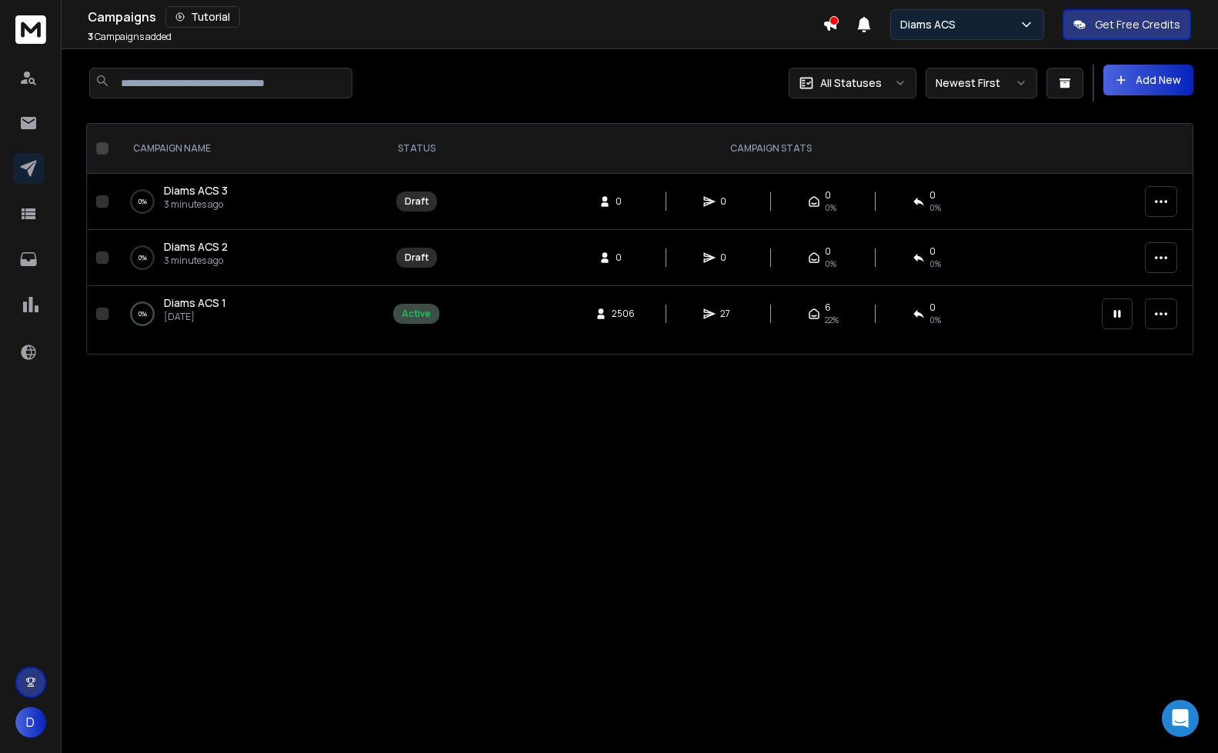
click at [1020, 27] on div "Diams ACS" at bounding box center [967, 24] width 134 height 15
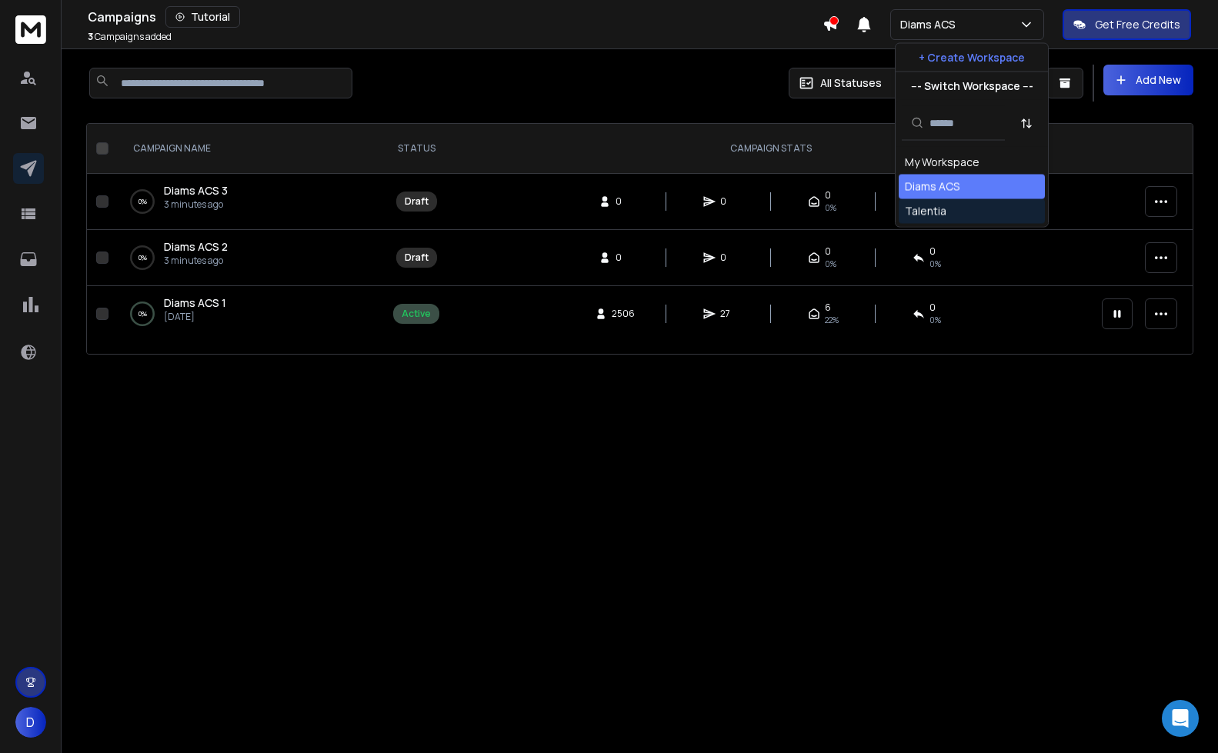
click at [891, 458] on div "Campaigns 3 Campaigns Added All Statuses Newest First Add New CAMPAIGN NAME STA…" at bounding box center [639, 441] width 1107 height 753
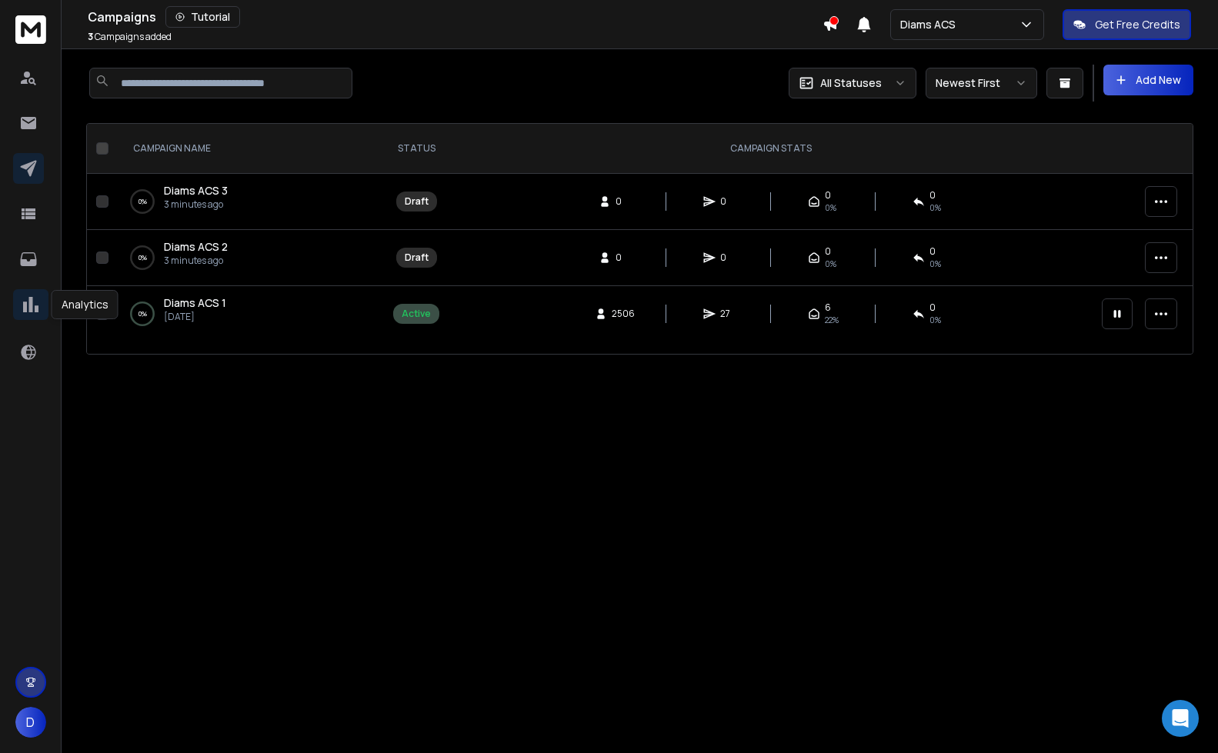
click at [18, 314] on link at bounding box center [30, 304] width 35 height 35
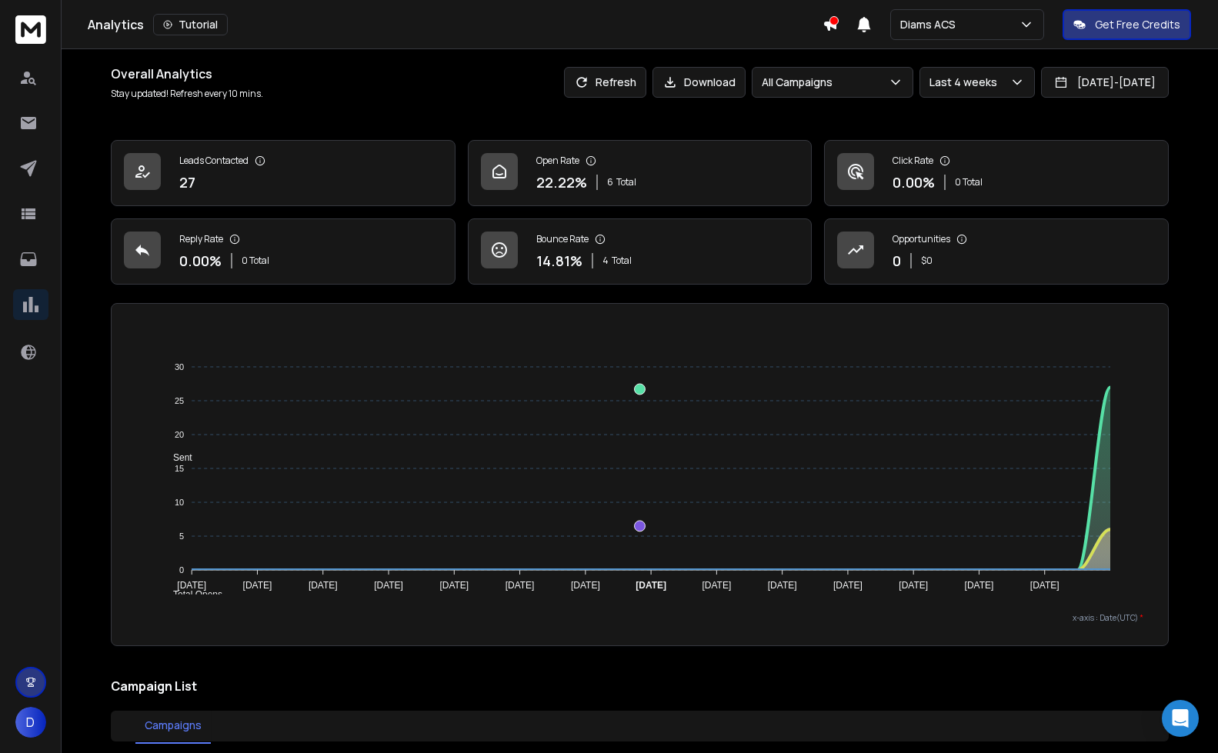
scroll to position [116, 0]
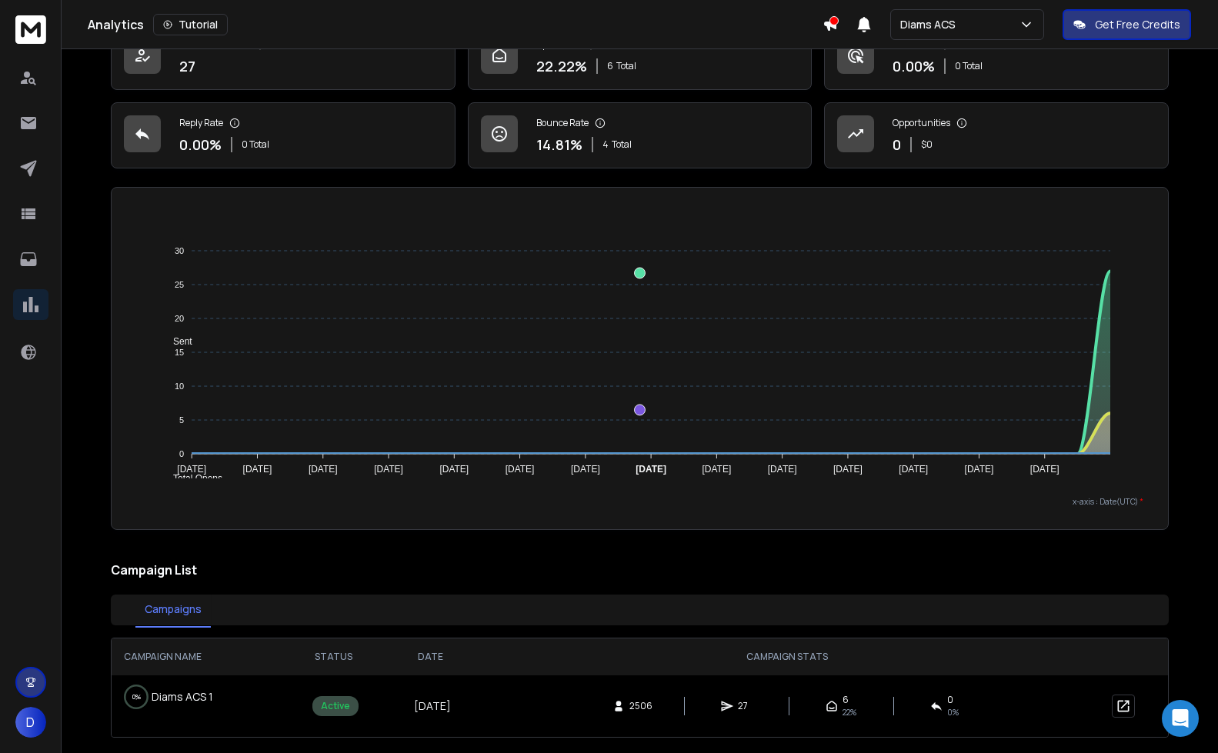
click at [113, 563] on h2 "Campaign List" at bounding box center [640, 570] width 1058 height 18
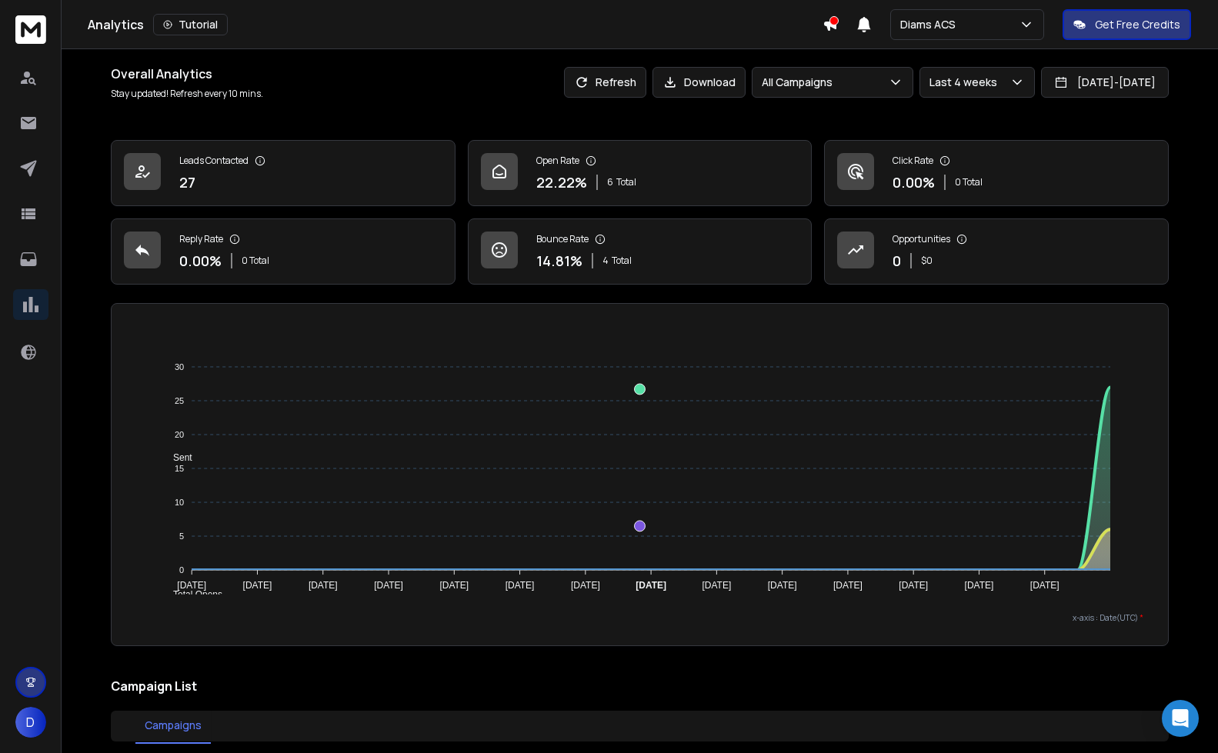
click at [105, 28] on div "Analytics Tutorial" at bounding box center [455, 25] width 735 height 22
click at [947, 75] on p "Last 4 weeks" at bounding box center [967, 82] width 74 height 15
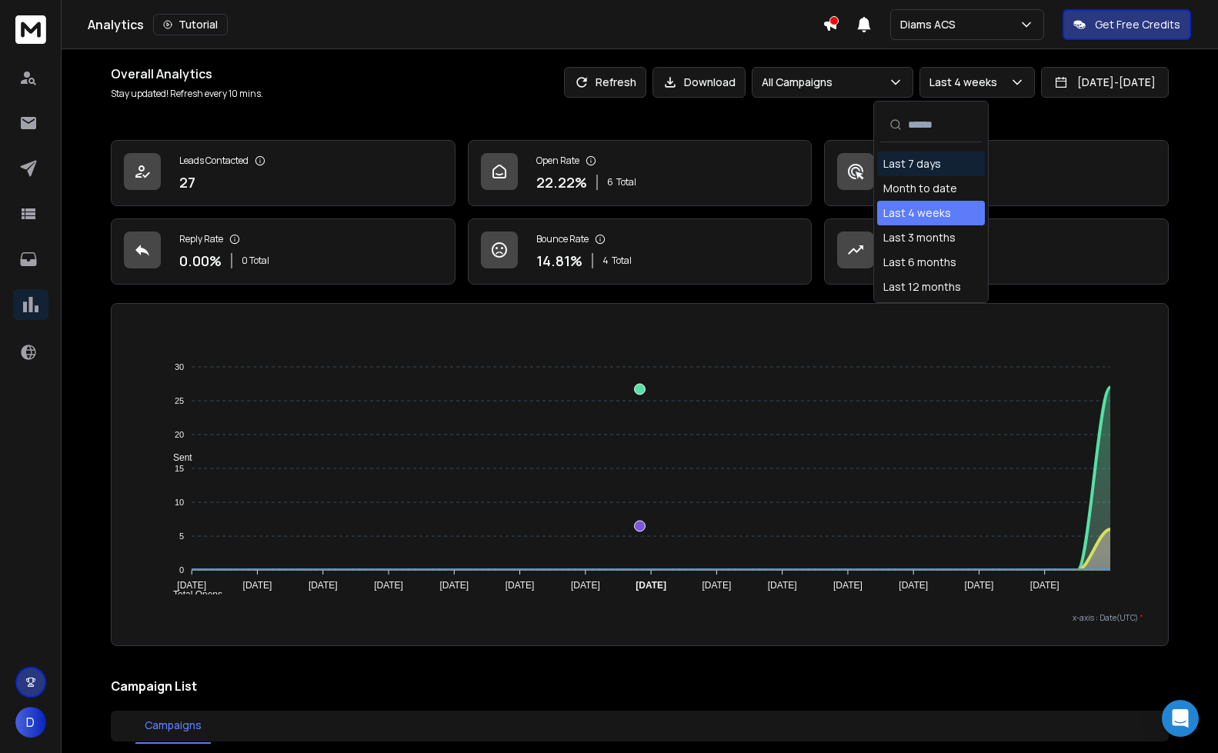
click at [930, 167] on div "Last 7 days" at bounding box center [912, 163] width 58 height 15
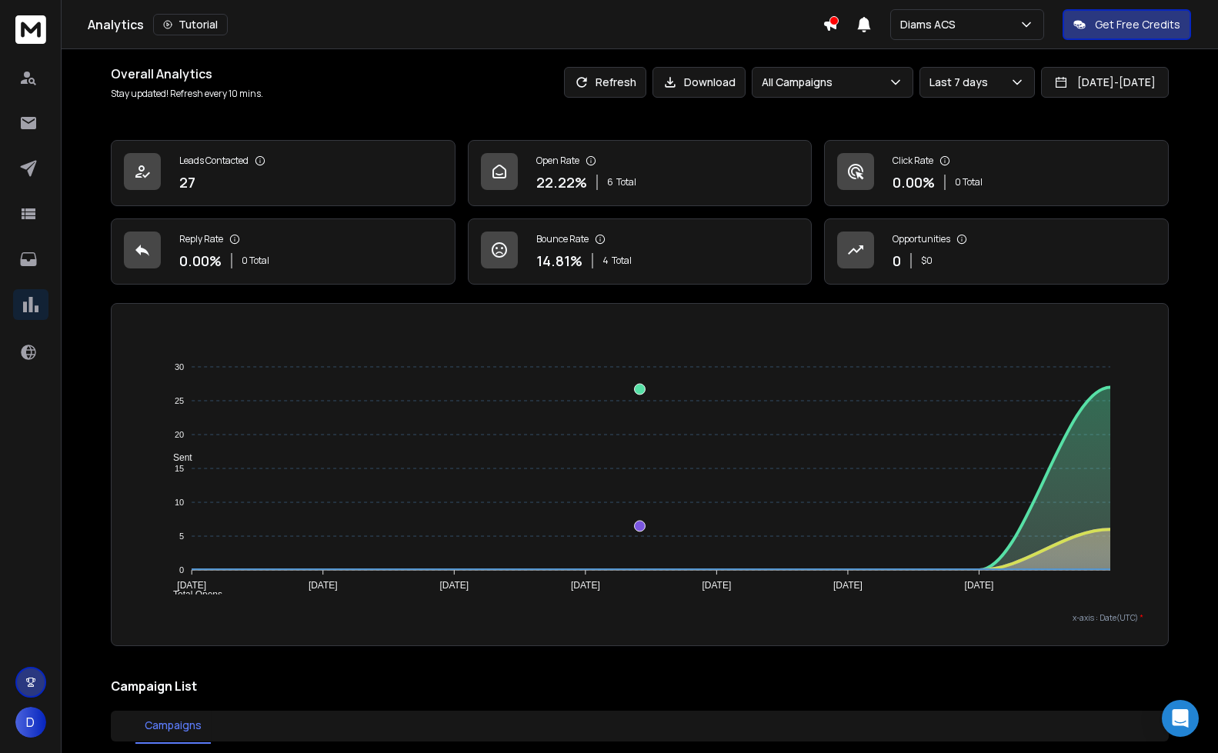
click at [96, 29] on div "Analytics Tutorial" at bounding box center [455, 25] width 735 height 22
click at [1012, 28] on div "Diams ACS" at bounding box center [967, 24] width 134 height 15
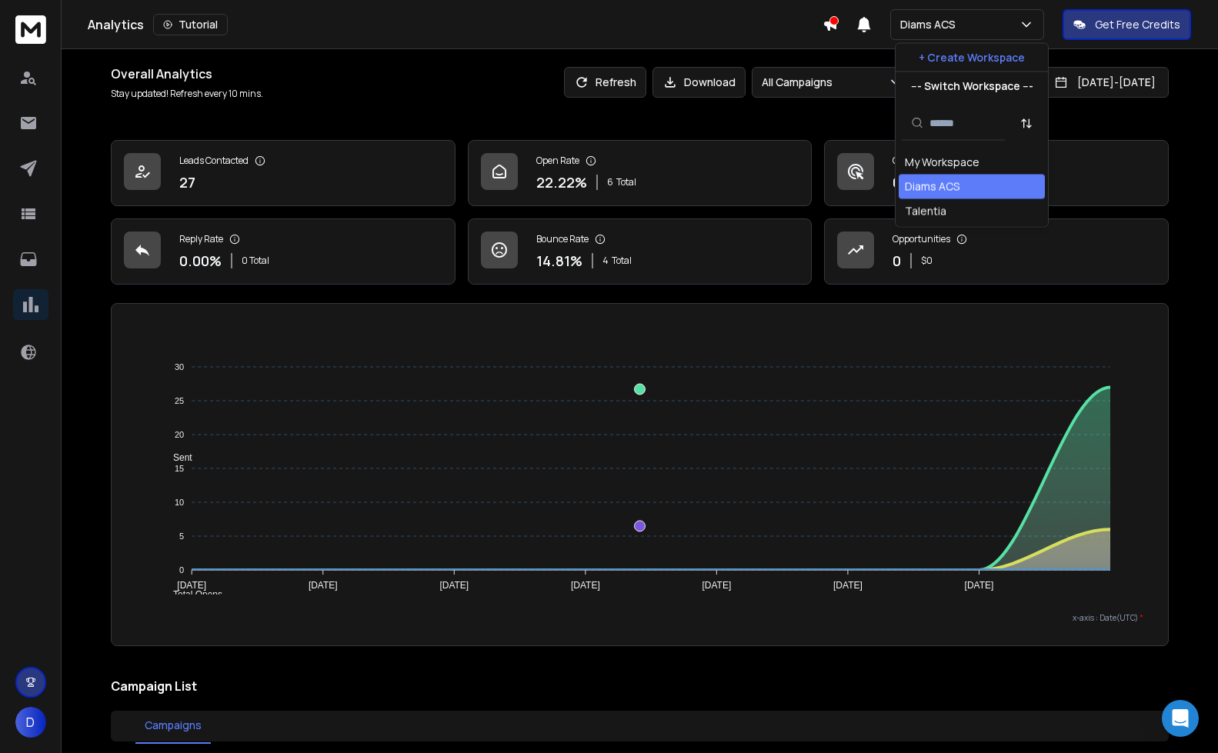
click at [1000, 185] on div "Diams ACS" at bounding box center [972, 187] width 146 height 25
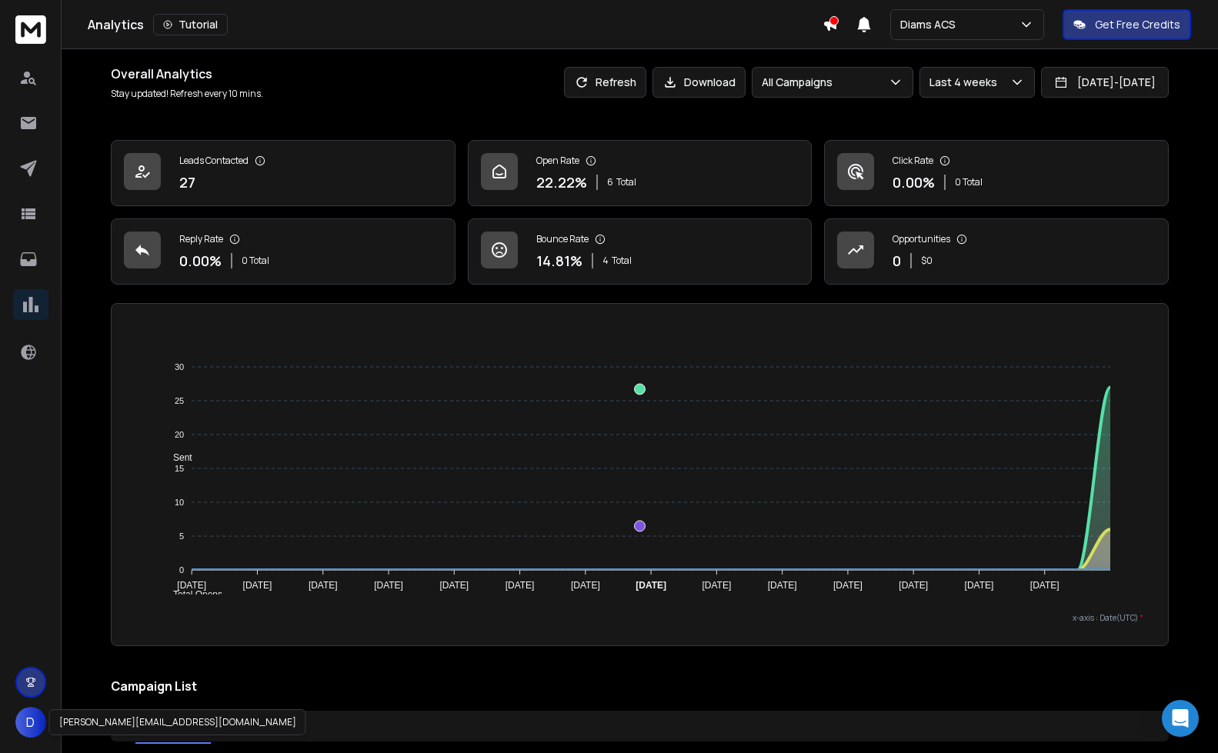
scroll to position [116, 0]
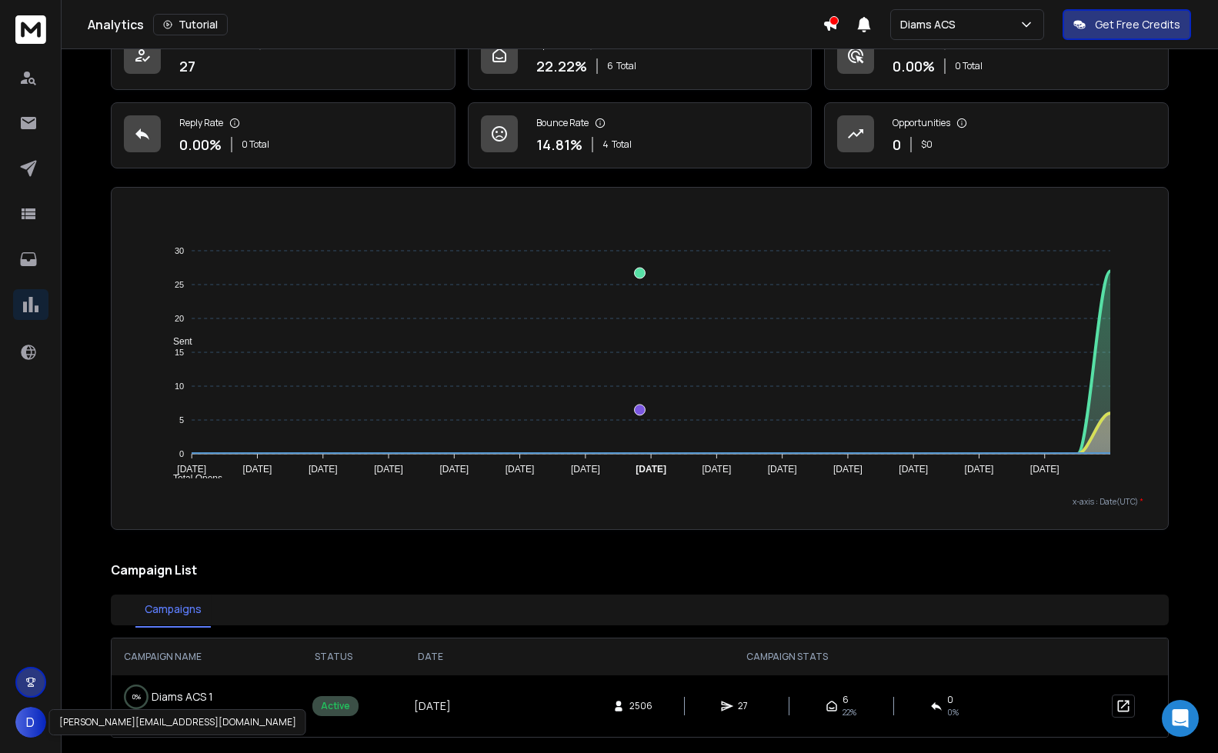
click at [29, 722] on span "D" at bounding box center [30, 722] width 31 height 31
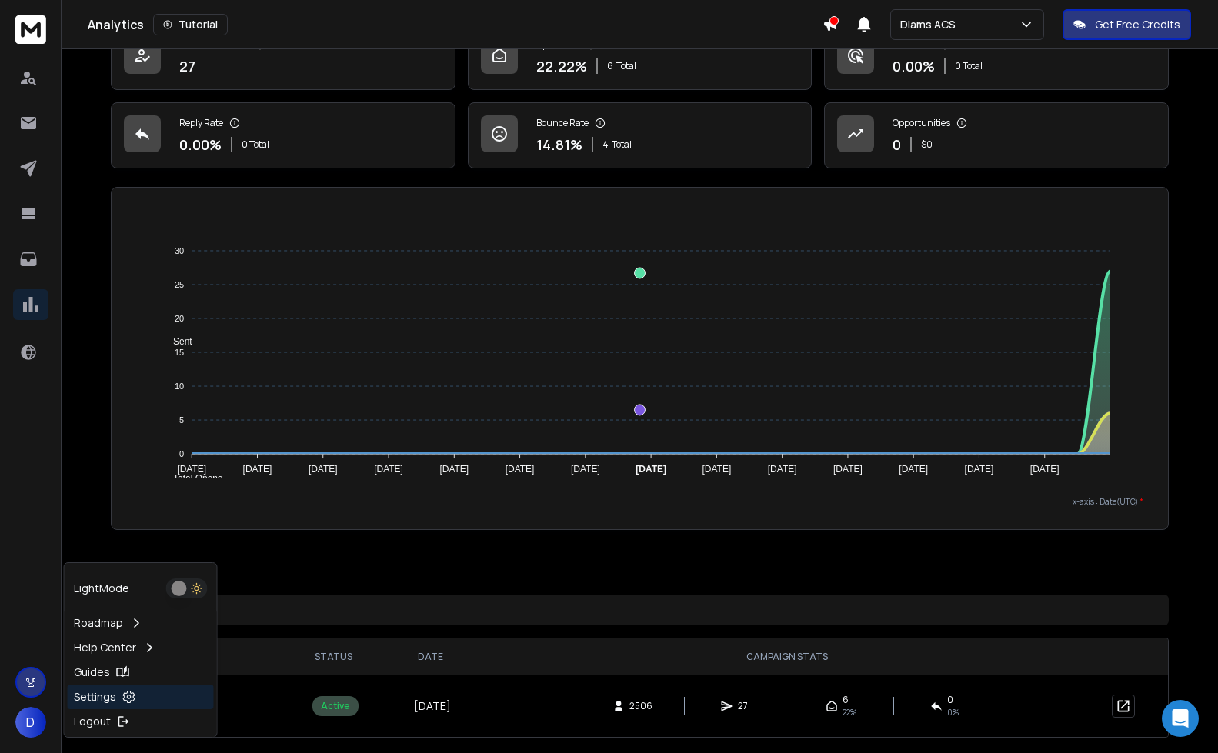
click at [103, 692] on p "Settings" at bounding box center [95, 697] width 42 height 15
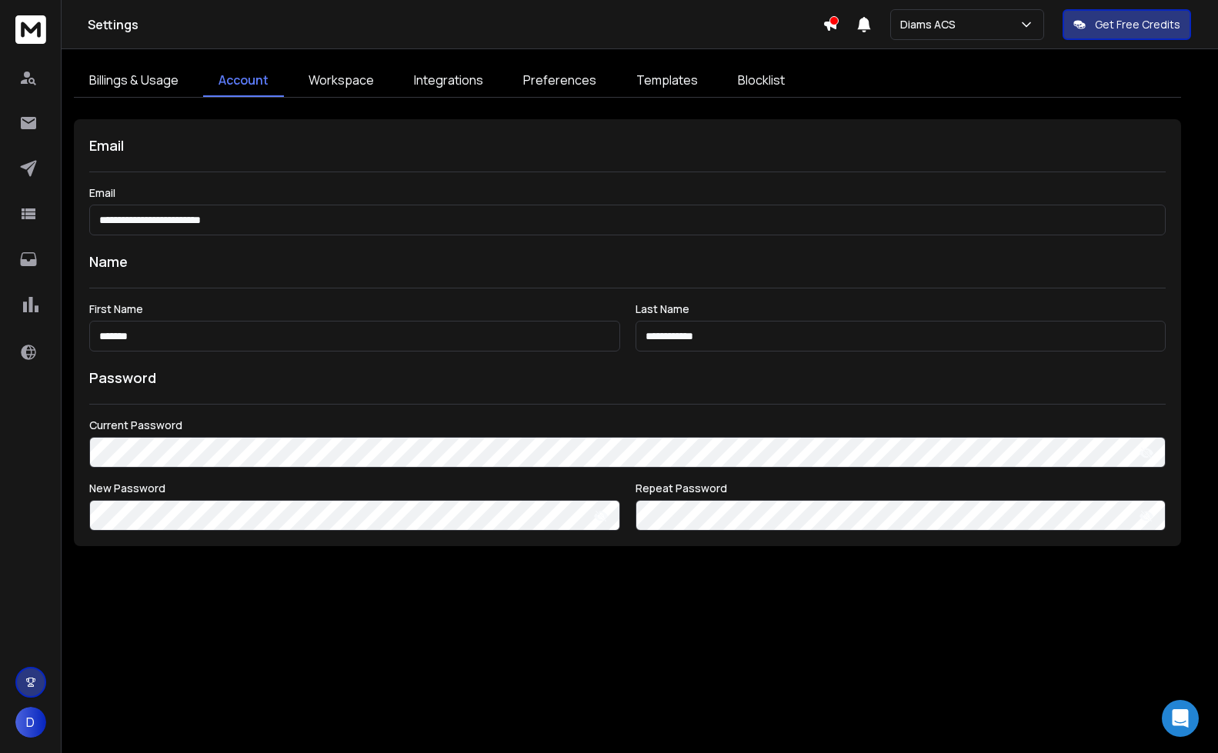
click at [336, 73] on link "Workspace" at bounding box center [341, 81] width 96 height 32
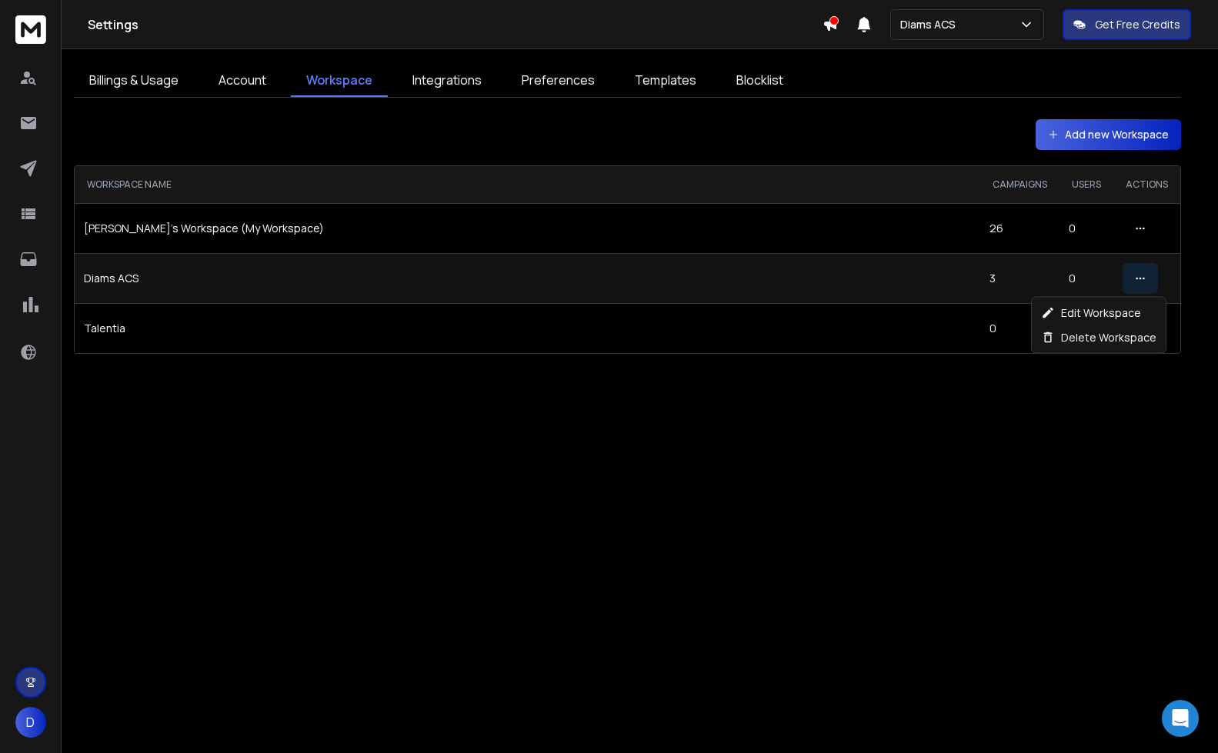
click at [1137, 278] on icon "button" at bounding box center [1140, 278] width 11 height 11
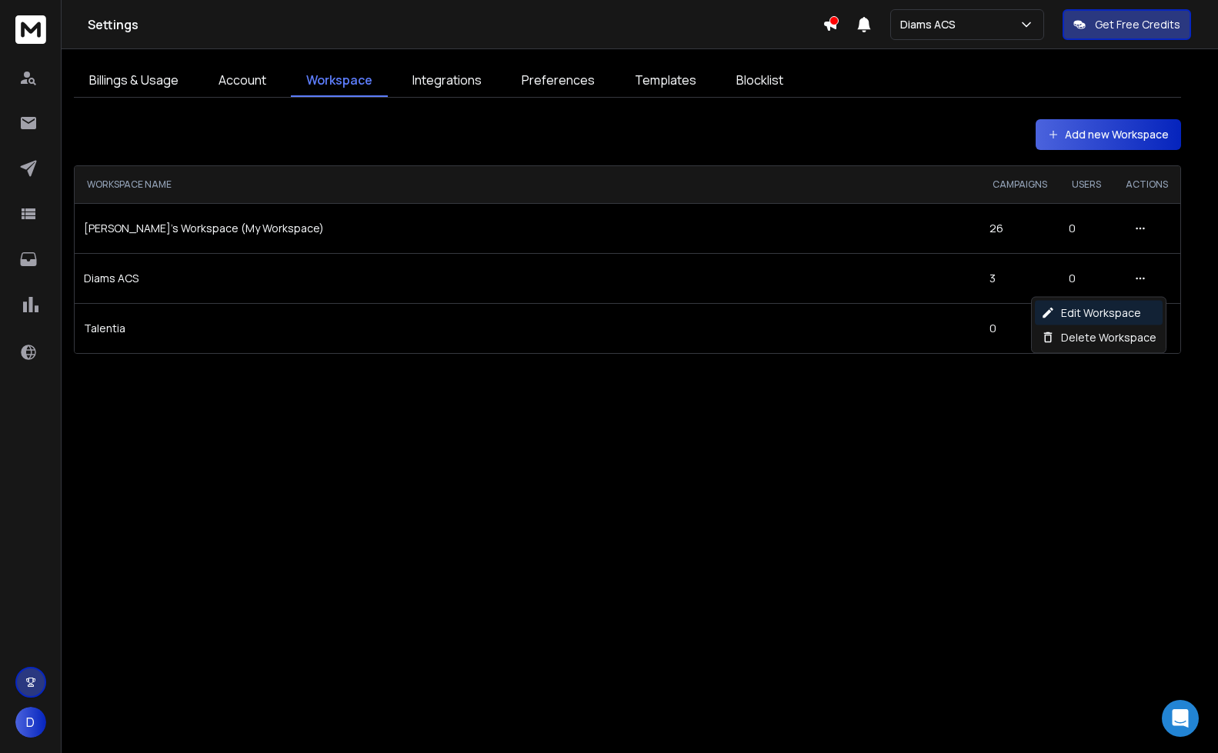
click at [1104, 313] on p "Edit Workspace" at bounding box center [1101, 313] width 80 height 15
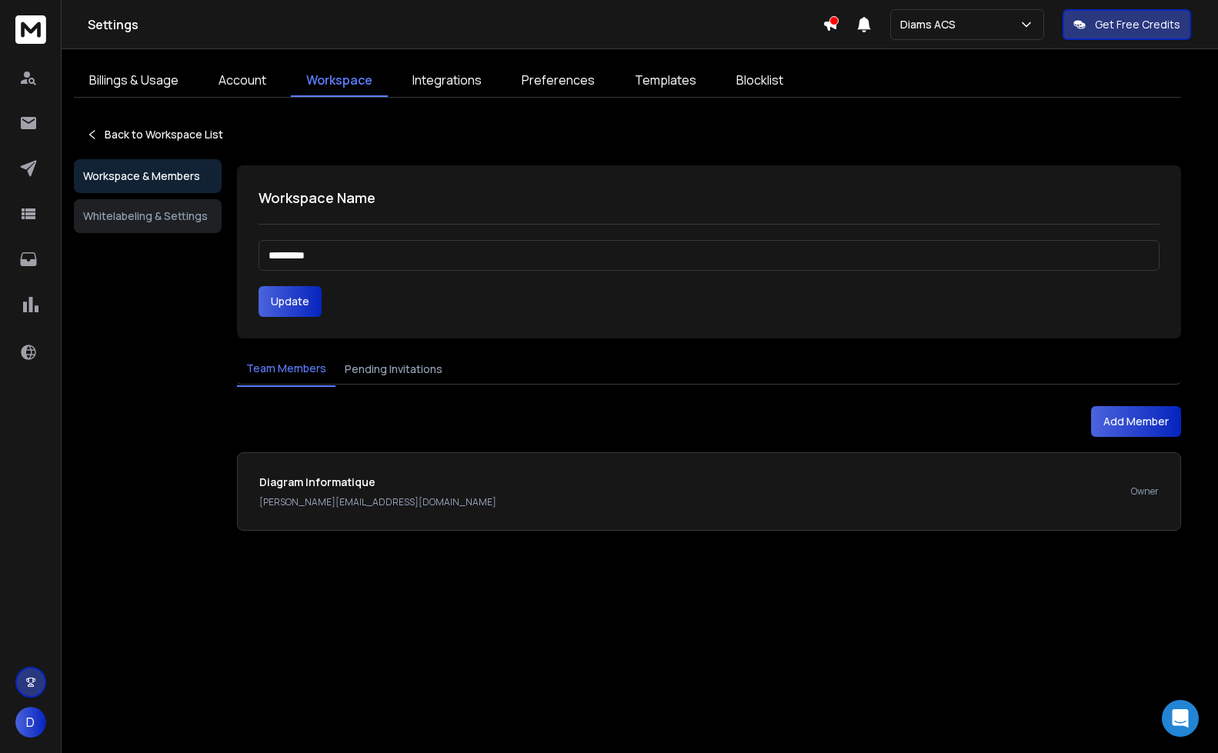
click at [277, 205] on h1 "Workspace Name" at bounding box center [709, 198] width 901 height 22
click at [420, 370] on button "Pending Invitations" at bounding box center [394, 369] width 116 height 34
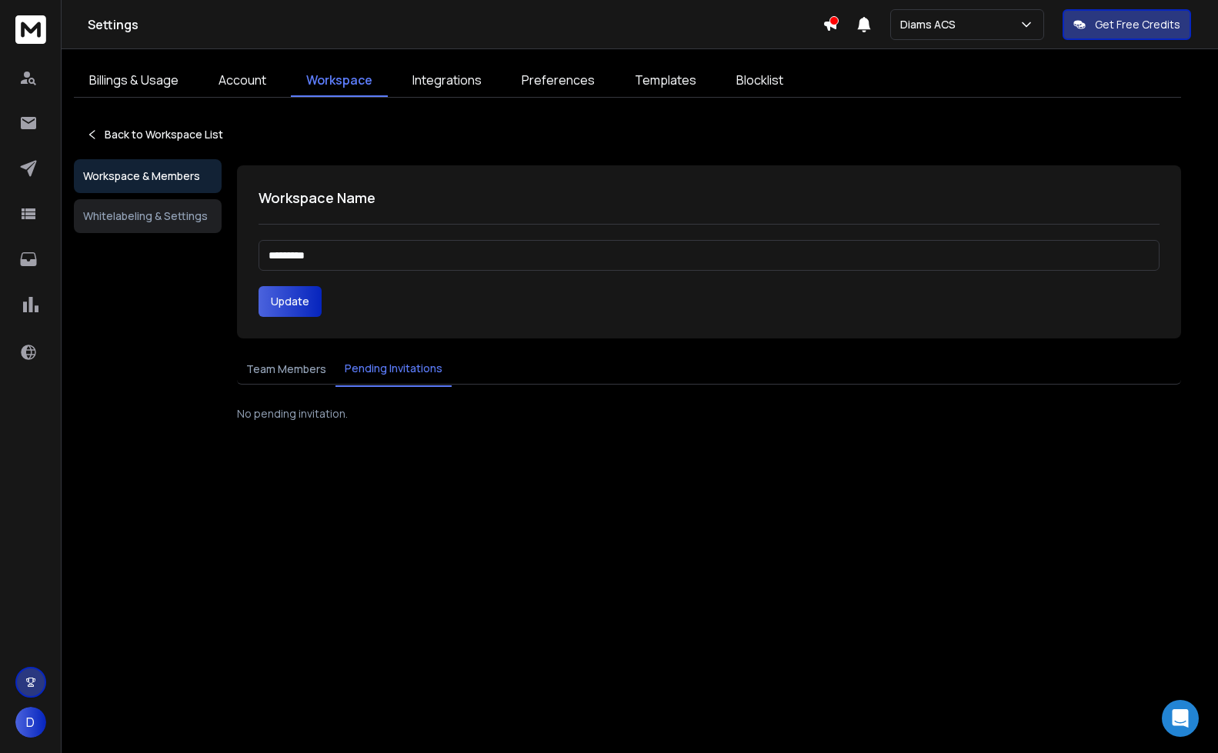
click at [305, 361] on button "Team Members" at bounding box center [286, 369] width 99 height 34
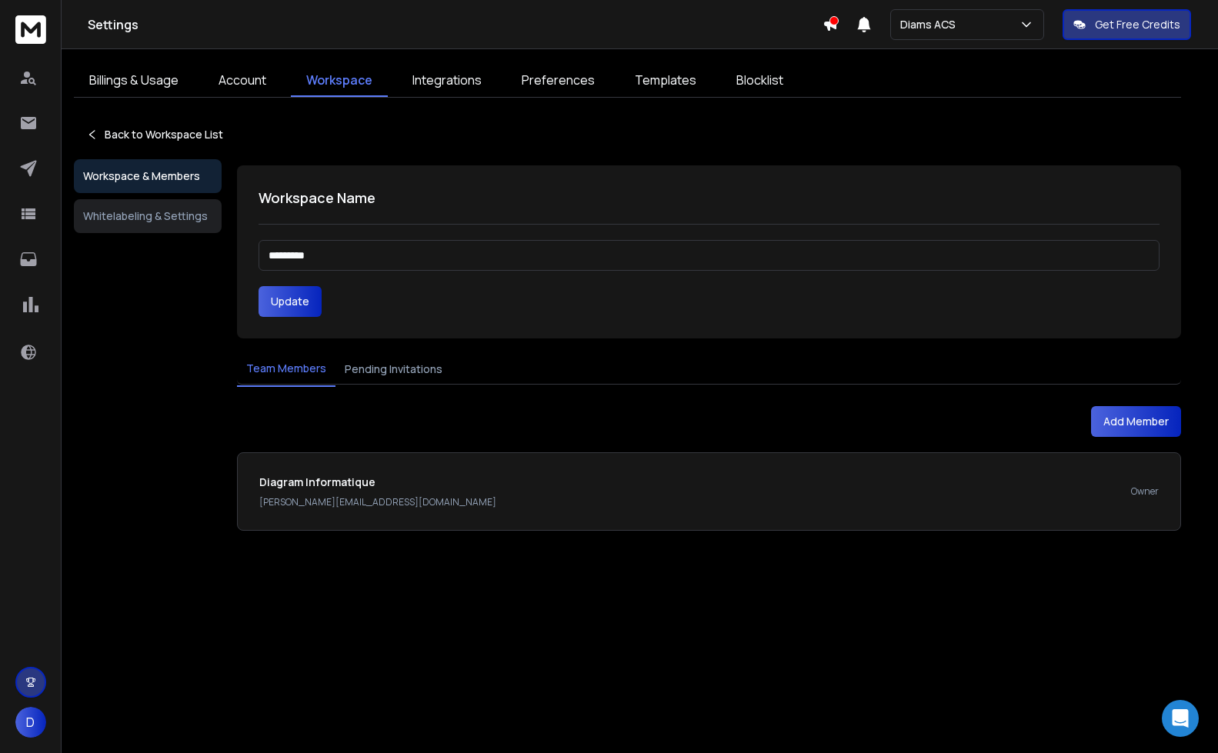
click at [1114, 418] on button "Add Member" at bounding box center [1136, 421] width 90 height 31
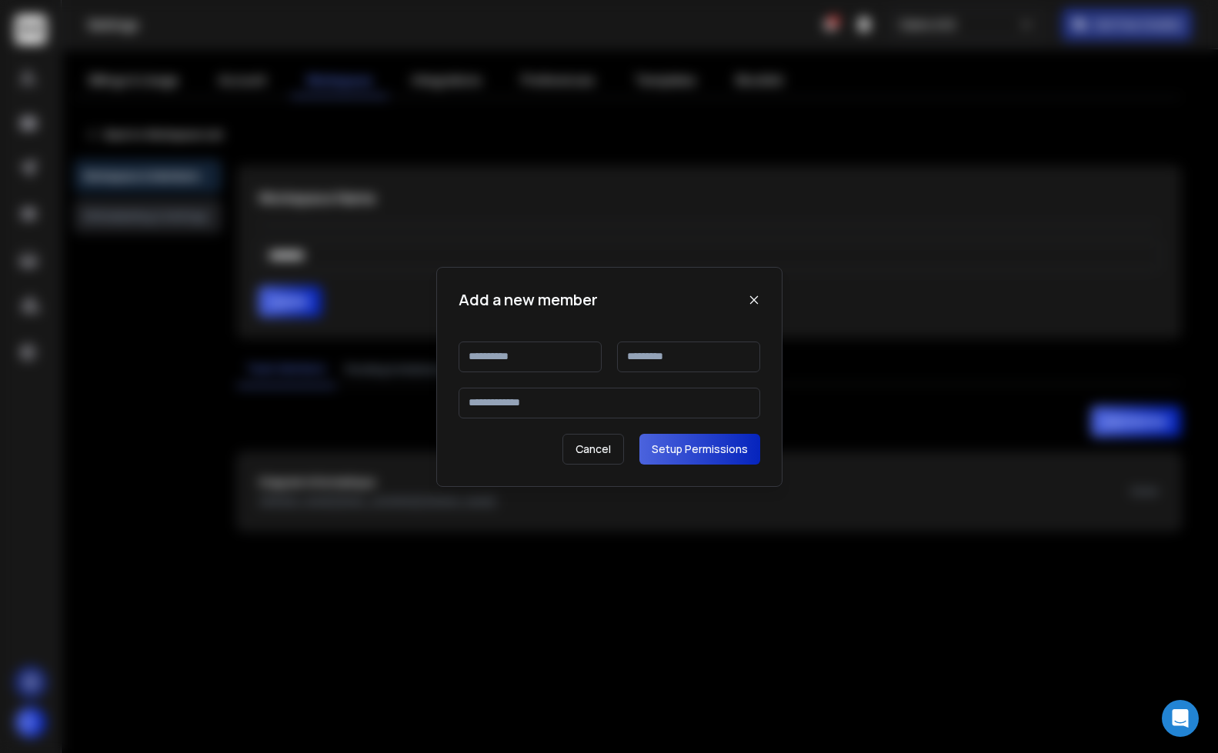
click at [546, 359] on input at bounding box center [530, 357] width 143 height 31
click at [605, 310] on div "Add a new member" at bounding box center [610, 300] width 302 height 22
click at [753, 296] on icon at bounding box center [754, 300] width 12 height 12
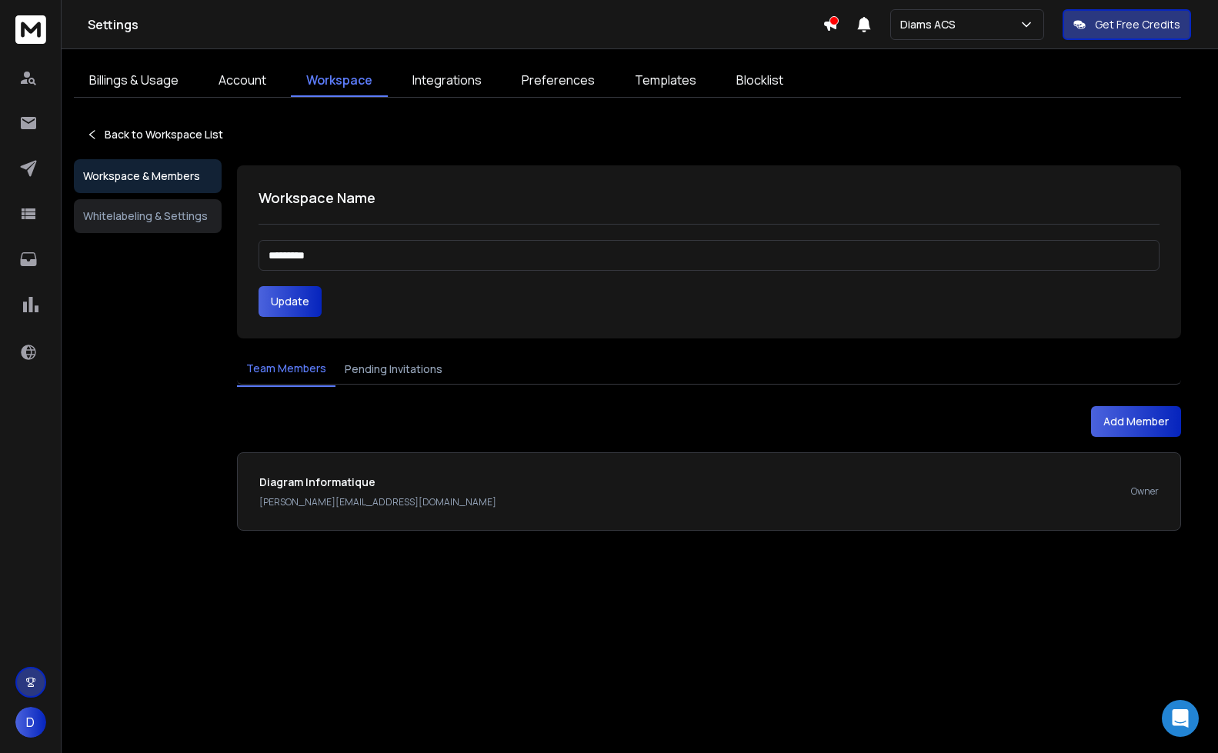
click at [160, 316] on div "Workspace & Members Whitelabeling & Settings Workspace Name ********* Update Te…" at bounding box center [627, 348] width 1107 height 366
